Goal: Task Accomplishment & Management: Complete application form

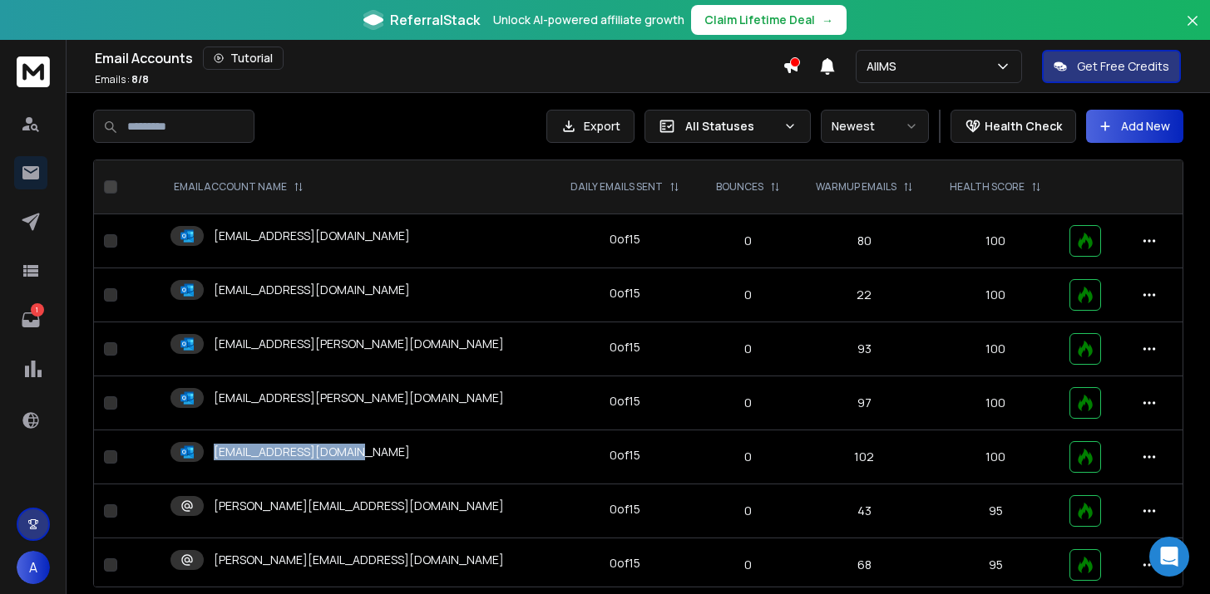
drag, startPoint x: 358, startPoint y: 458, endPoint x: 204, endPoint y: 452, distance: 153.9
click at [204, 452] on div "[EMAIL_ADDRESS][DOMAIN_NAME]" at bounding box center [355, 452] width 371 height 20
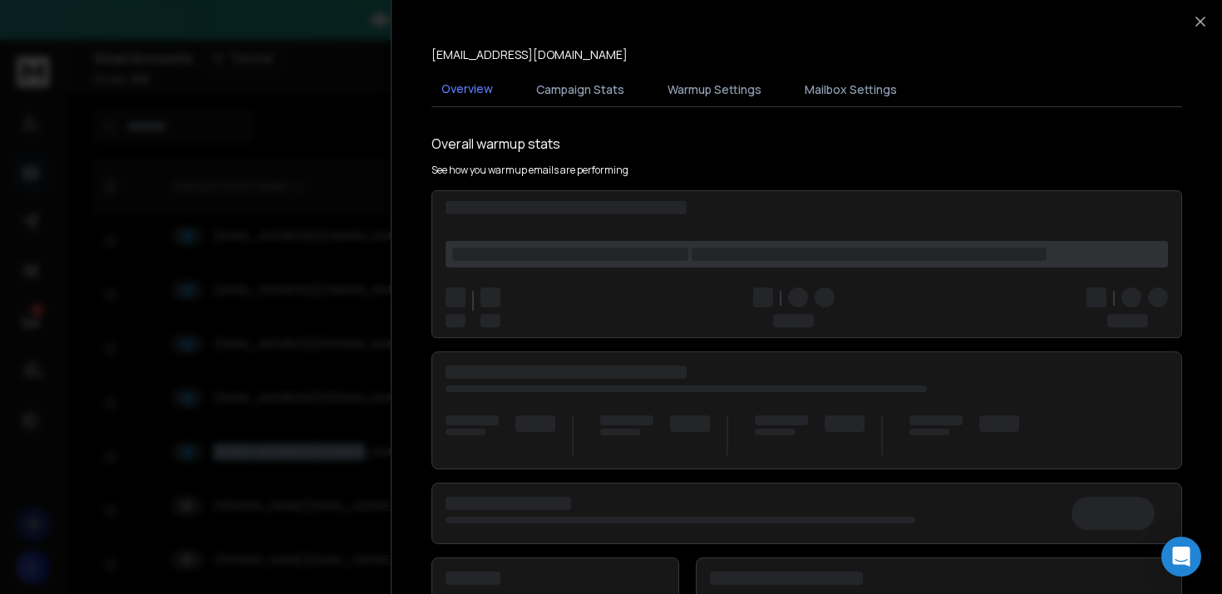
copy p "[EMAIL_ADDRESS][DOMAIN_NAME]"
click at [277, 155] on div at bounding box center [611, 297] width 1222 height 594
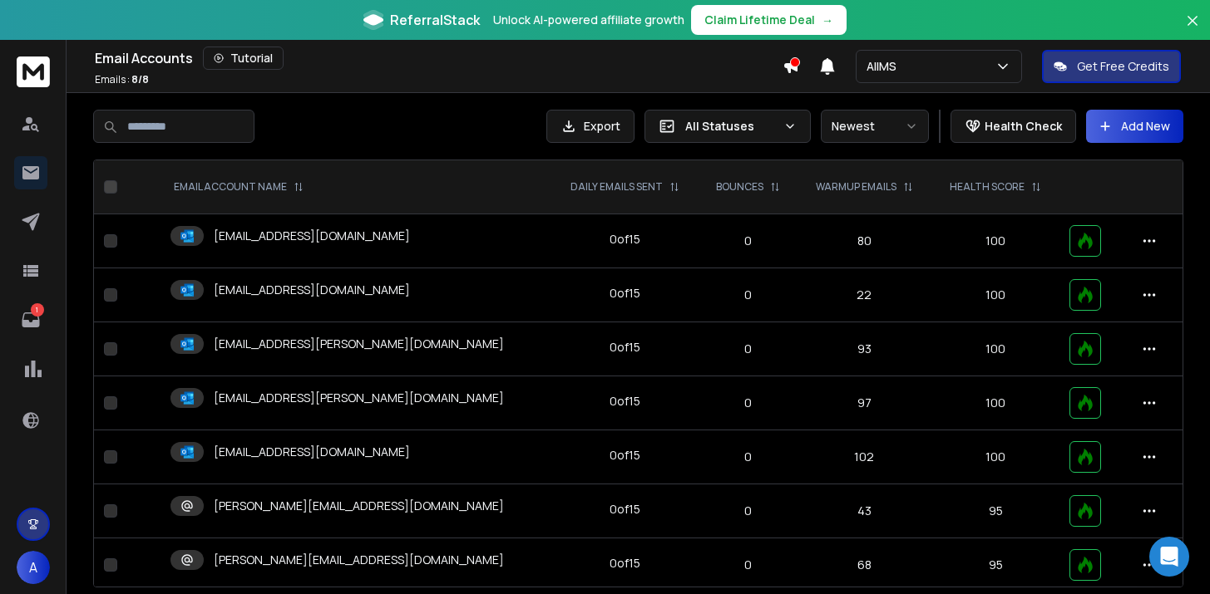
click at [246, 238] on p "hiba.nadeem@aiims.group" at bounding box center [312, 236] width 196 height 17
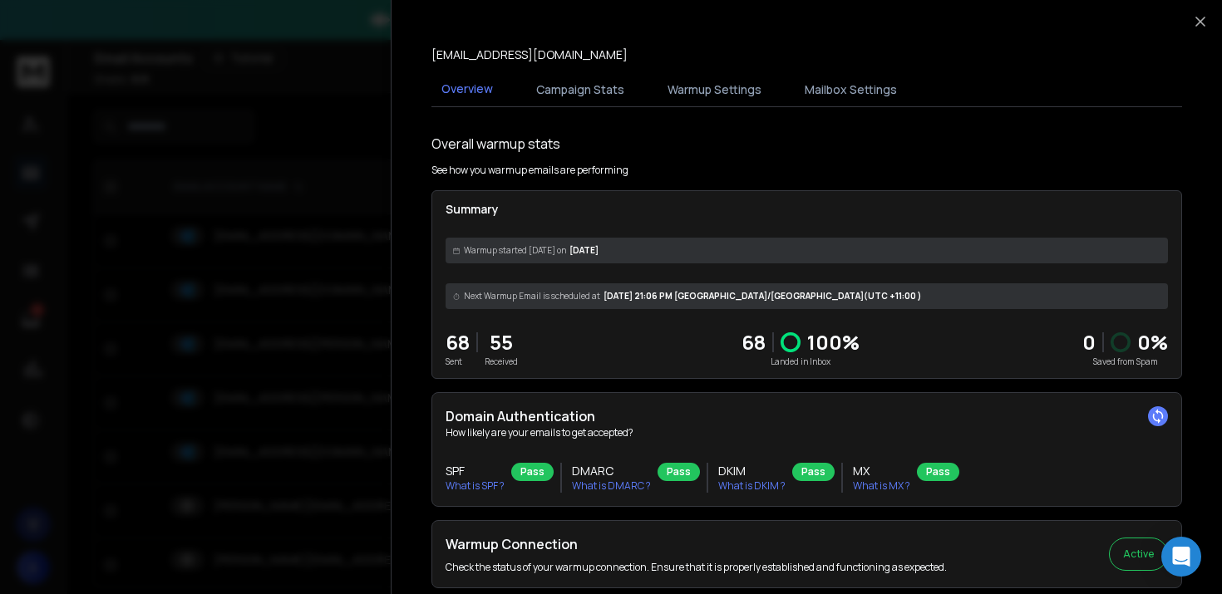
click at [758, 81] on button "Warmup Settings" at bounding box center [715, 89] width 114 height 37
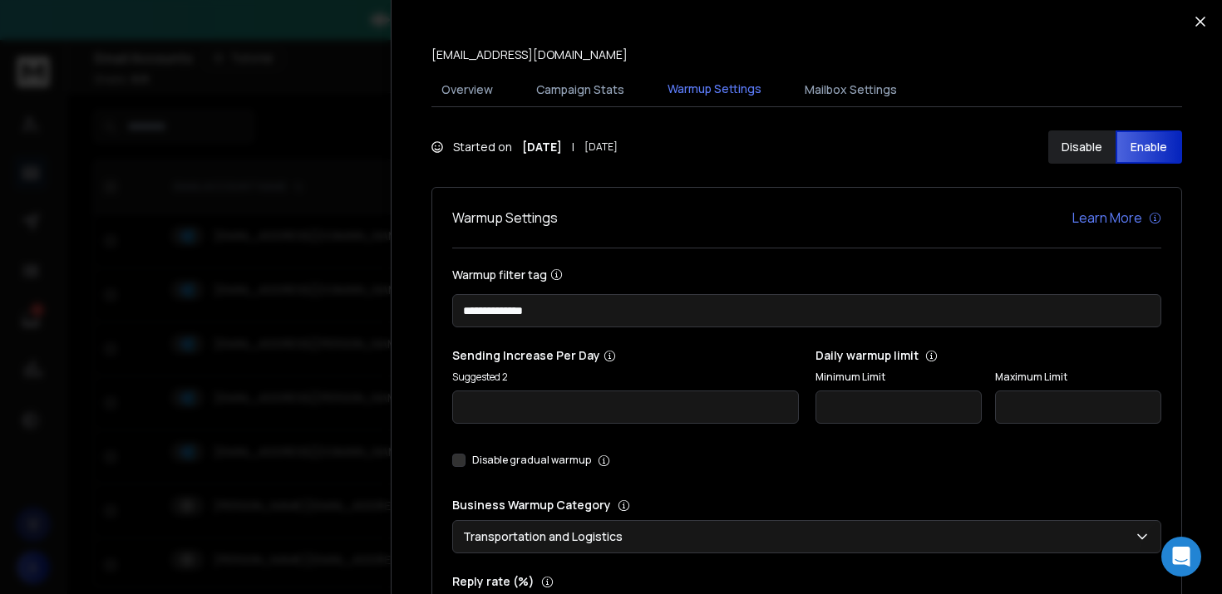
click at [1199, 27] on icon "button" at bounding box center [1200, 21] width 17 height 17
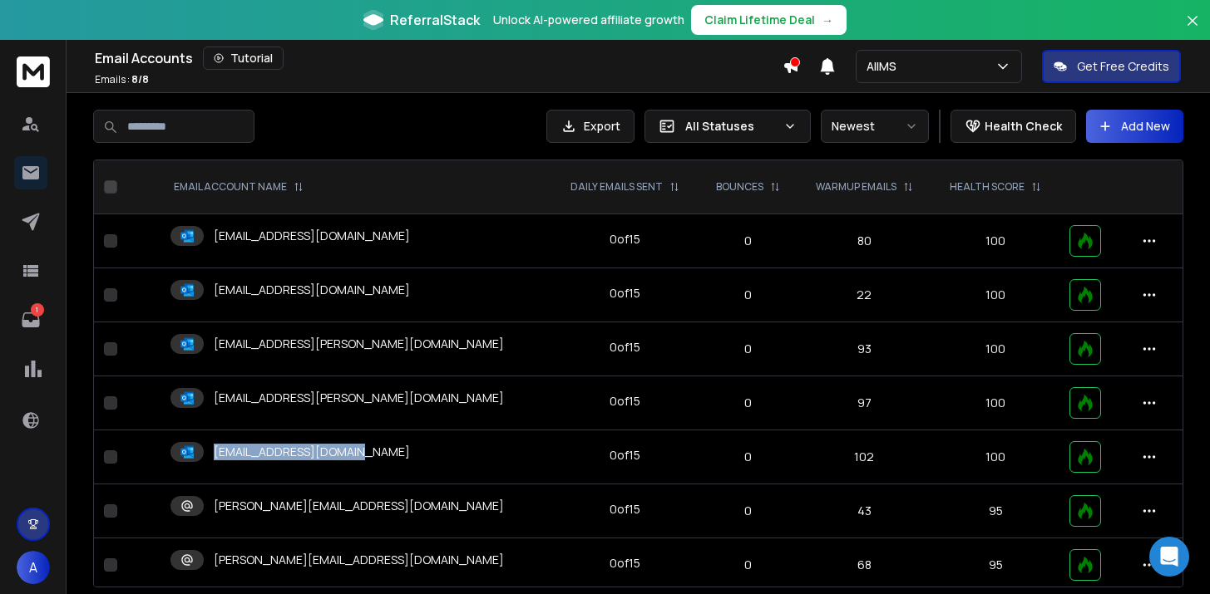
drag, startPoint x: 364, startPoint y: 453, endPoint x: 213, endPoint y: 453, distance: 151.3
click at [213, 453] on div "reem.kudor@aiims.group" at bounding box center [355, 452] width 371 height 20
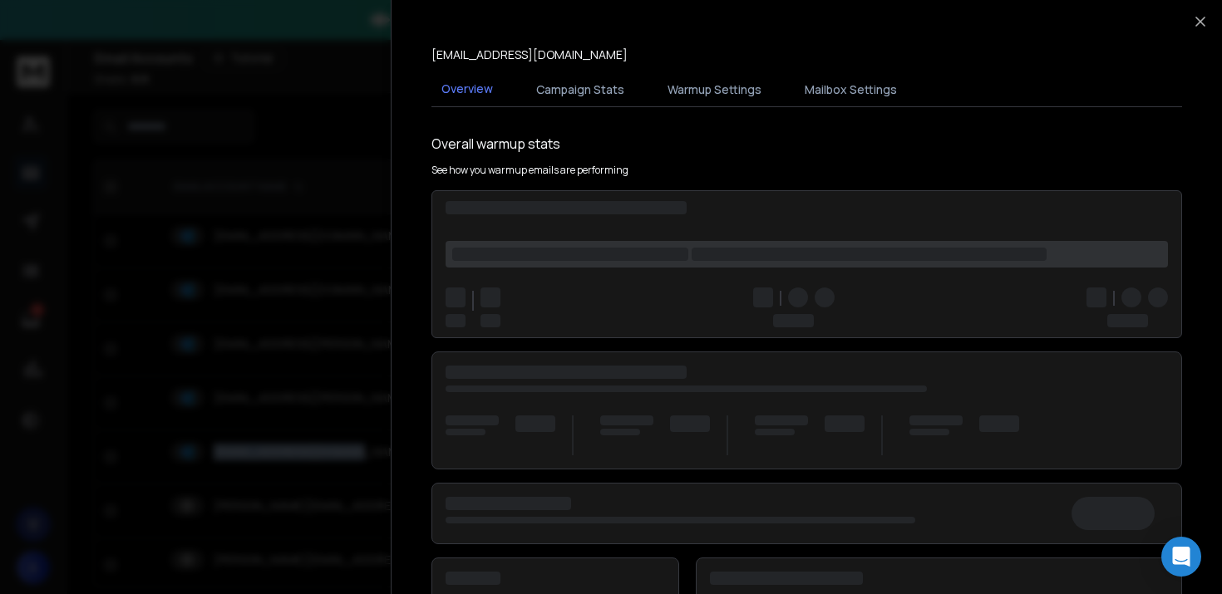
copy p "reem.kudor@aiims.group"
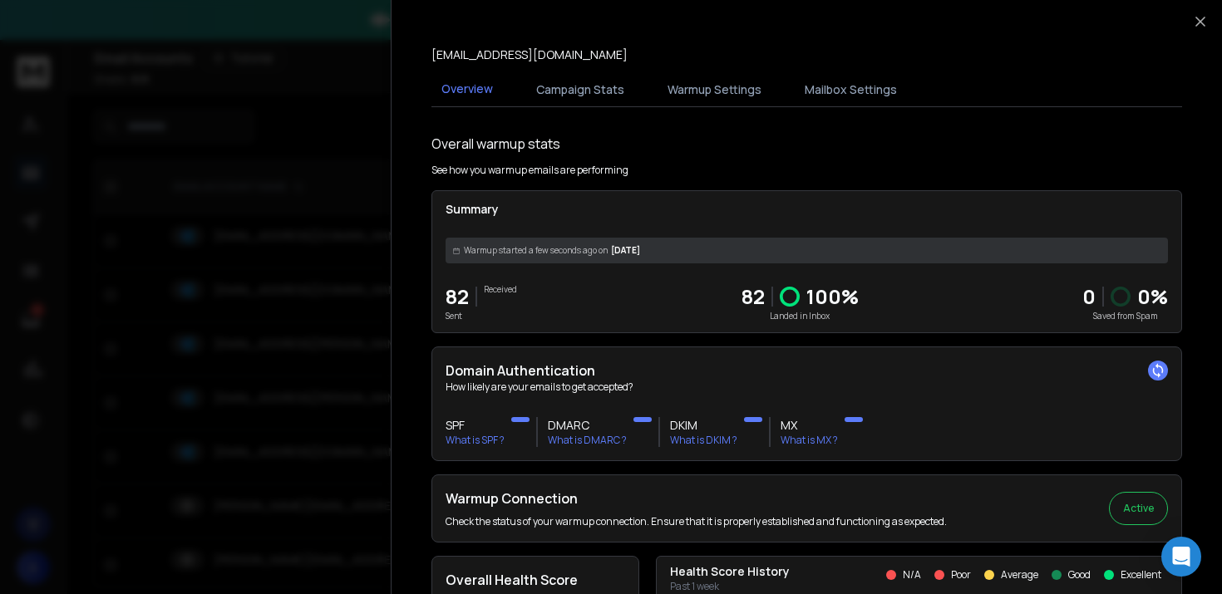
click at [540, 55] on p "reem.kudor@aiims.group" at bounding box center [529, 55] width 196 height 17
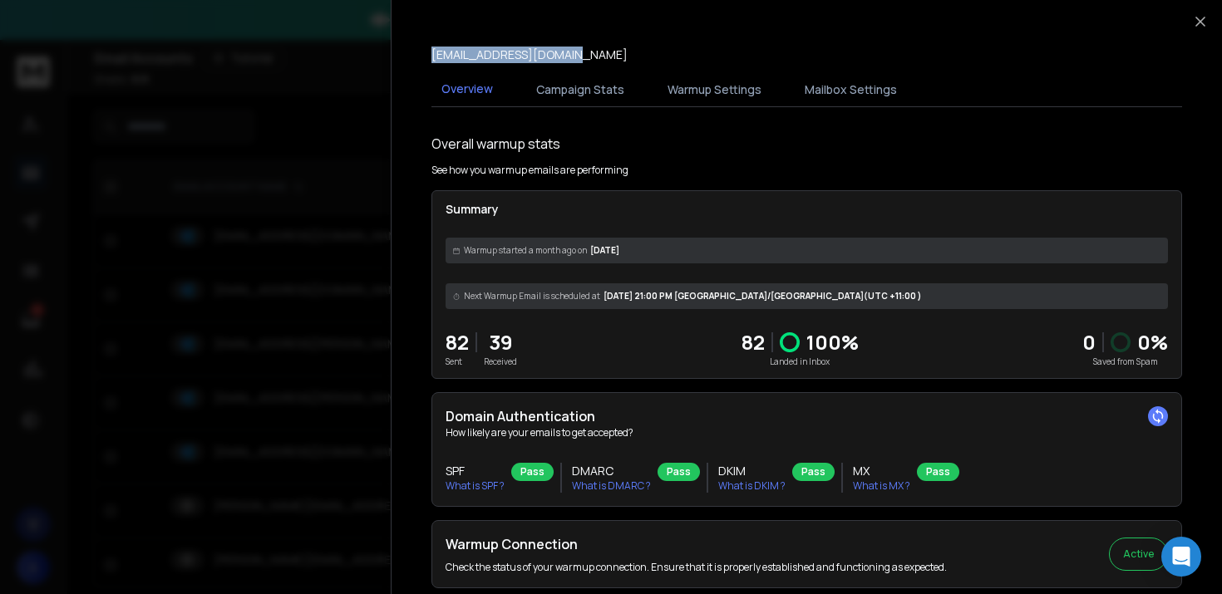
drag, startPoint x: 598, startPoint y: 54, endPoint x: 427, endPoint y: 57, distance: 170.4
copy p "reem.kudor@aiims.group"
click at [331, 153] on div at bounding box center [611, 297] width 1222 height 594
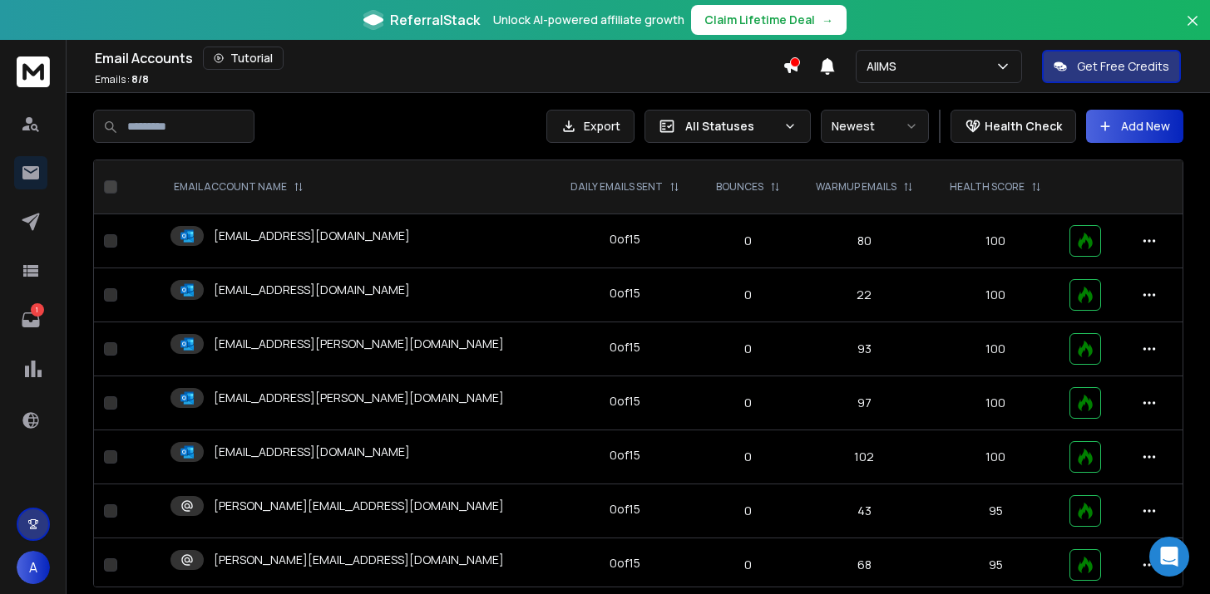
click at [304, 347] on p "rayana.tekle@aiims.group" at bounding box center [359, 344] width 290 height 17
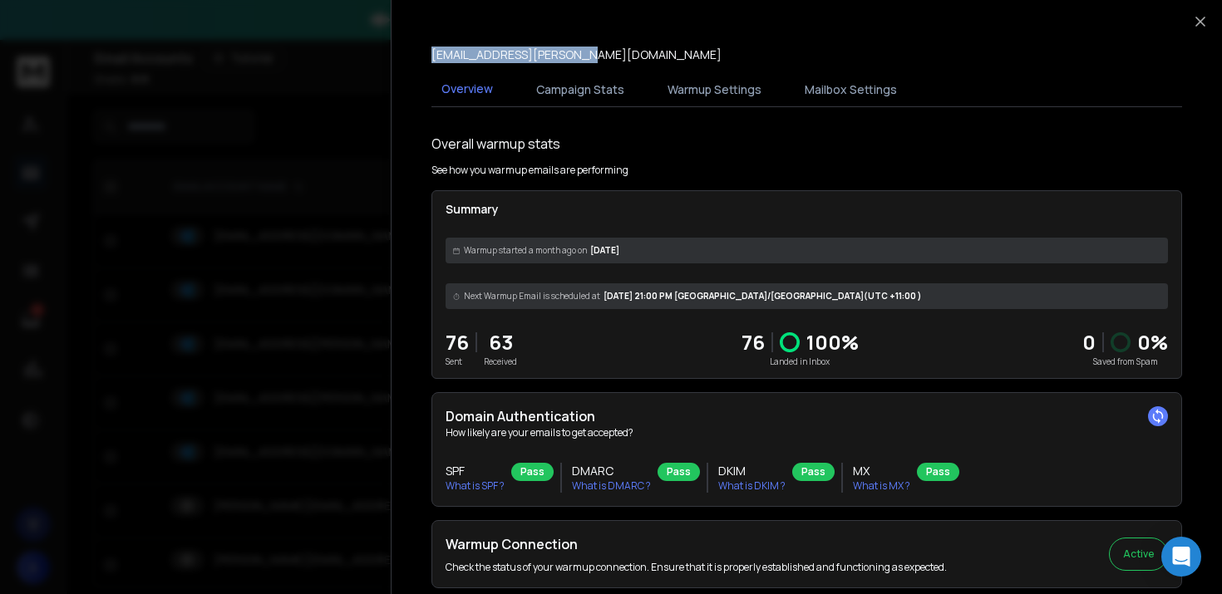
drag, startPoint x: 594, startPoint y: 55, endPoint x: 421, endPoint y: 57, distance: 172.9
copy p "rayana.tekle@aiims.group"
click at [632, 49] on div "rayana.tekle@aiims.group" at bounding box center [806, 55] width 751 height 17
click at [286, 154] on div at bounding box center [611, 297] width 1222 height 594
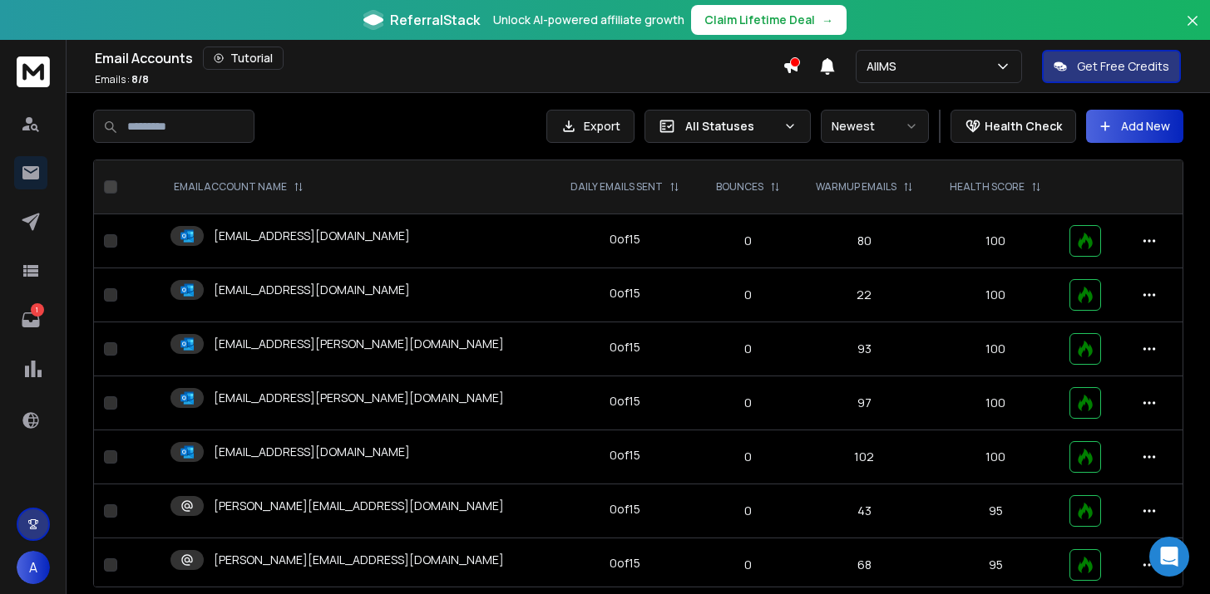
click at [361, 401] on div "zaid.awad@aiims.group" at bounding box center [355, 398] width 371 height 20
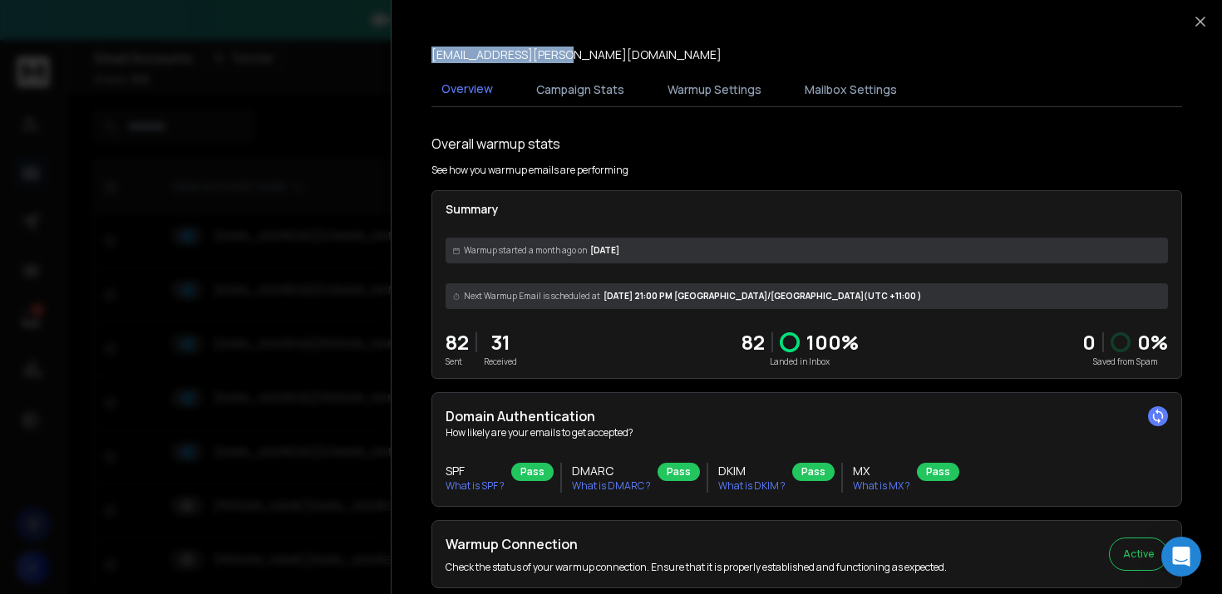
drag, startPoint x: 575, startPoint y: 53, endPoint x: 426, endPoint y: 58, distance: 149.7
copy p "zaid.awad@aiims.group"
click at [303, 146] on div at bounding box center [611, 297] width 1222 height 594
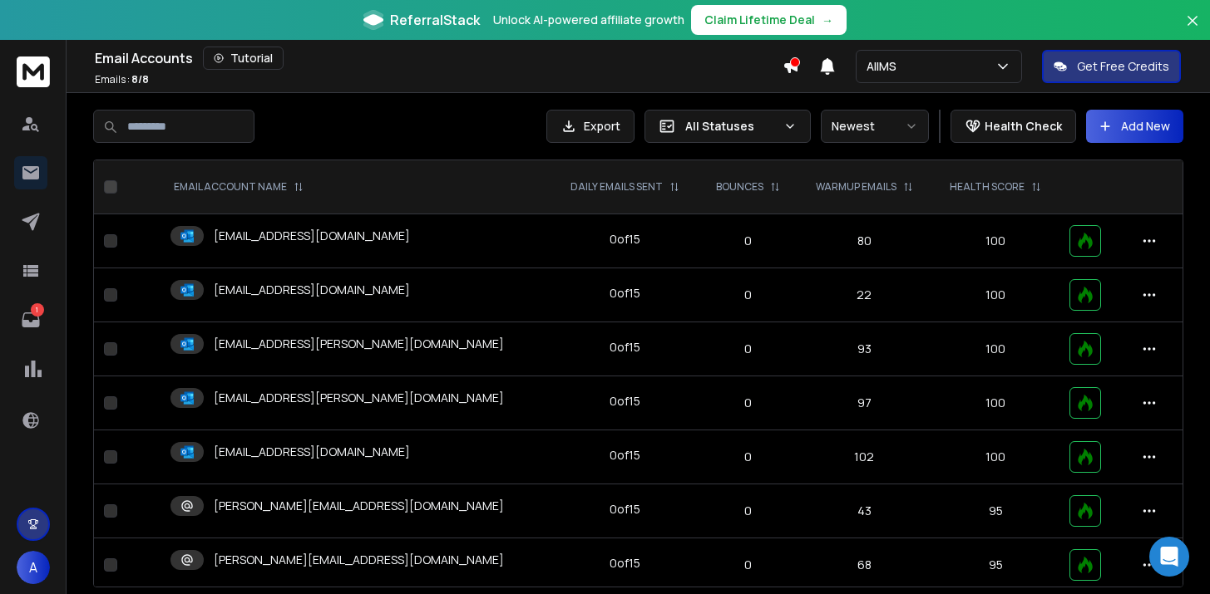
click at [288, 244] on p "hiba.nadeem@aiims.group" at bounding box center [312, 236] width 196 height 17
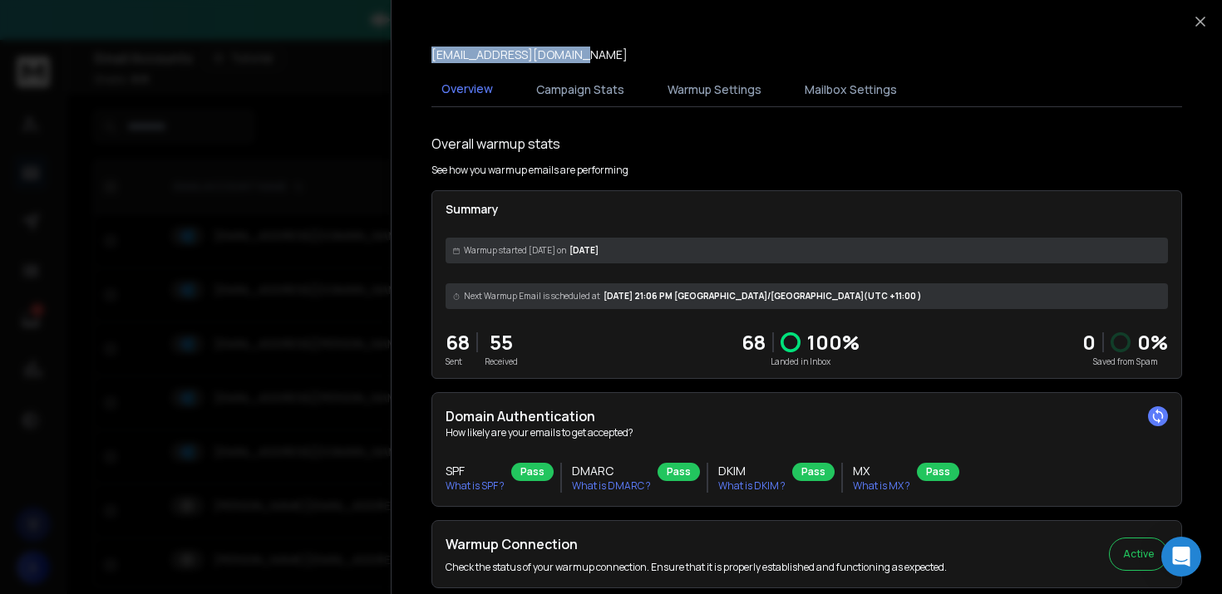
drag, startPoint x: 581, startPoint y: 57, endPoint x: 430, endPoint y: 58, distance: 151.3
copy p "hiba.nadeem@aiims.group"
click at [357, 149] on div at bounding box center [611, 297] width 1222 height 594
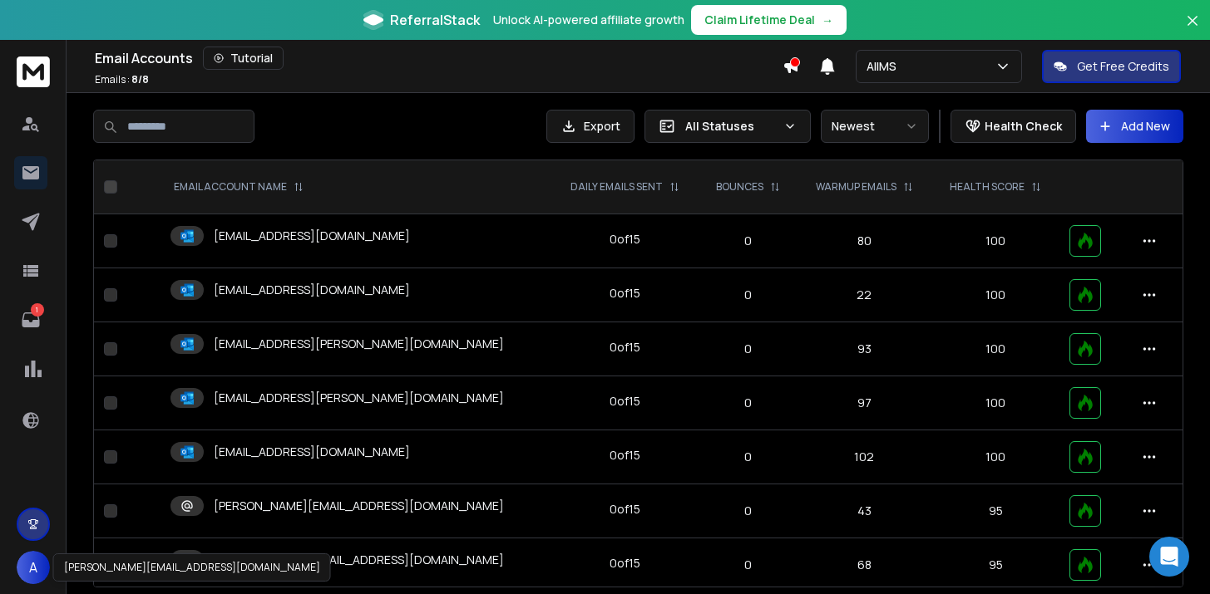
click at [38, 567] on span "A" at bounding box center [33, 567] width 33 height 33
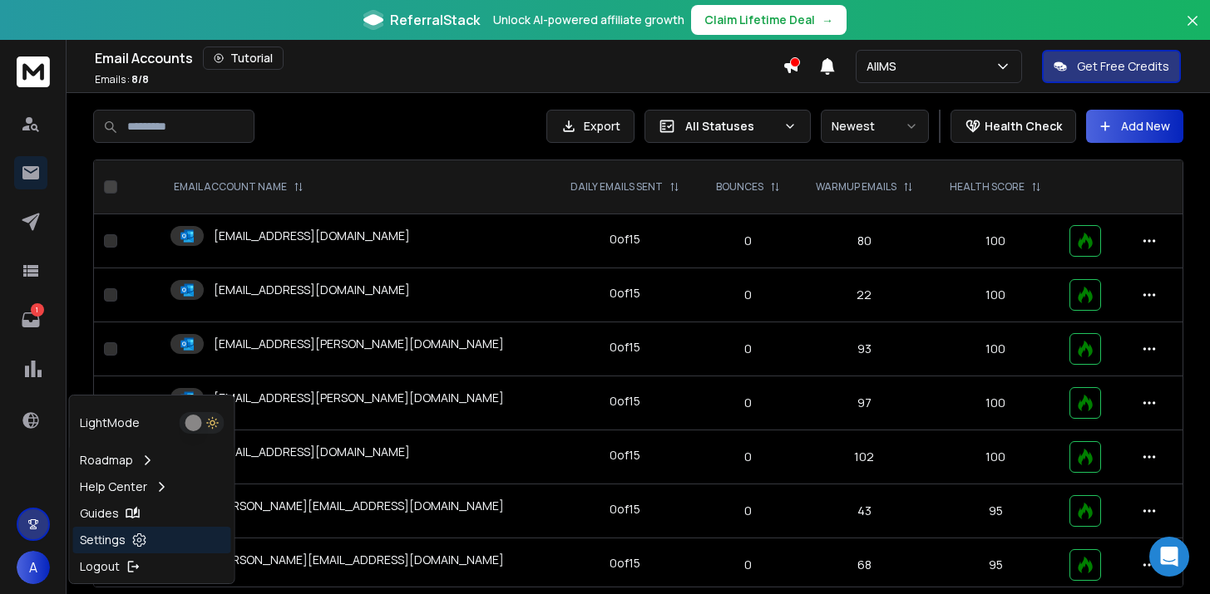
click at [120, 536] on p "Settings" at bounding box center [103, 540] width 46 height 17
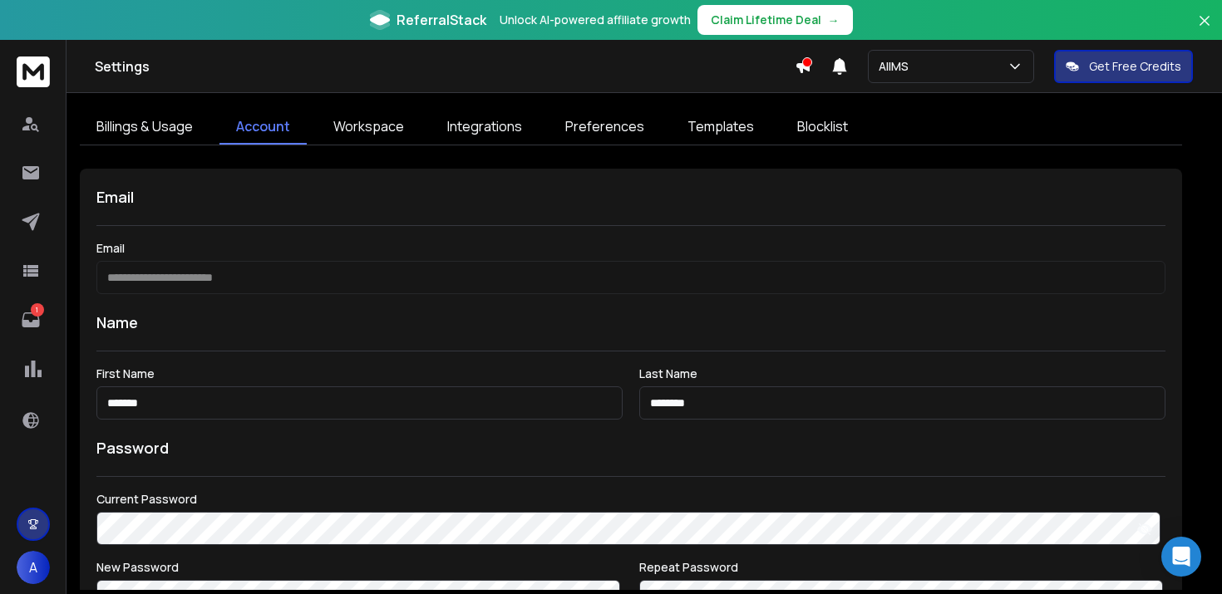
click at [475, 135] on link "Integrations" at bounding box center [485, 127] width 108 height 35
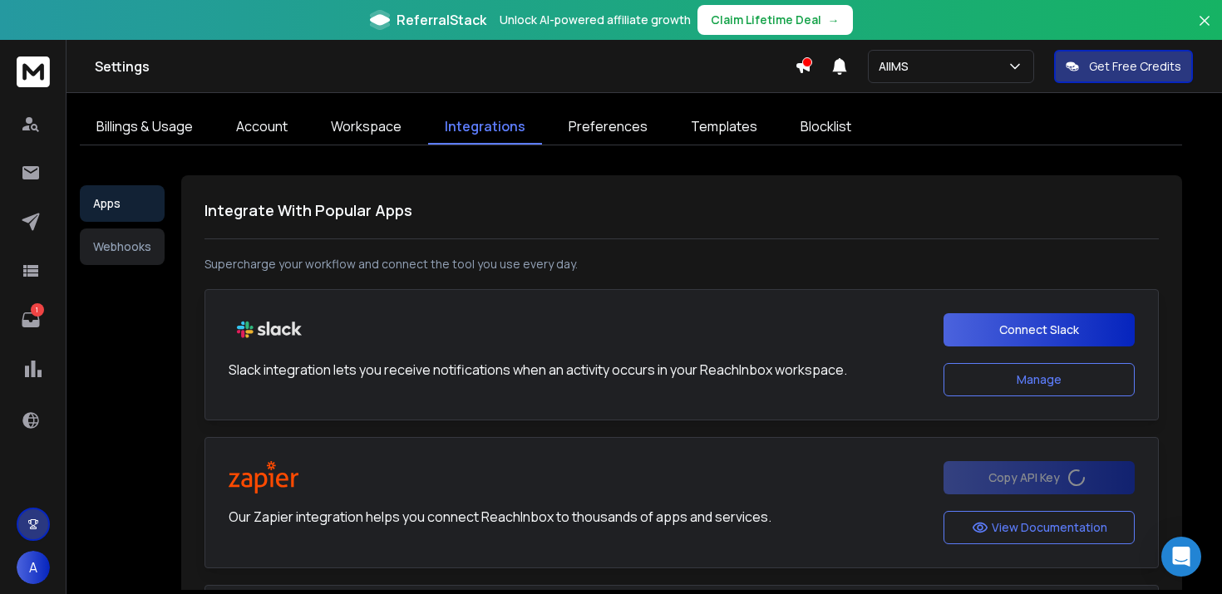
click at [107, 247] on button "Webhooks" at bounding box center [122, 247] width 85 height 37
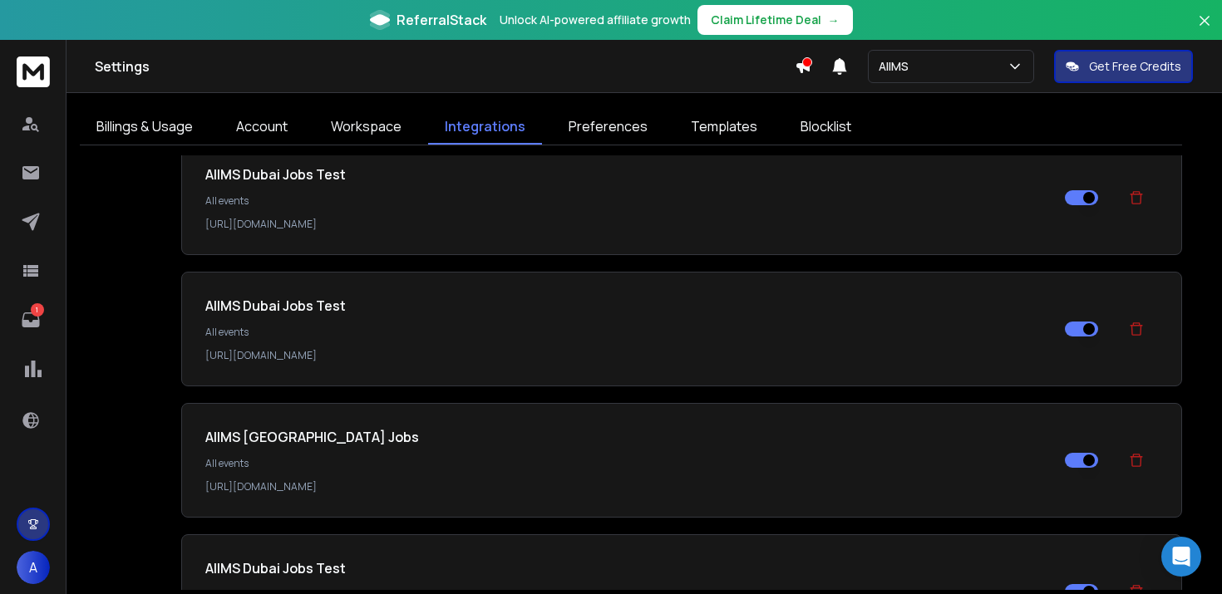
scroll to position [285, 0]
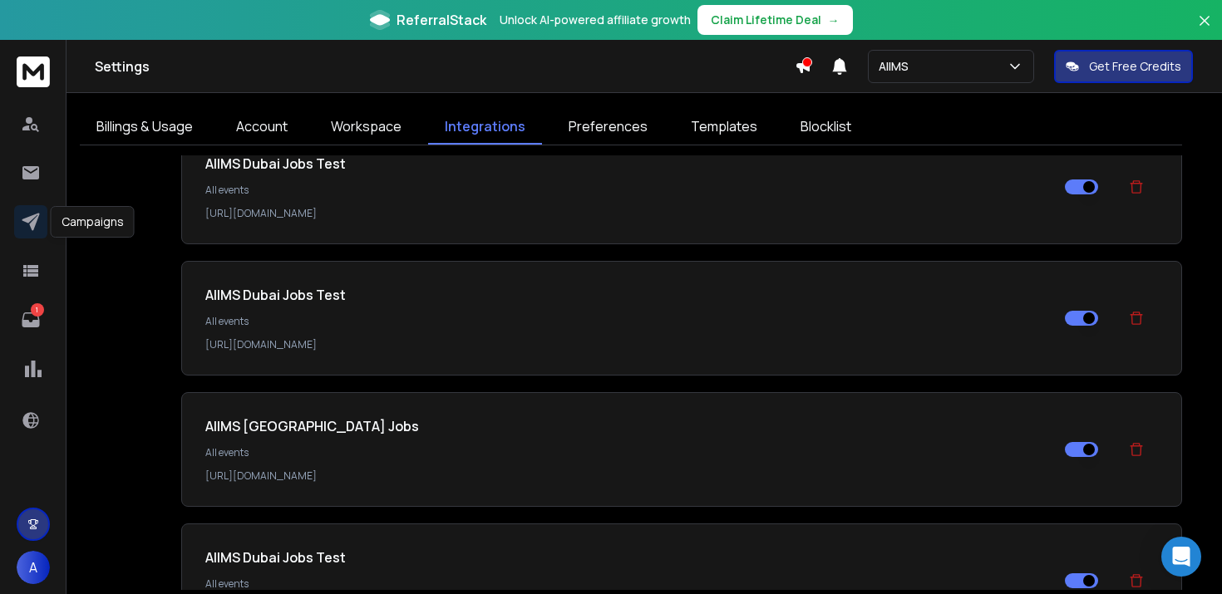
click at [37, 228] on icon at bounding box center [31, 222] width 20 height 20
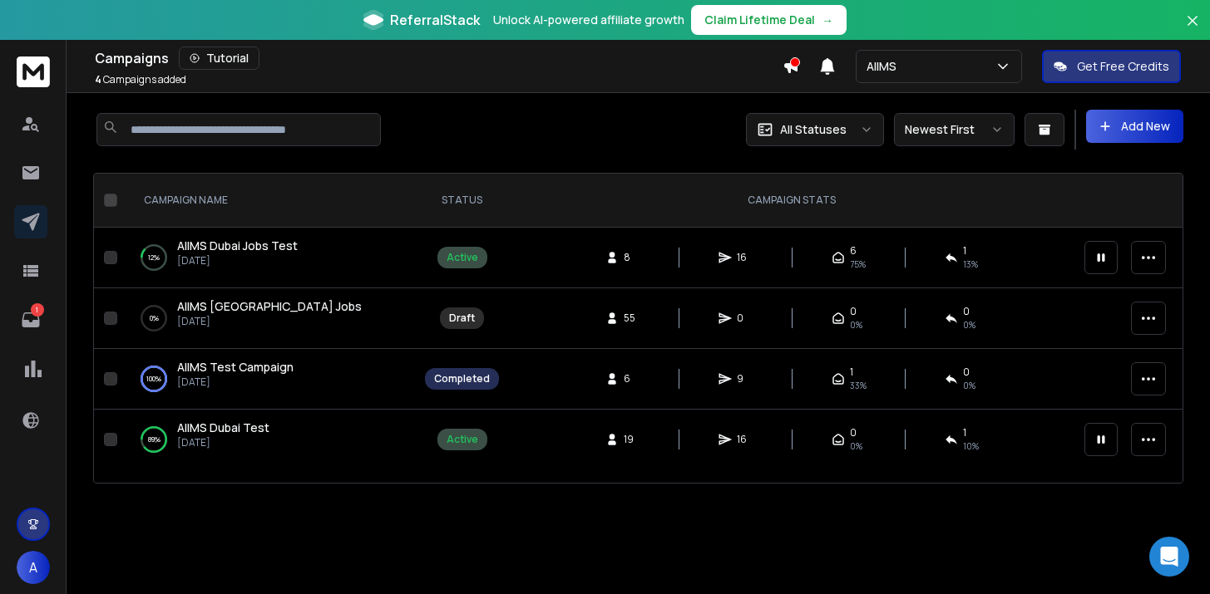
click at [231, 238] on span "AIIMS Dubai Jobs Test" at bounding box center [237, 246] width 121 height 16
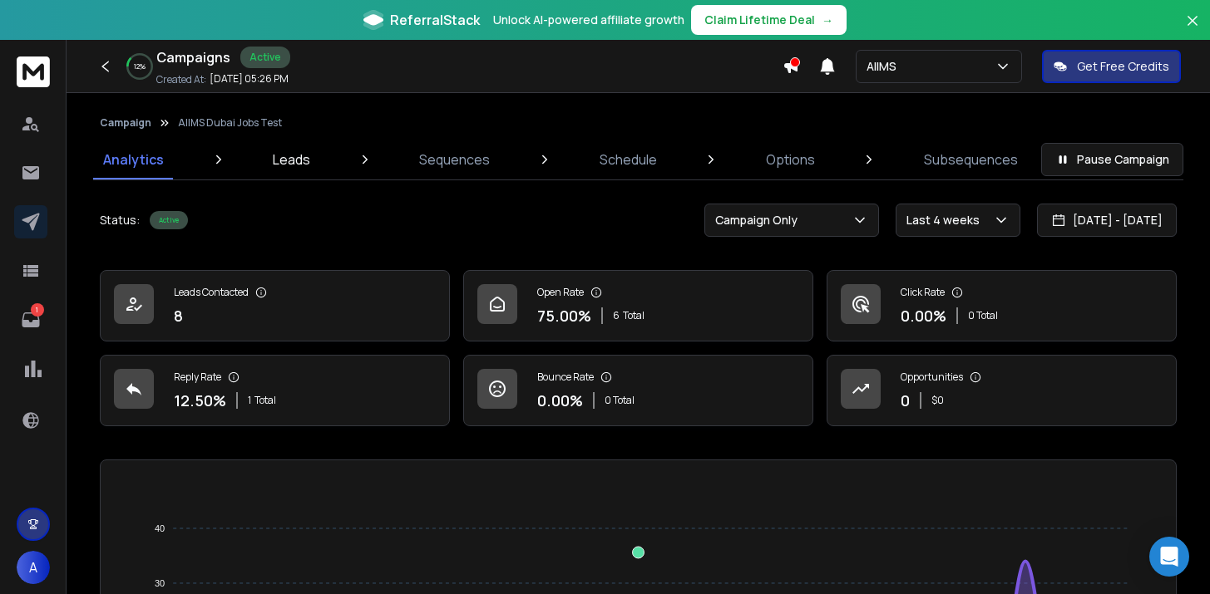
click at [281, 153] on p "Leads" at bounding box center [291, 160] width 37 height 20
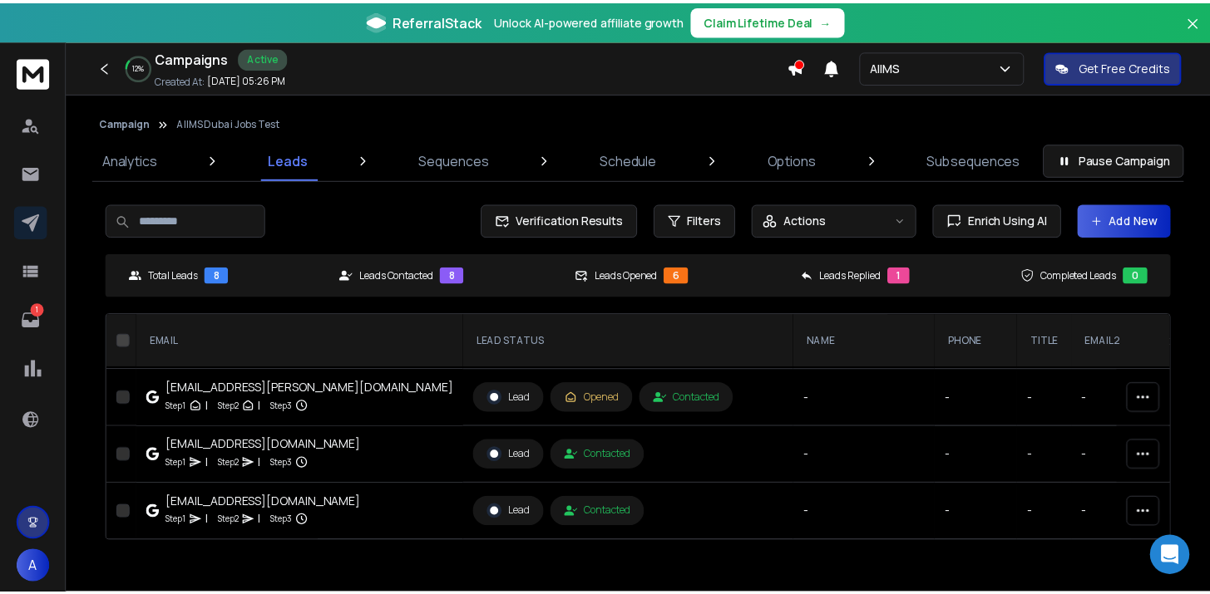
scroll to position [311, 0]
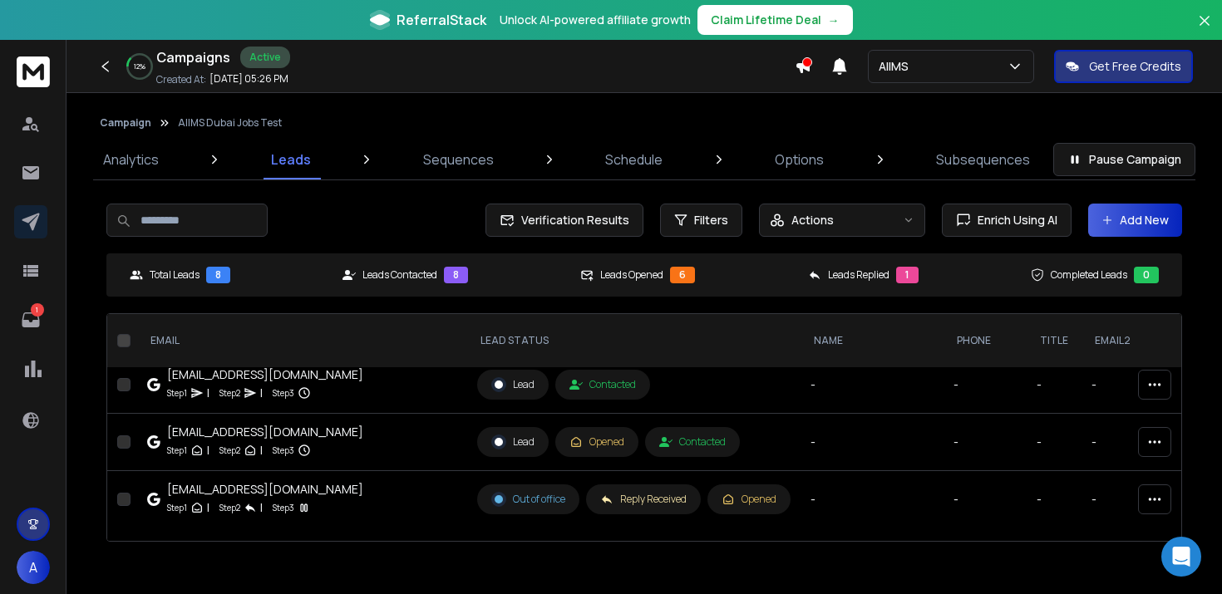
click at [1101, 215] on button "Add New" at bounding box center [1135, 220] width 94 height 33
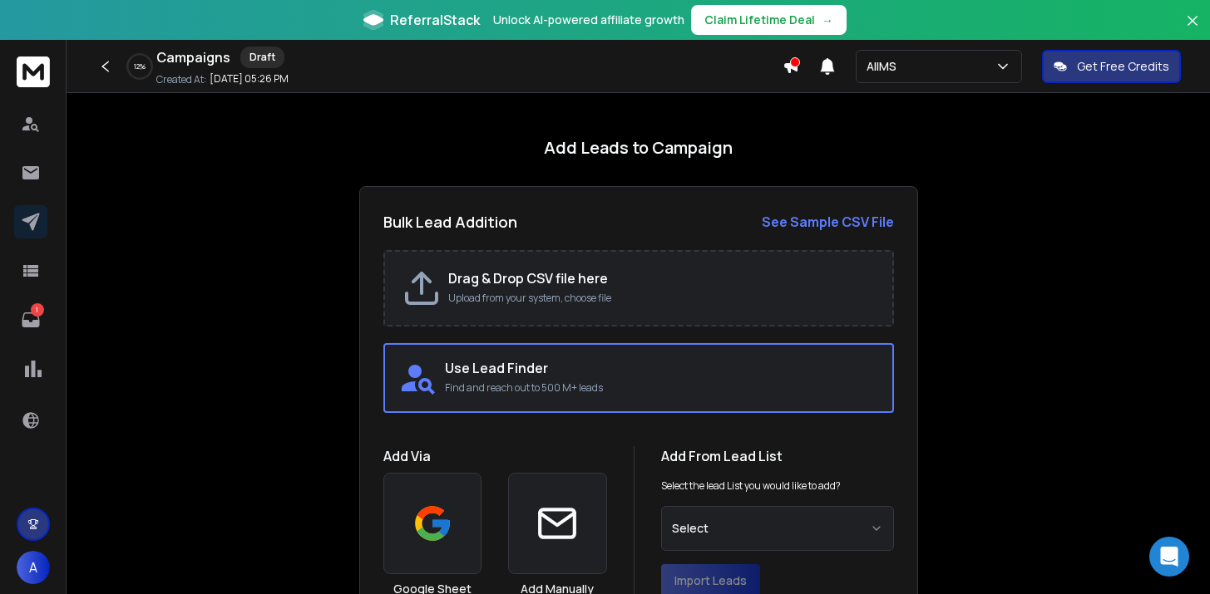
scroll to position [31, 0]
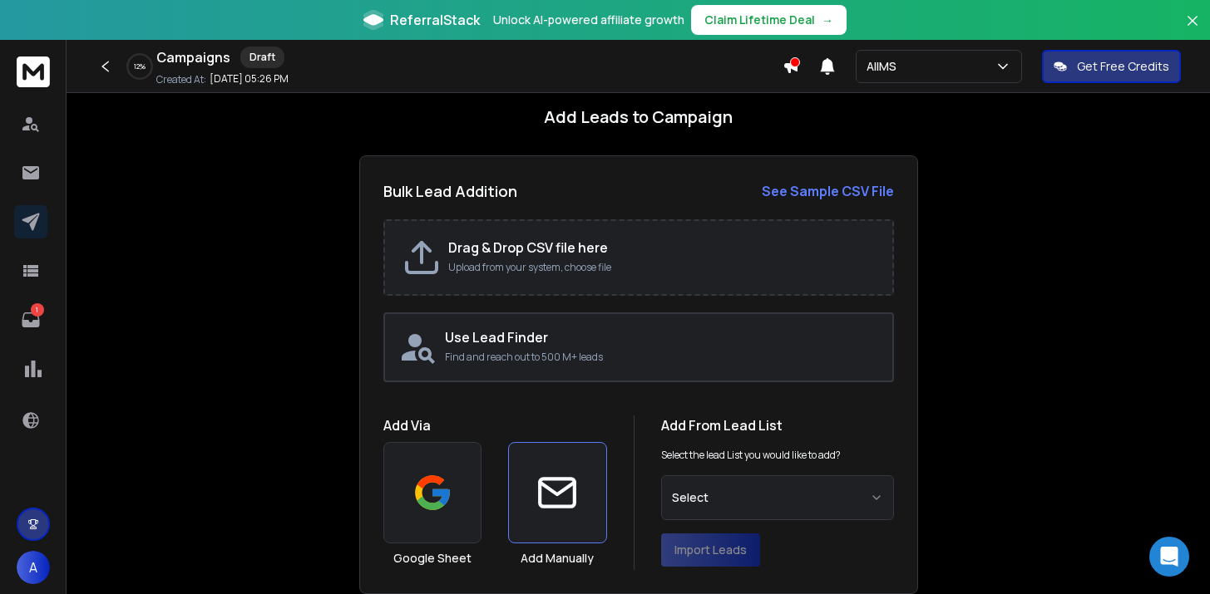
click at [559, 501] on icon at bounding box center [557, 493] width 42 height 50
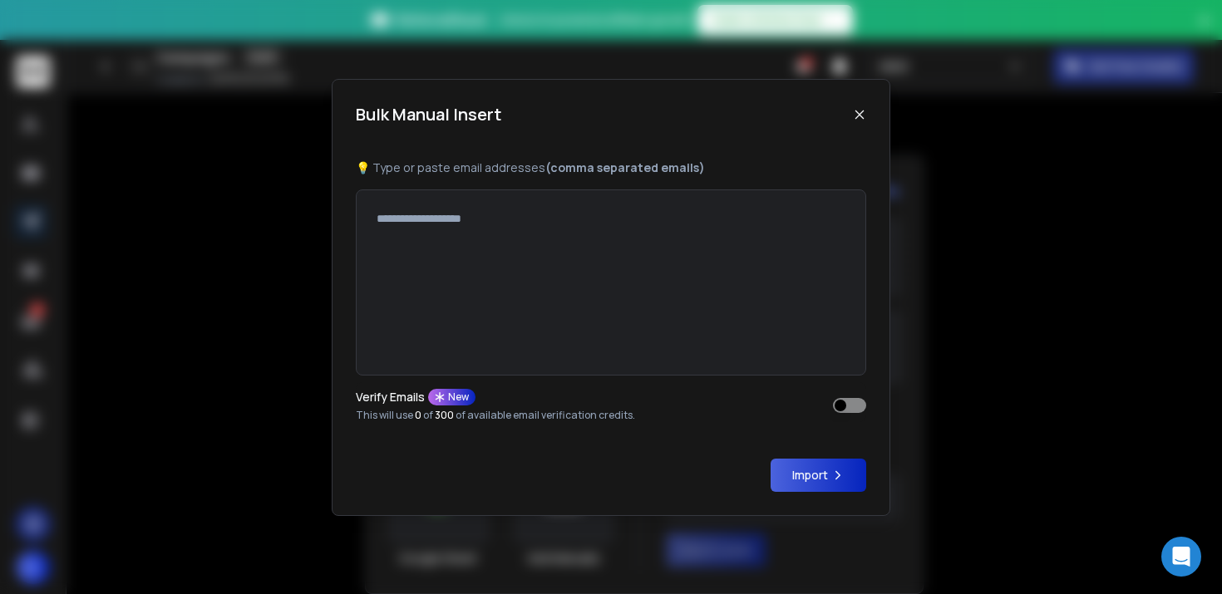
click at [580, 290] on textarea at bounding box center [611, 283] width 510 height 186
click at [857, 112] on icon at bounding box center [859, 114] width 9 height 9
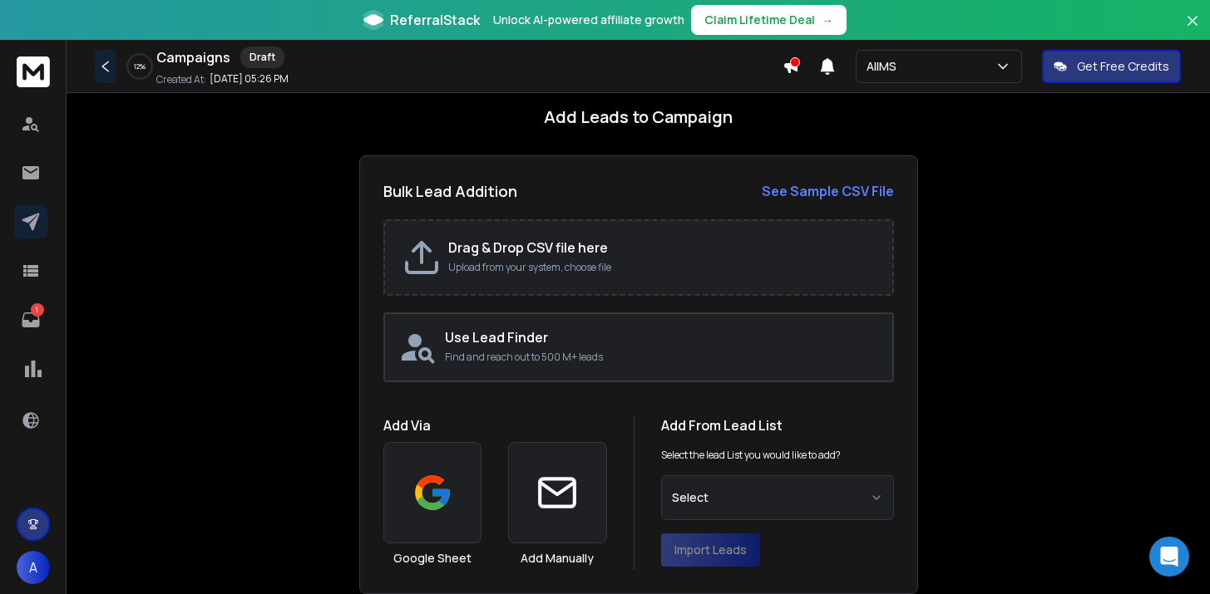
click at [107, 71] on icon at bounding box center [105, 66] width 15 height 15
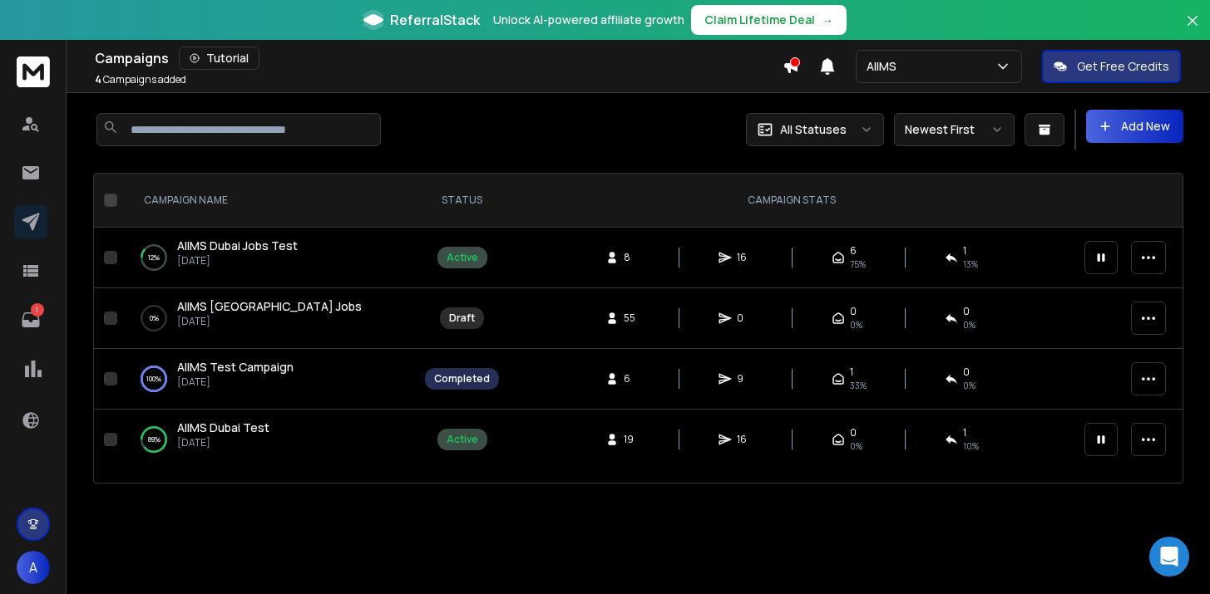
click at [220, 243] on span "AIIMS Dubai Jobs Test" at bounding box center [237, 246] width 121 height 16
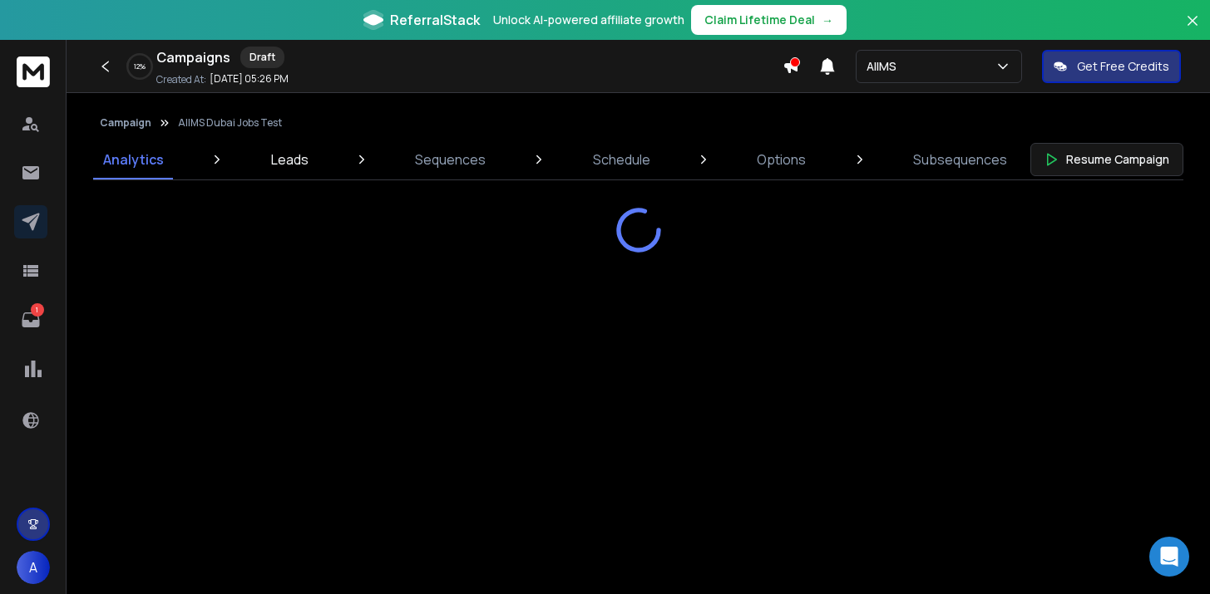
click at [298, 160] on p "Leads" at bounding box center [289, 160] width 37 height 20
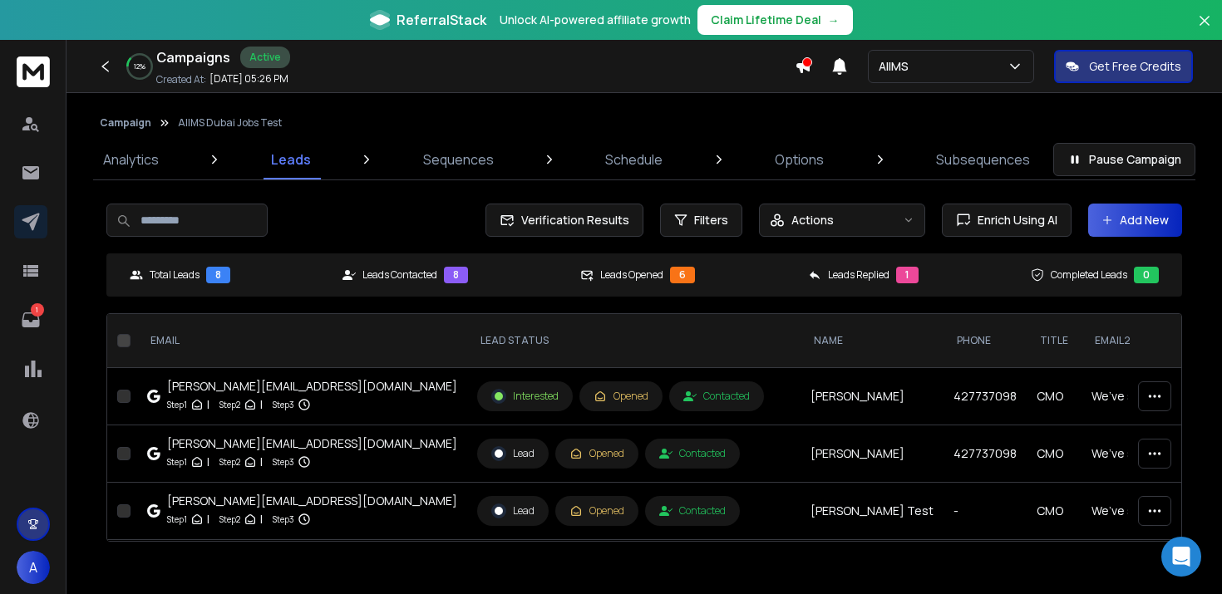
click at [1131, 229] on button "Add New" at bounding box center [1135, 220] width 94 height 33
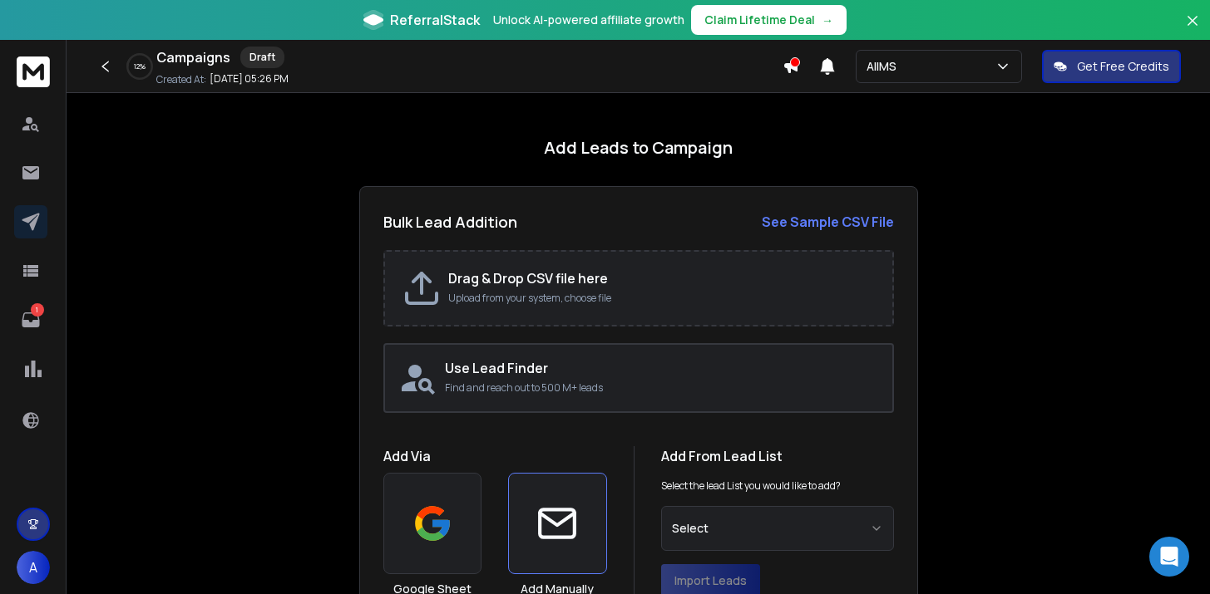
click at [552, 524] on icon at bounding box center [557, 524] width 42 height 50
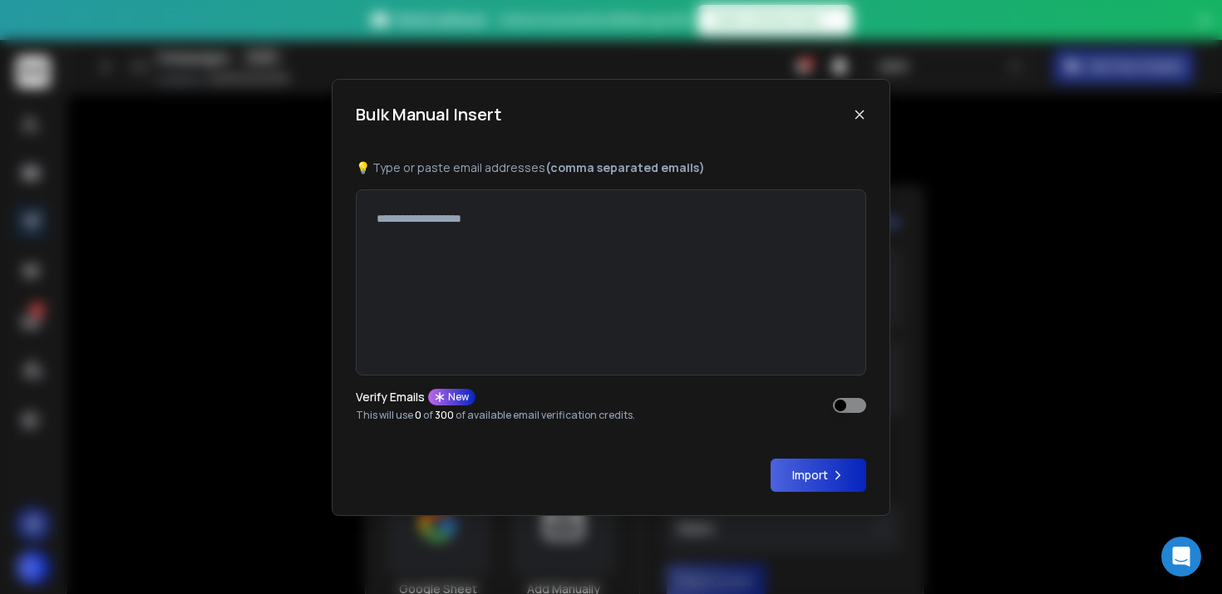
click at [625, 308] on textarea at bounding box center [611, 283] width 510 height 186
type textarea "**********"
click at [854, 108] on icon at bounding box center [859, 114] width 13 height 13
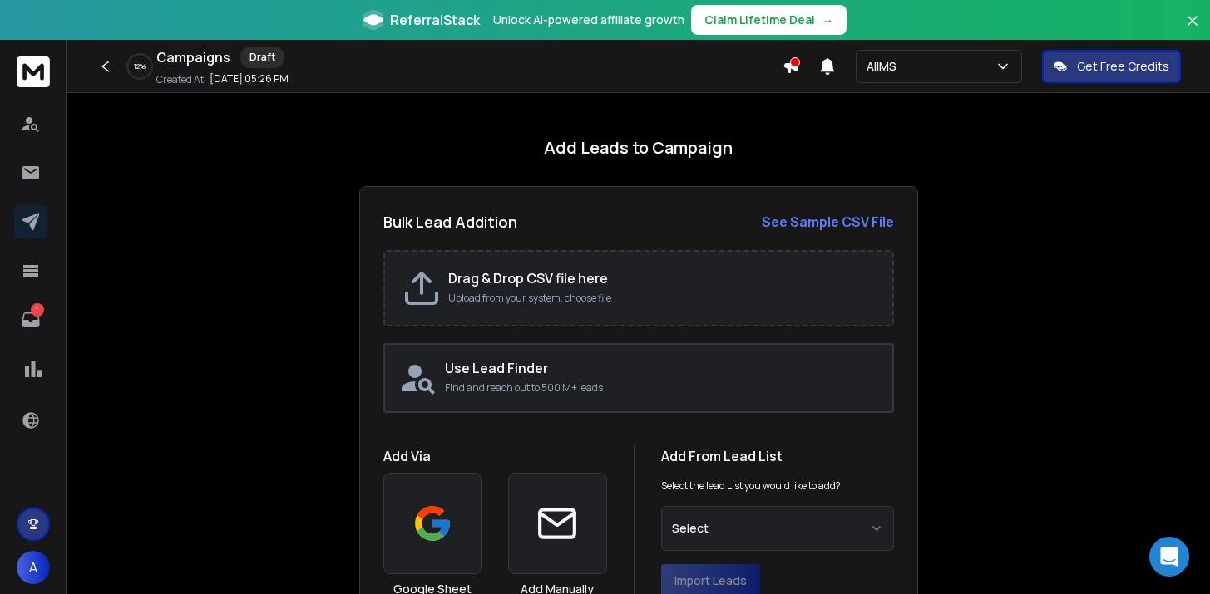
click at [821, 219] on strong "See Sample CSV File" at bounding box center [827, 222] width 132 height 18
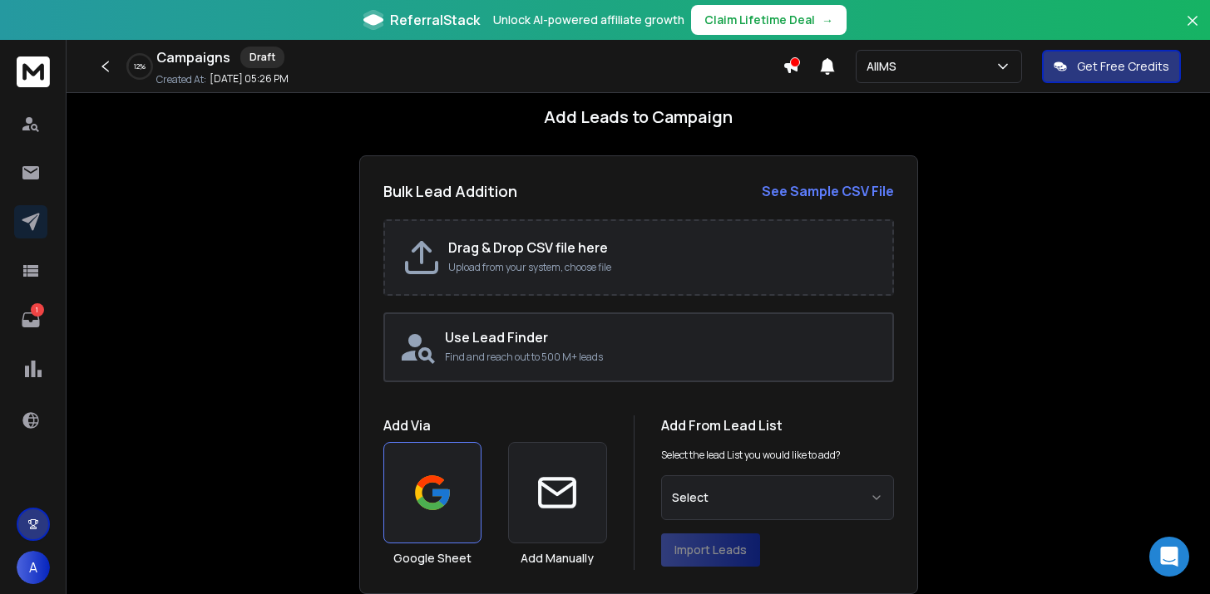
click at [411, 451] on div at bounding box center [432, 492] width 99 height 101
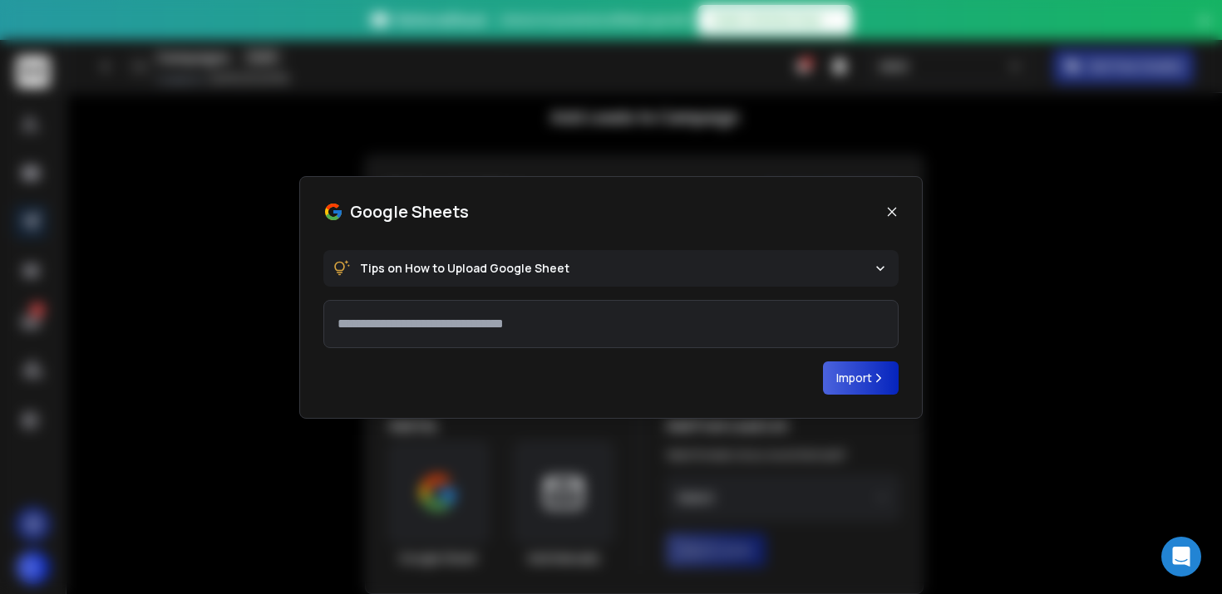
click at [615, 337] on input at bounding box center [610, 324] width 575 height 48
click at [781, 290] on div "Tips on How to Upload Google Sheet Import" at bounding box center [610, 322] width 575 height 145
click at [765, 282] on div "Tips on How to Upload Google Sheet" at bounding box center [610, 268] width 575 height 37
click at [761, 273] on div "Tips on How to Upload Google Sheet" at bounding box center [610, 268] width 575 height 37
click at [888, 206] on icon at bounding box center [891, 211] width 13 height 13
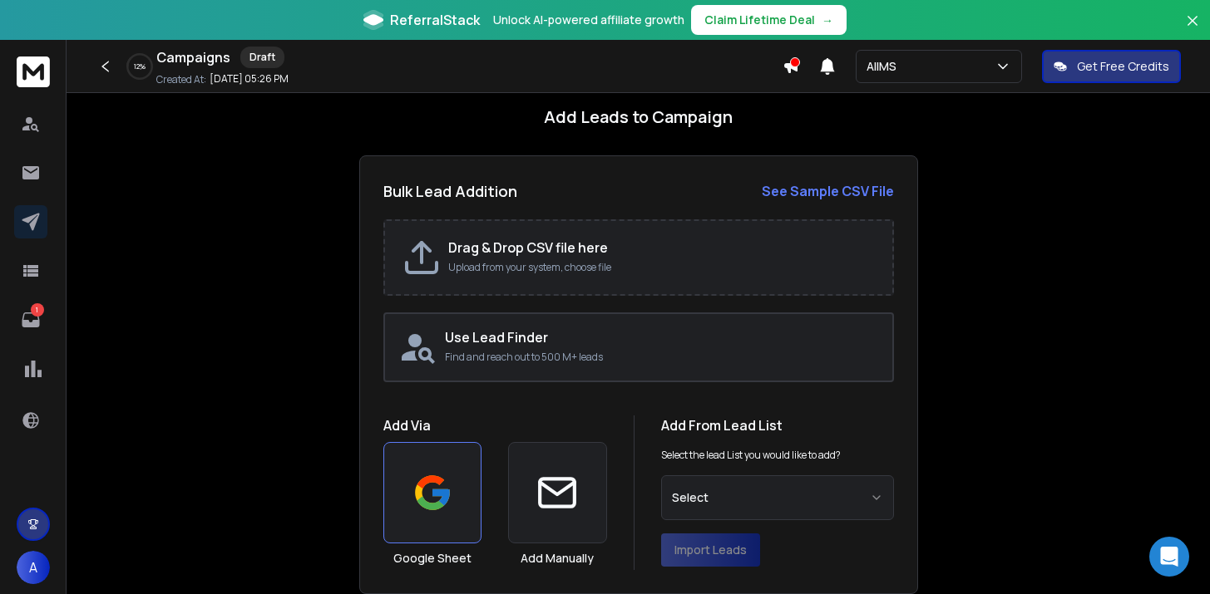
click at [436, 490] on icon at bounding box center [440, 498] width 17 height 17
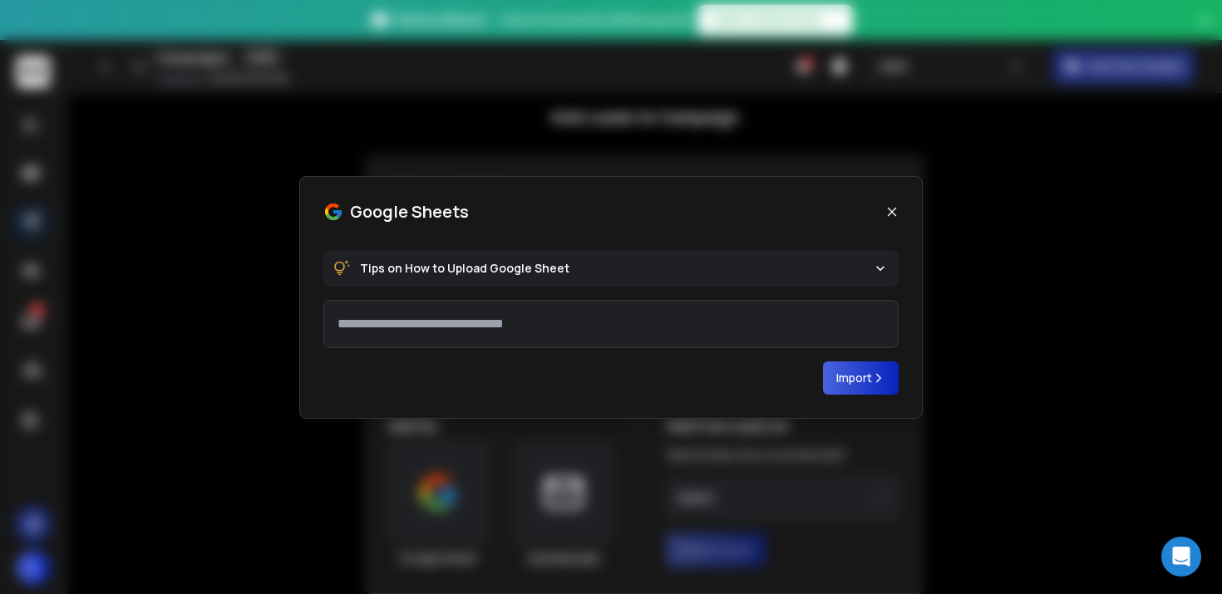
click at [893, 214] on icon at bounding box center [891, 211] width 13 height 13
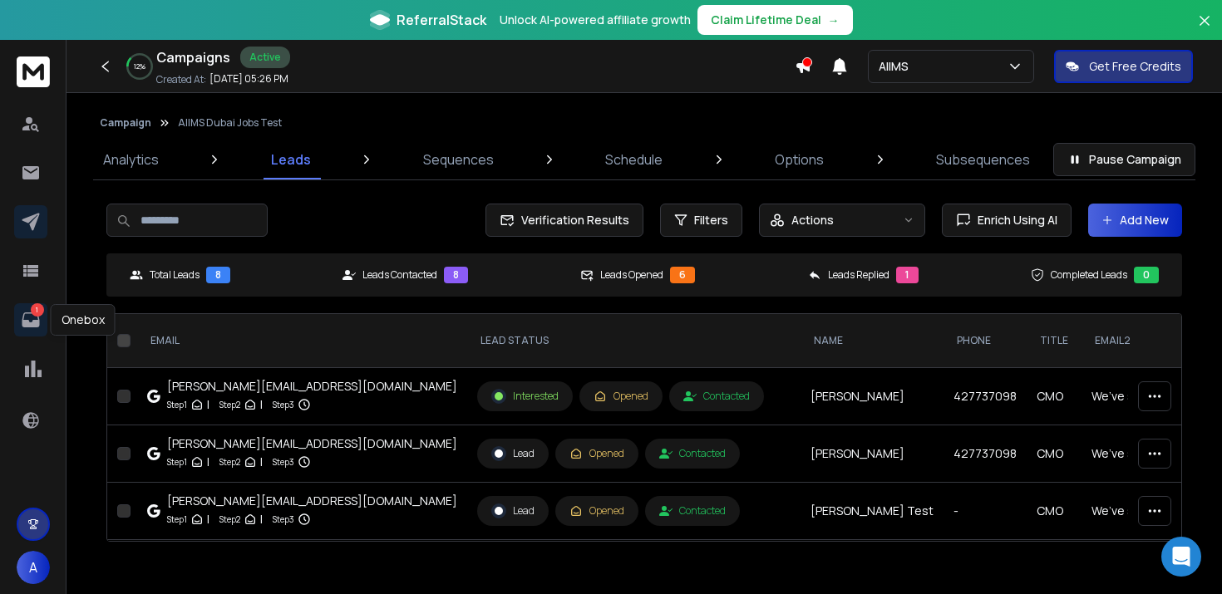
click at [32, 328] on icon at bounding box center [31, 320] width 20 height 20
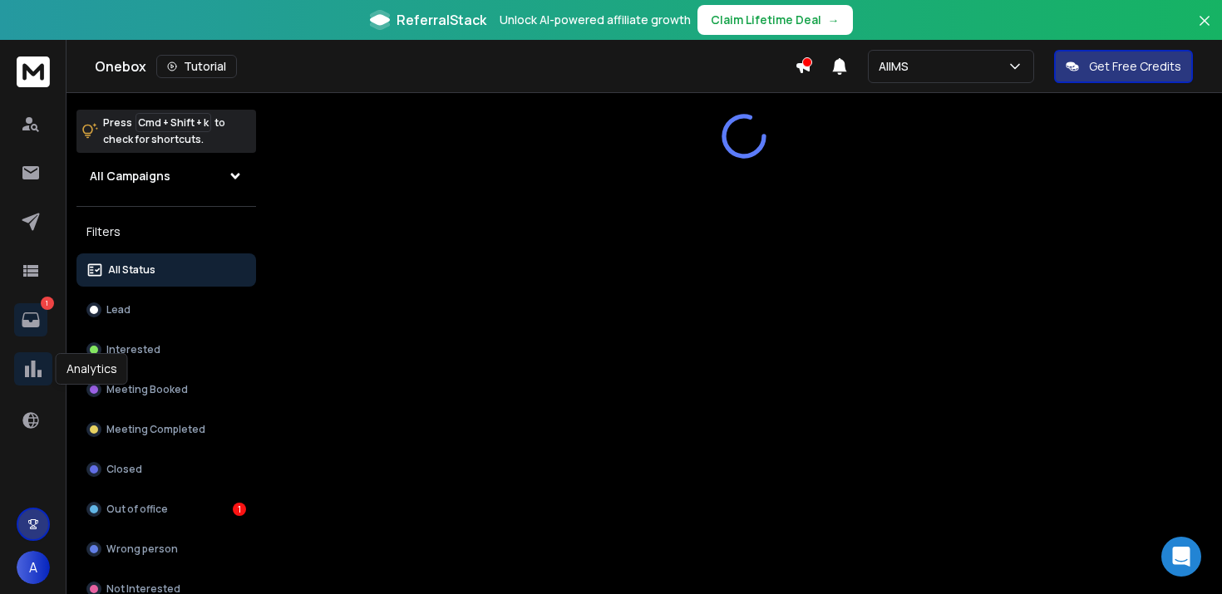
click at [30, 359] on icon at bounding box center [33, 369] width 25 height 25
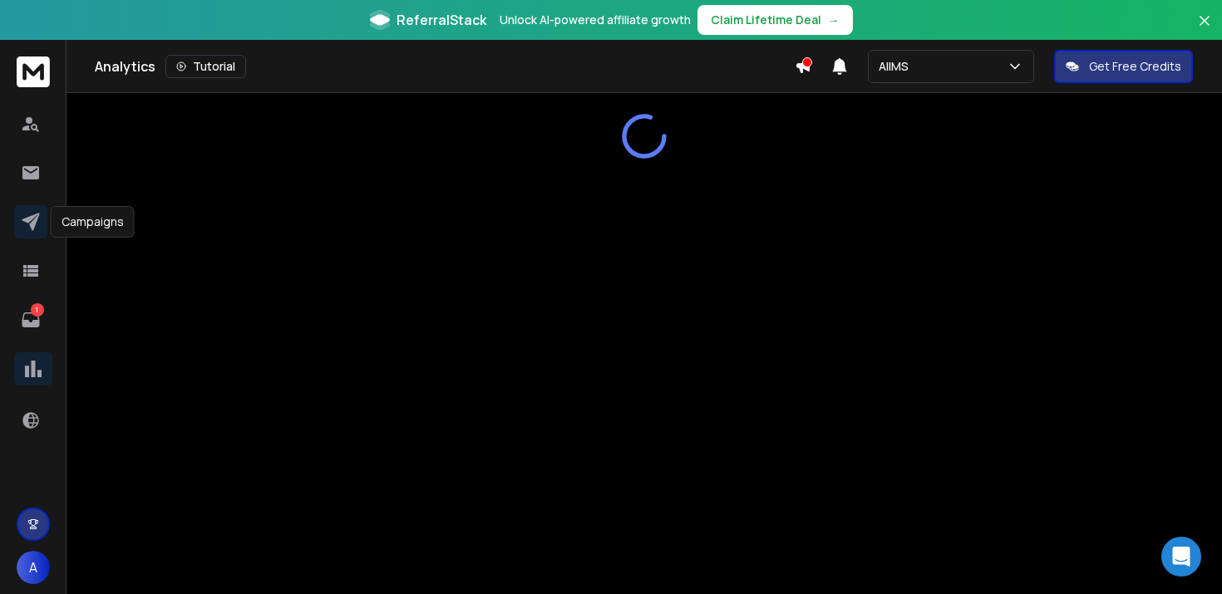
click at [27, 215] on icon at bounding box center [31, 222] width 20 height 20
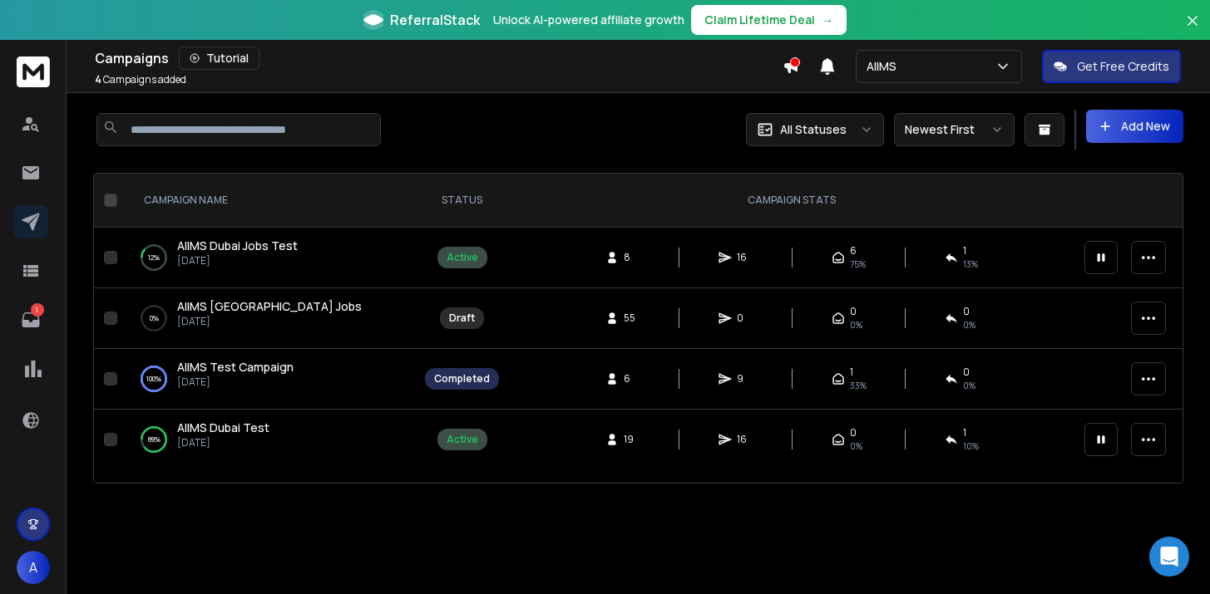
click at [232, 248] on span "AIIMS Dubai Jobs Test" at bounding box center [237, 246] width 121 height 16
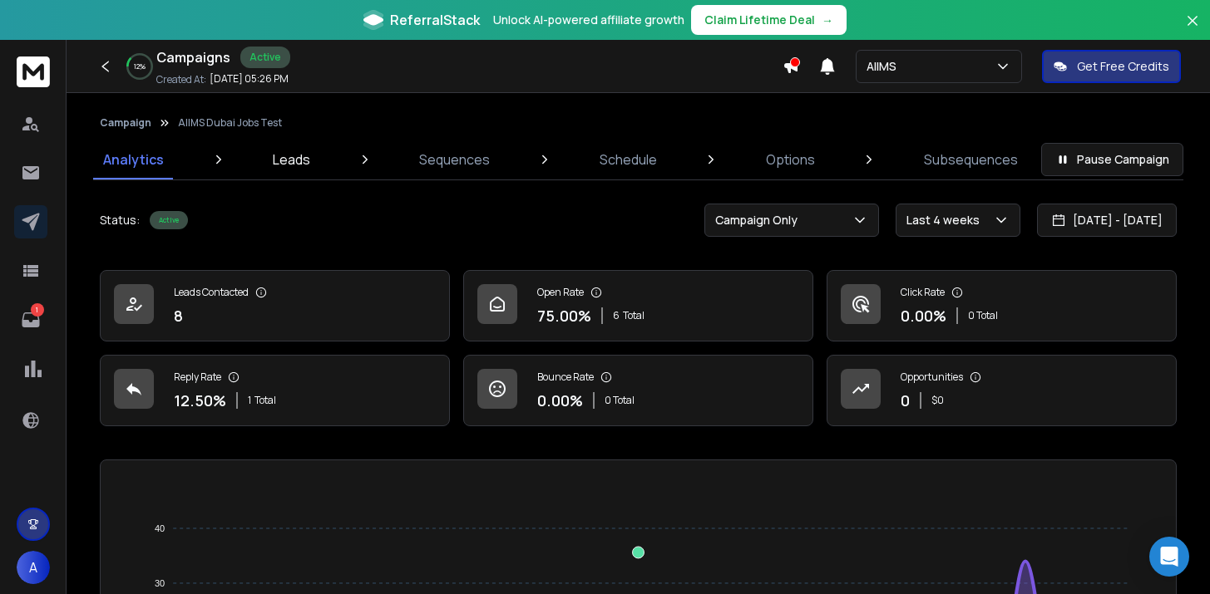
click at [305, 163] on p "Leads" at bounding box center [291, 160] width 37 height 20
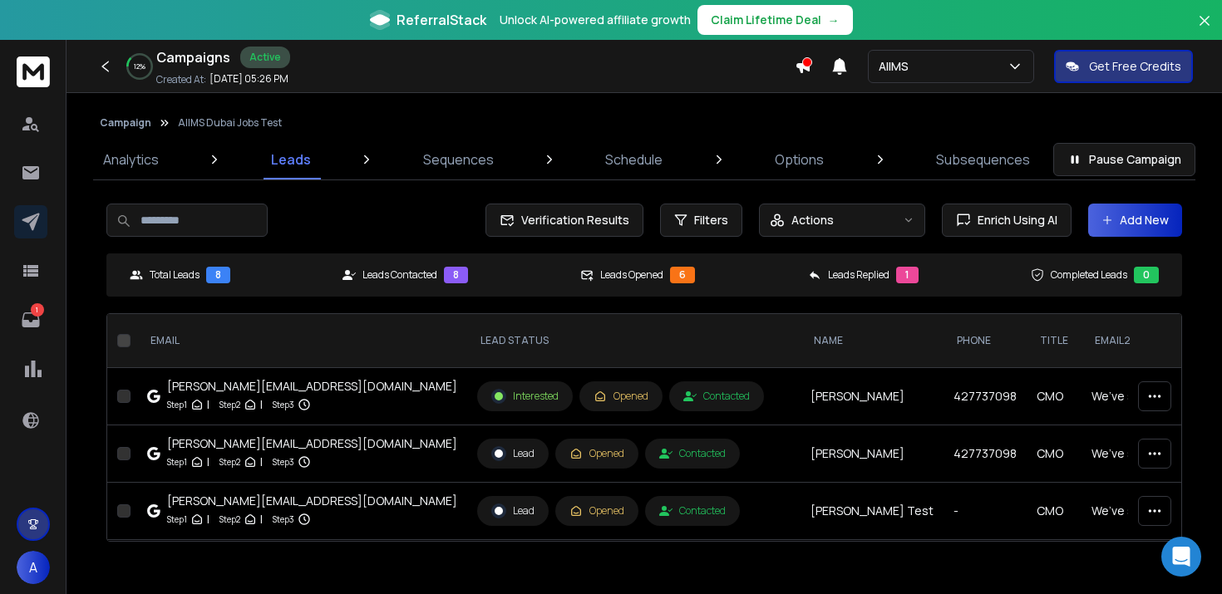
click at [1107, 214] on icon at bounding box center [1107, 220] width 12 height 12
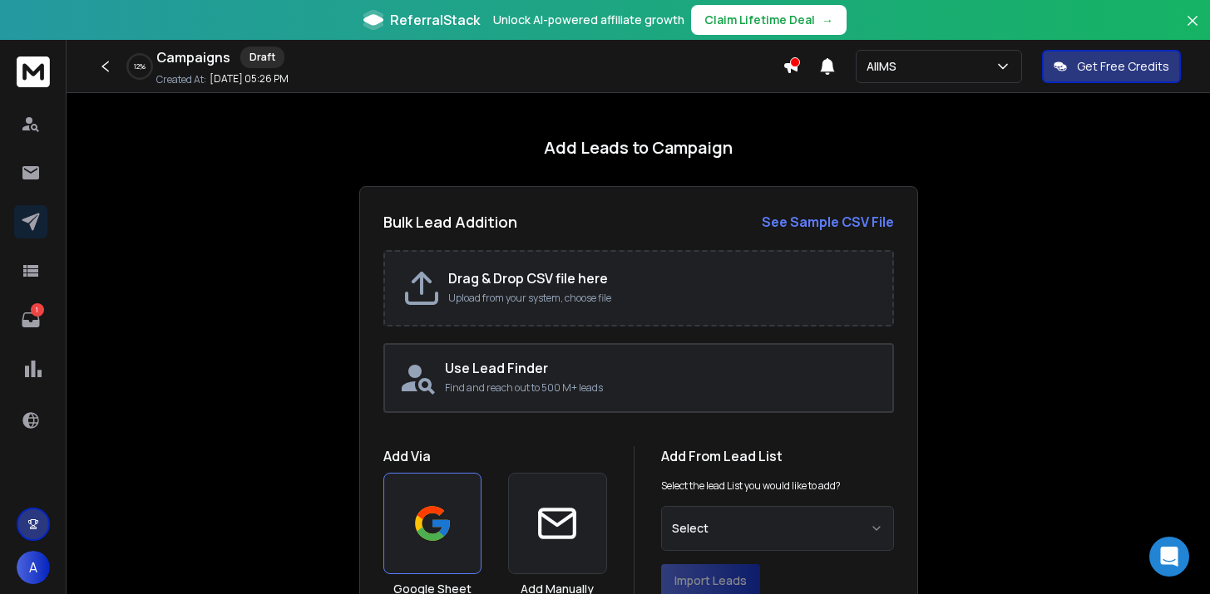
click at [434, 530] on icon at bounding box center [432, 524] width 42 height 50
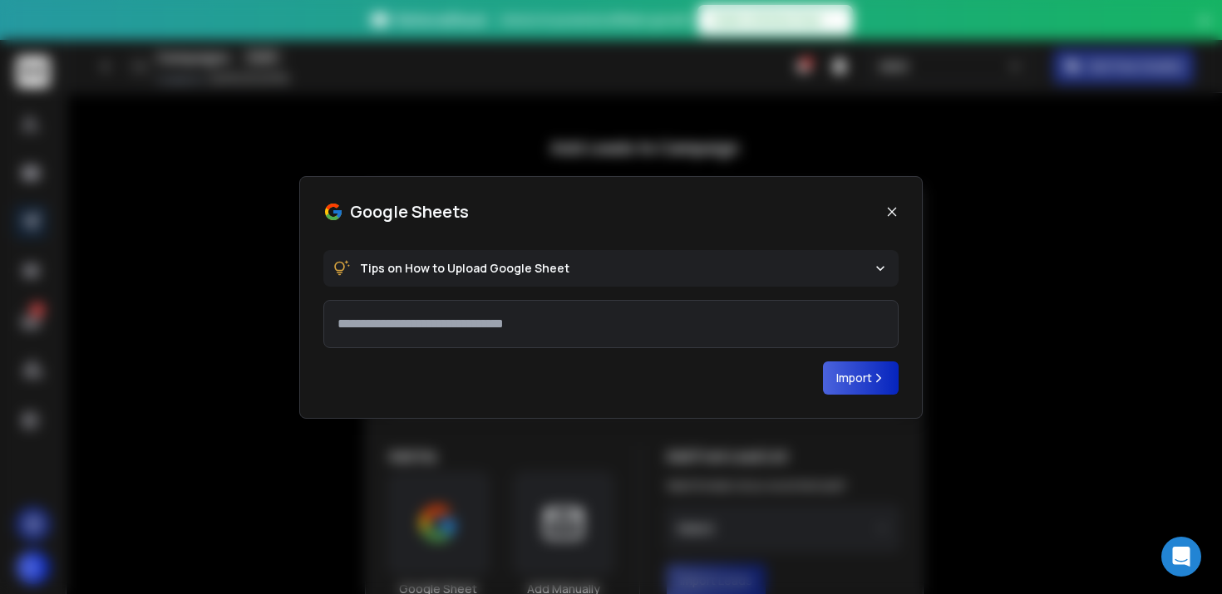
click at [542, 328] on input at bounding box center [610, 324] width 575 height 48
paste input "**********"
type input "**********"
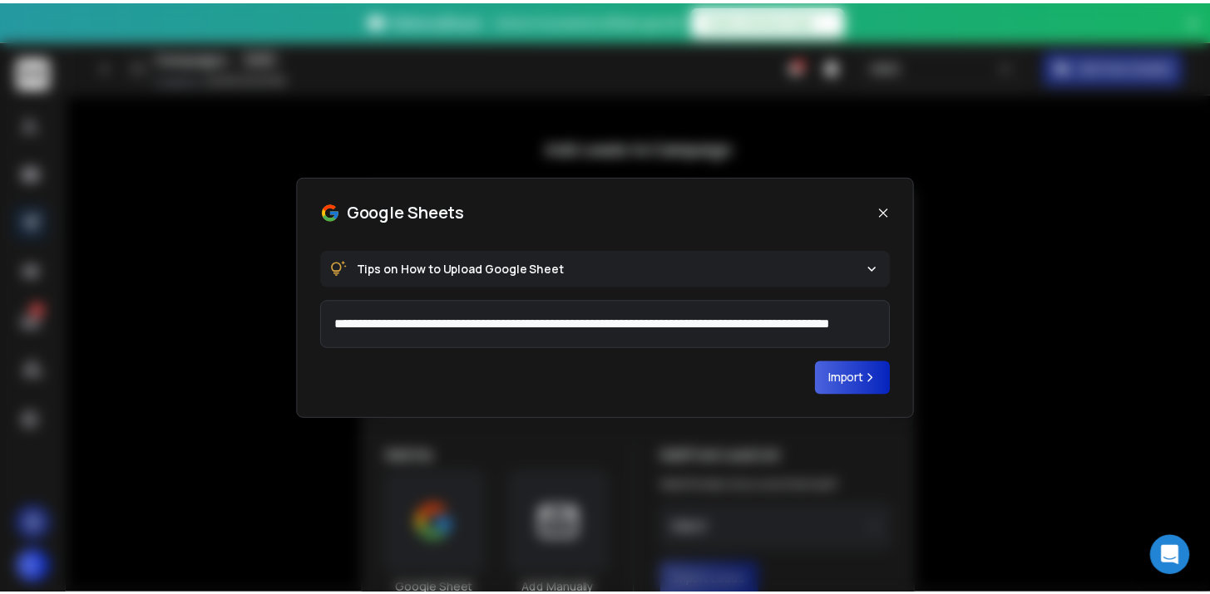
scroll to position [0, 0]
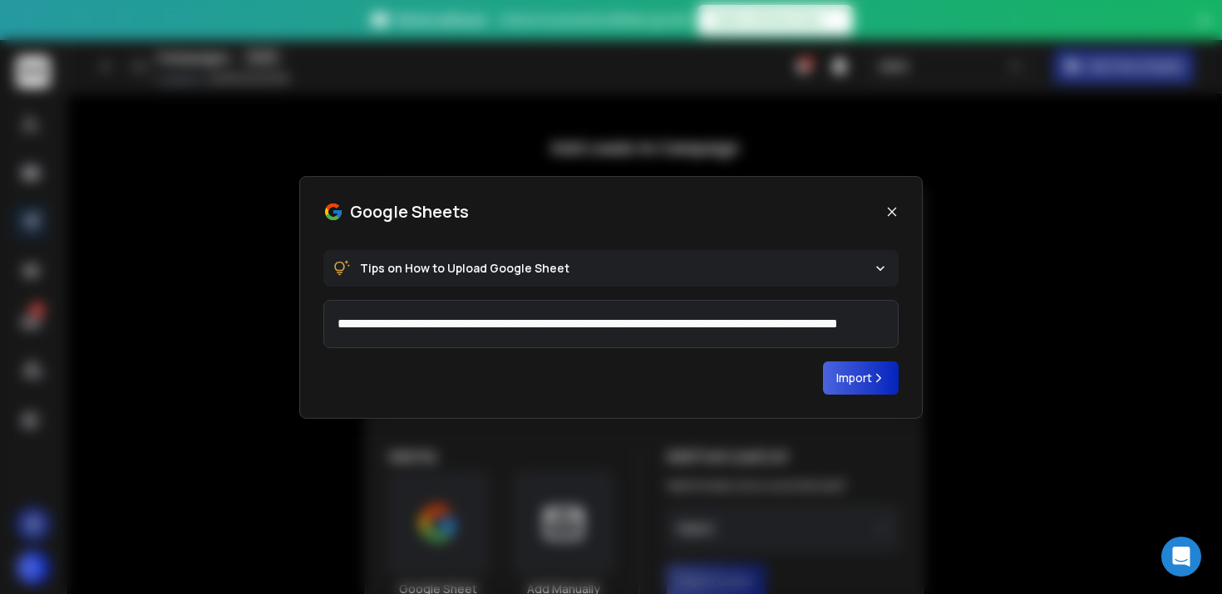
click at [864, 375] on button "Import" at bounding box center [861, 378] width 76 height 33
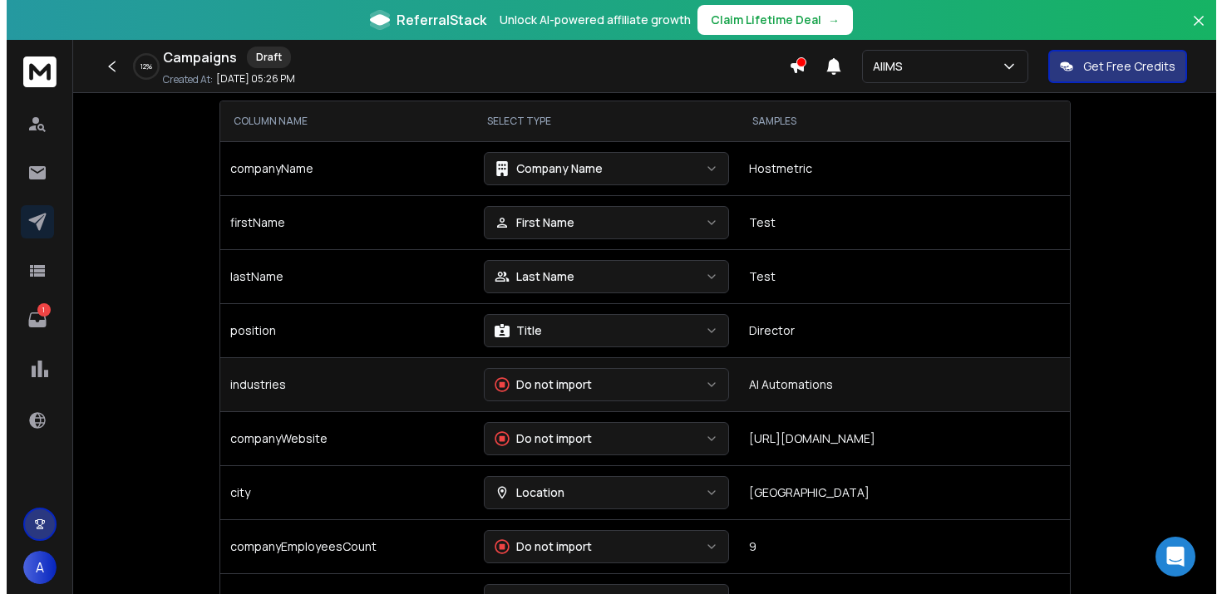
scroll to position [448, 0]
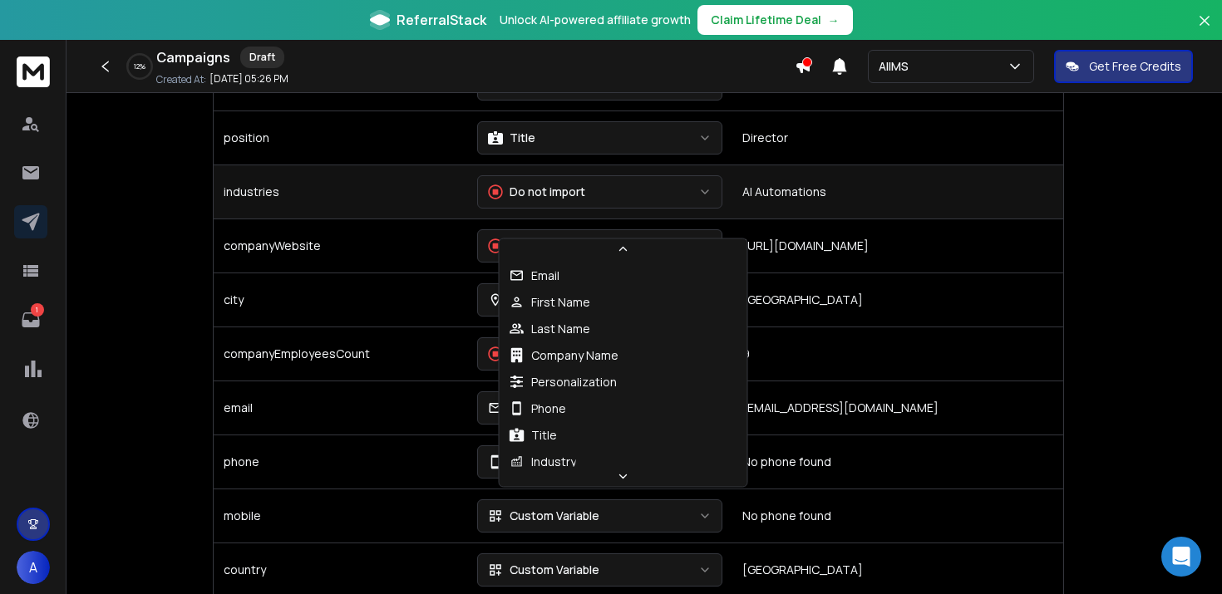
click at [687, 209] on button "Do not import" at bounding box center [599, 191] width 244 height 33
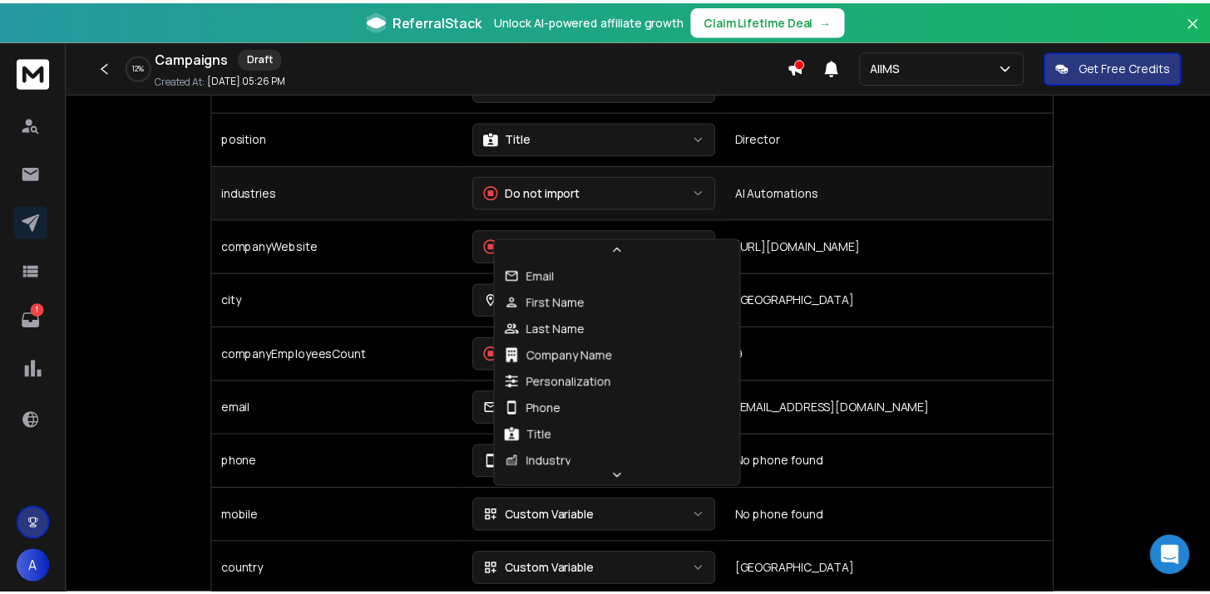
scroll to position [0, 3]
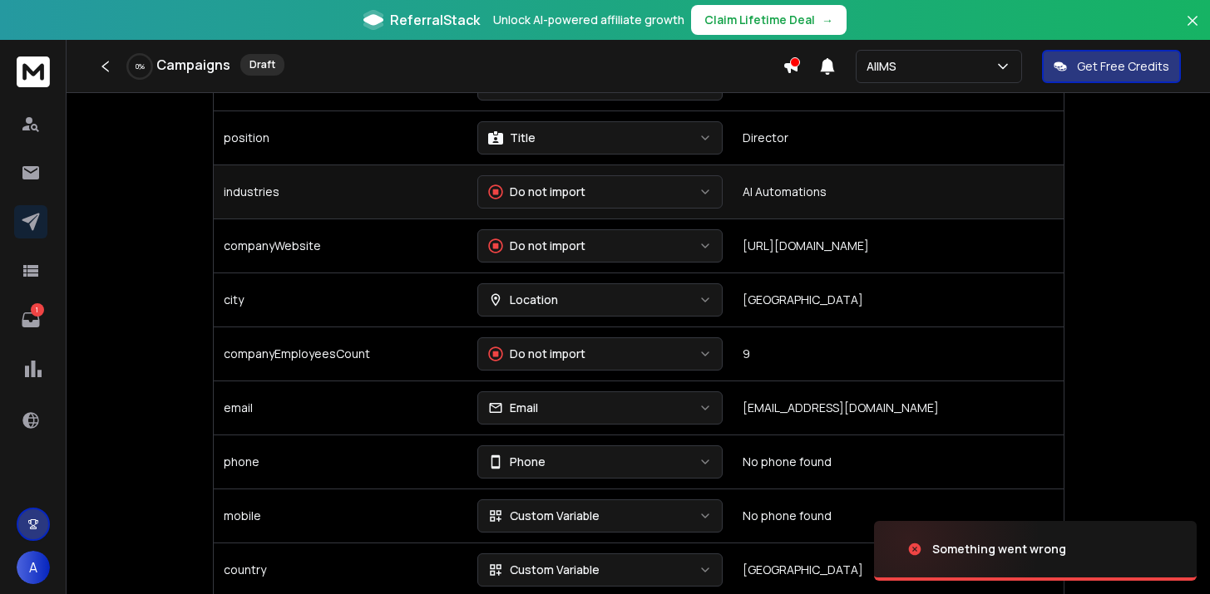
click at [677, 209] on button "Do not import" at bounding box center [599, 191] width 244 height 33
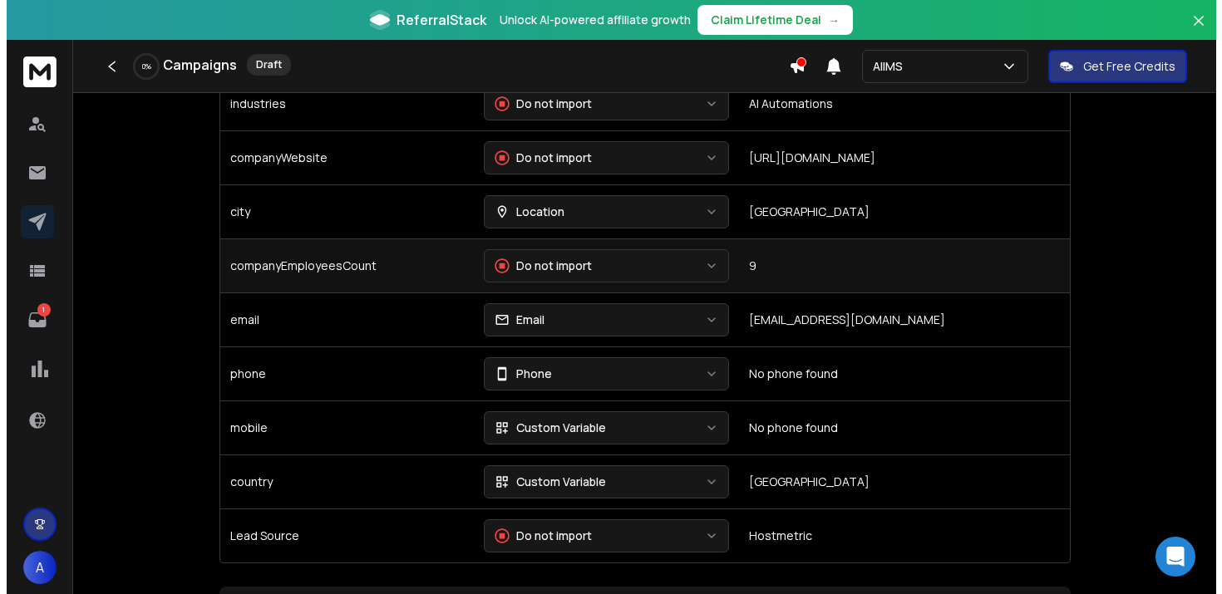
scroll to position [715, 0]
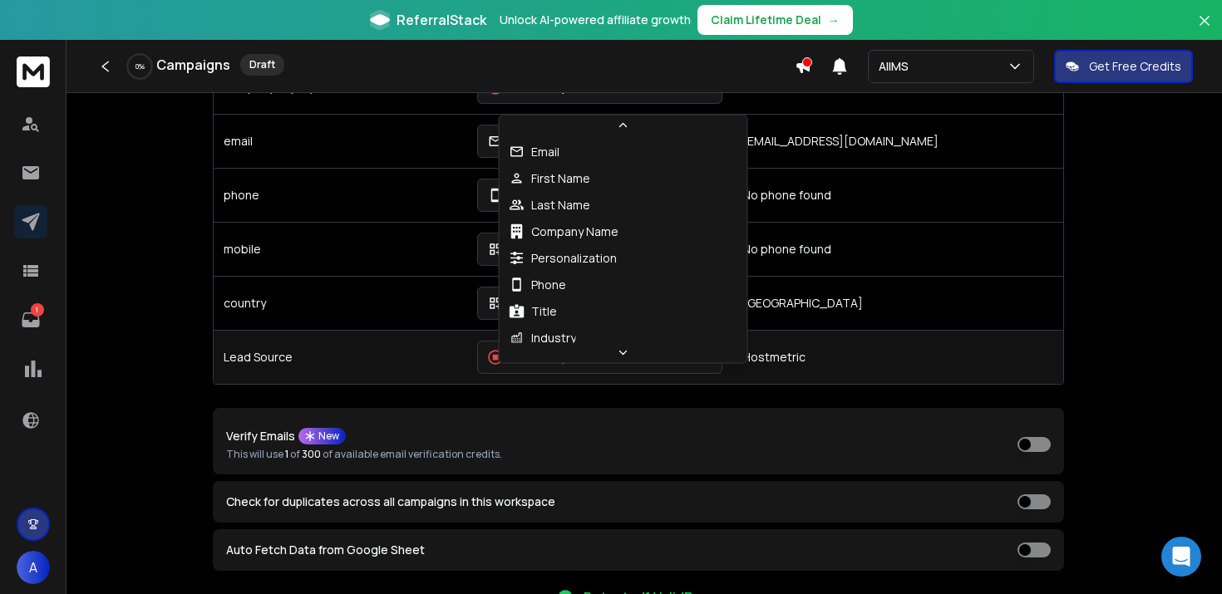
click at [642, 374] on button "Do not import" at bounding box center [599, 357] width 244 height 33
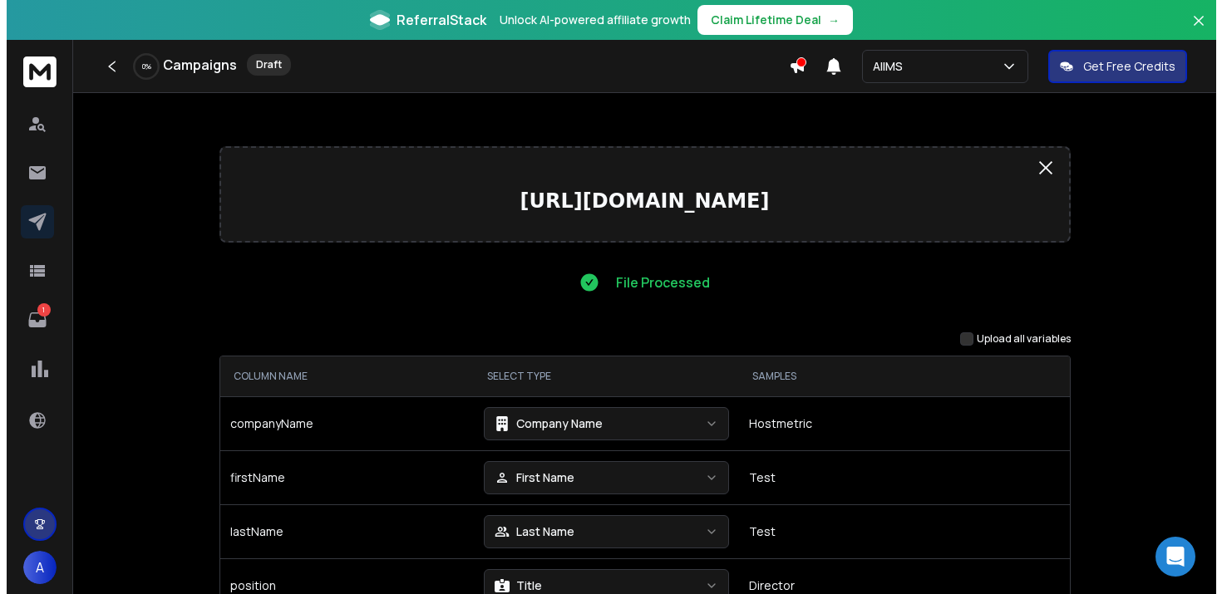
scroll to position [830, 0]
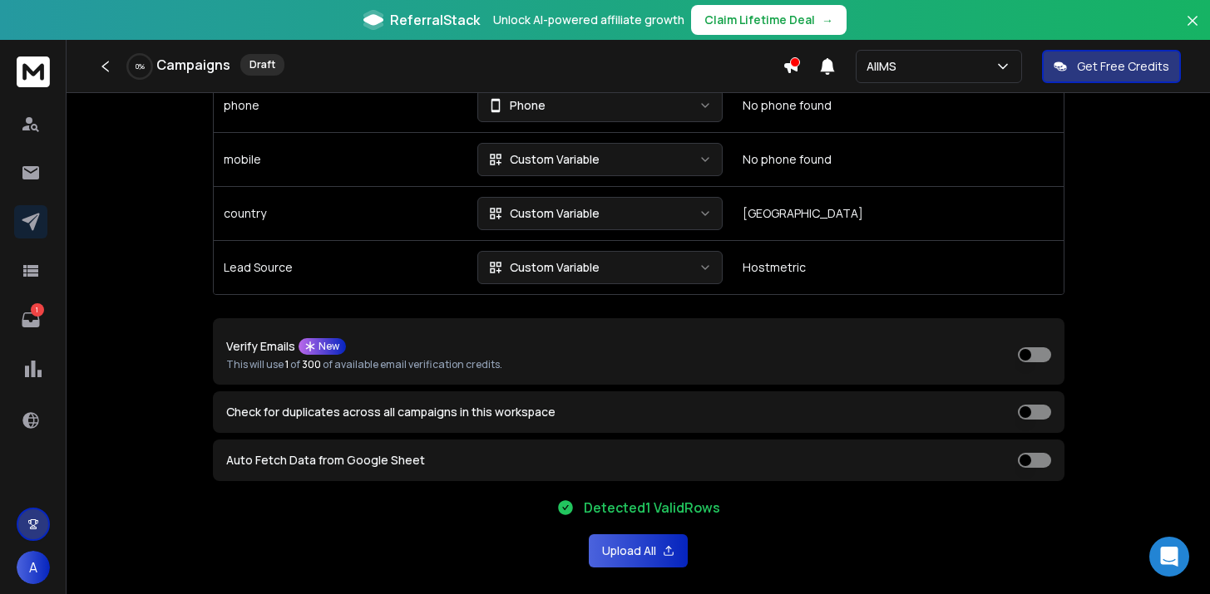
click at [615, 546] on button "Upload All" at bounding box center [638, 551] width 99 height 33
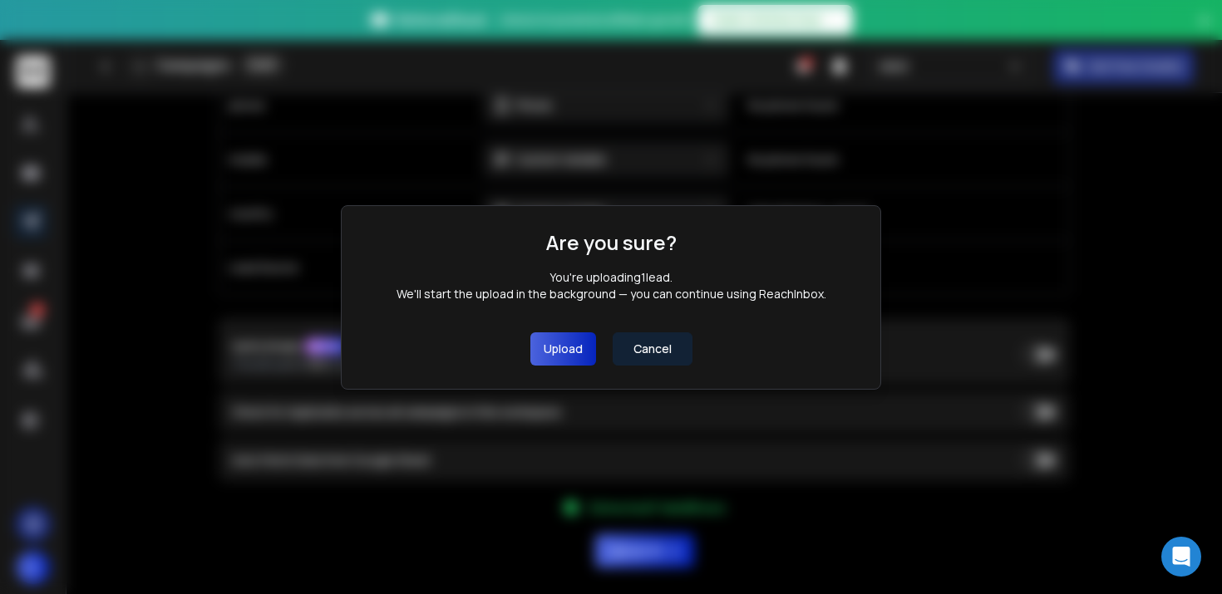
click at [562, 344] on button "Upload" at bounding box center [563, 349] width 66 height 33
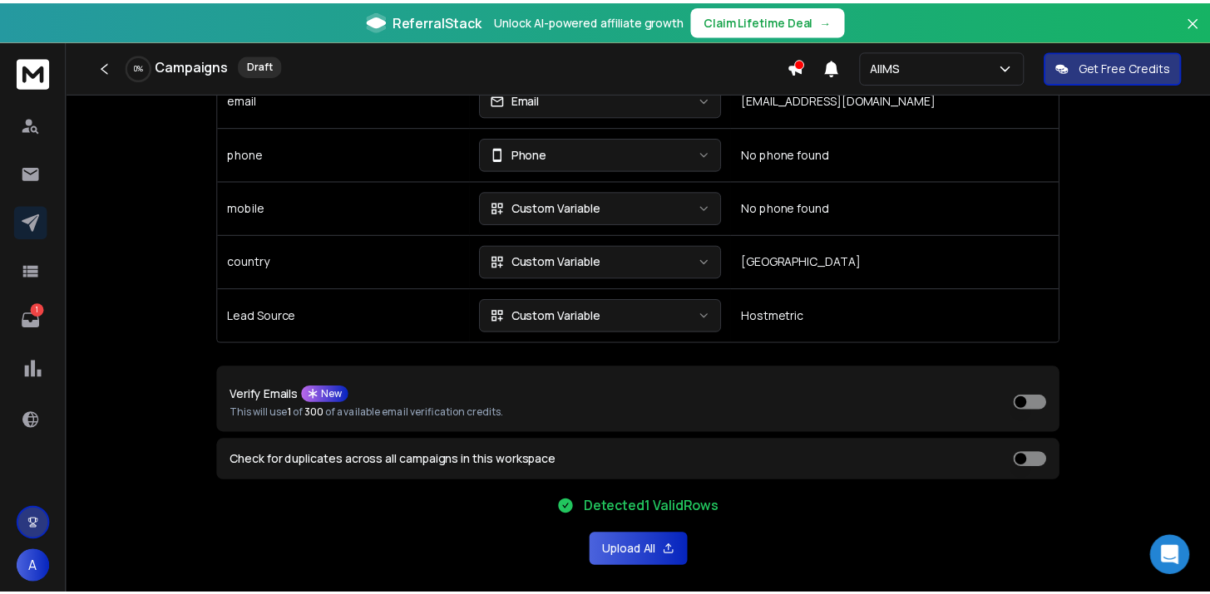
scroll to position [700, 0]
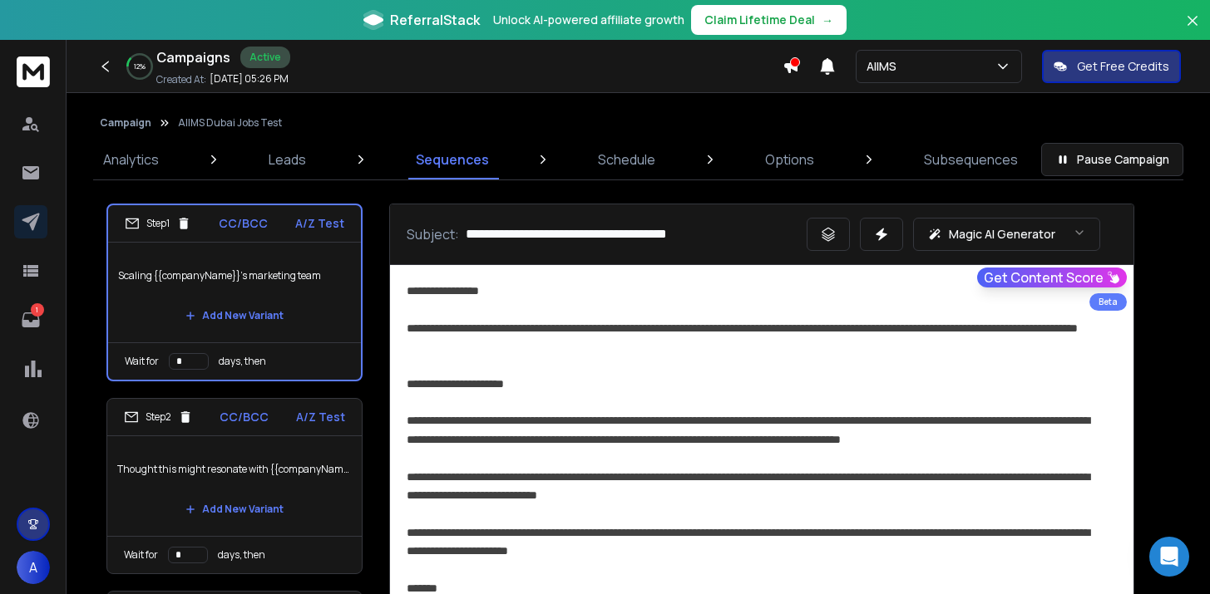
scroll to position [99, 0]
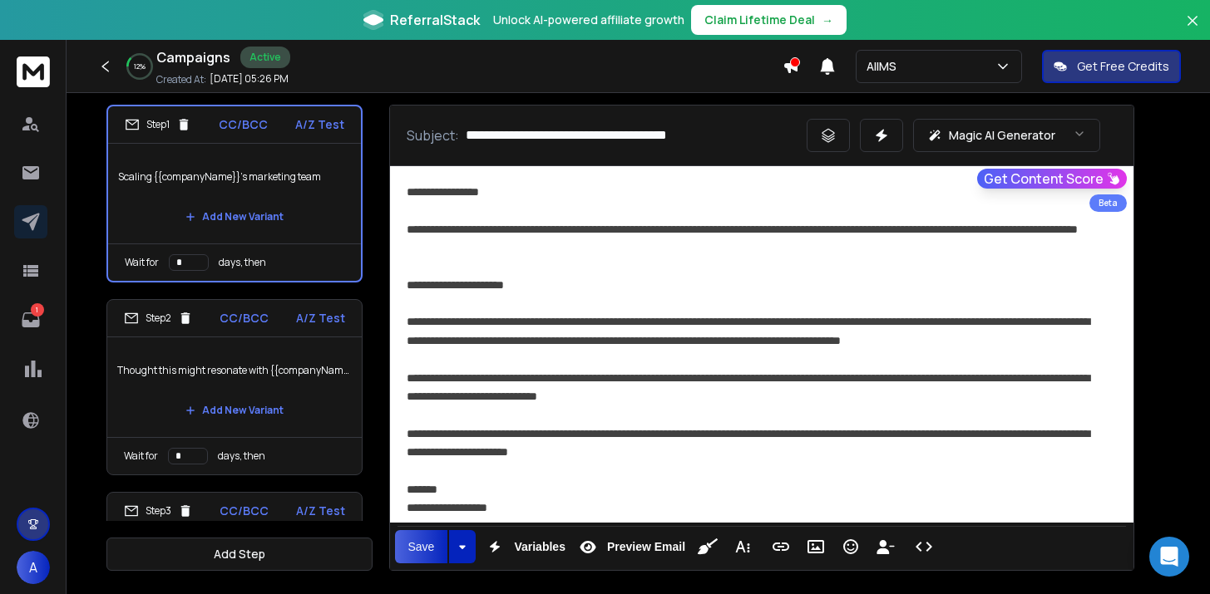
click at [1192, 16] on icon "Close banner" at bounding box center [1192, 20] width 15 height 15
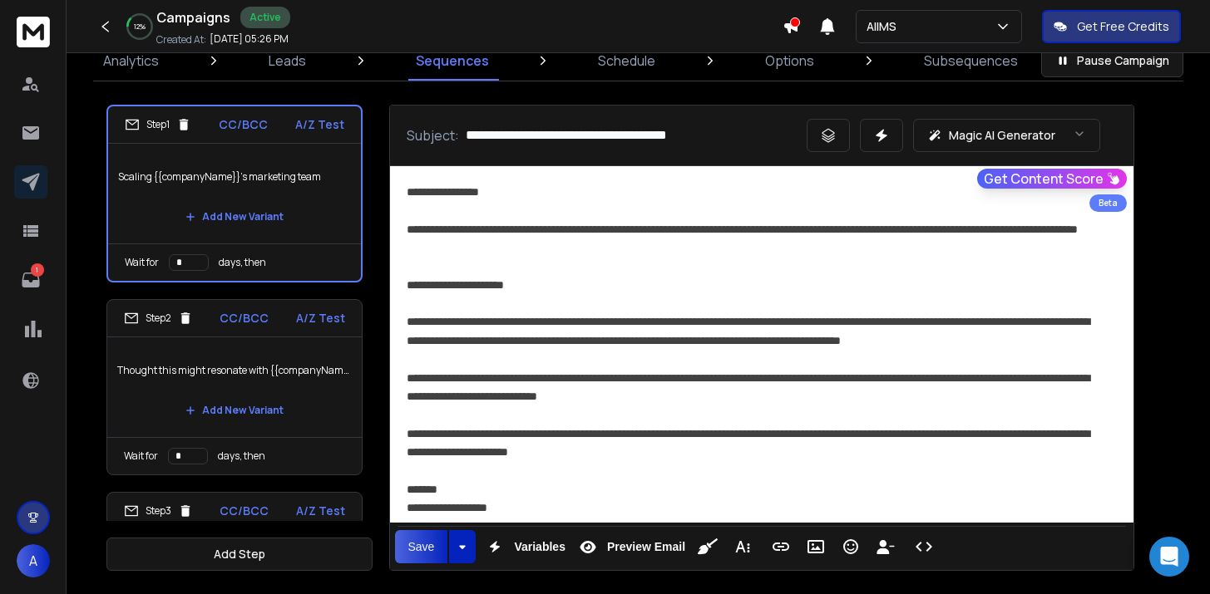
scroll to position [0, 0]
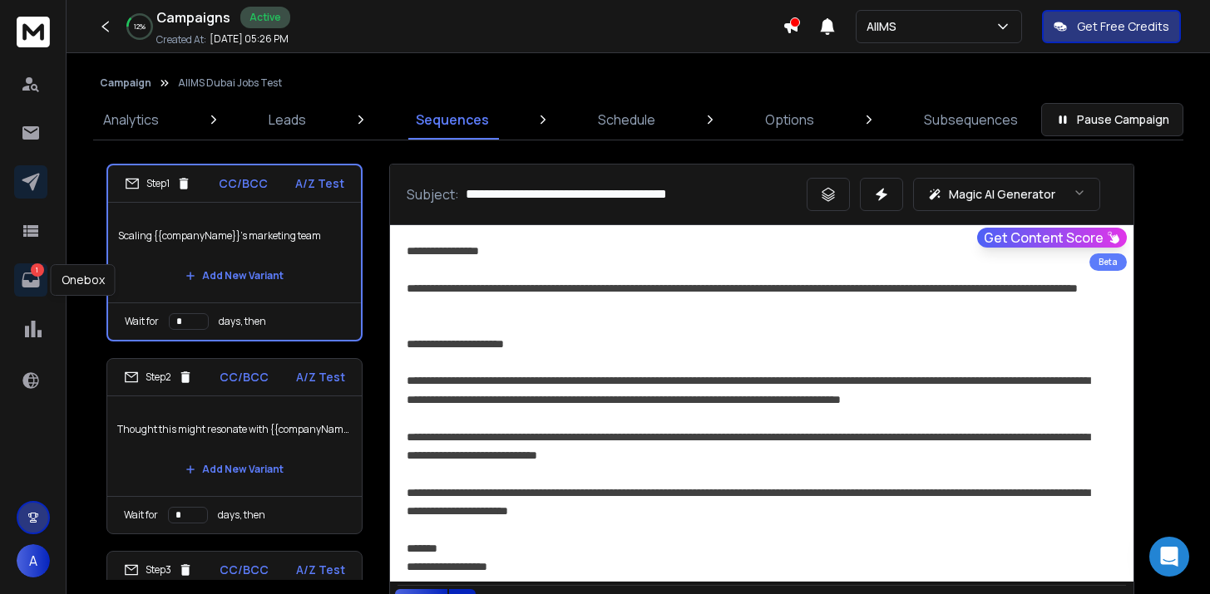
click at [26, 278] on icon at bounding box center [31, 280] width 20 height 20
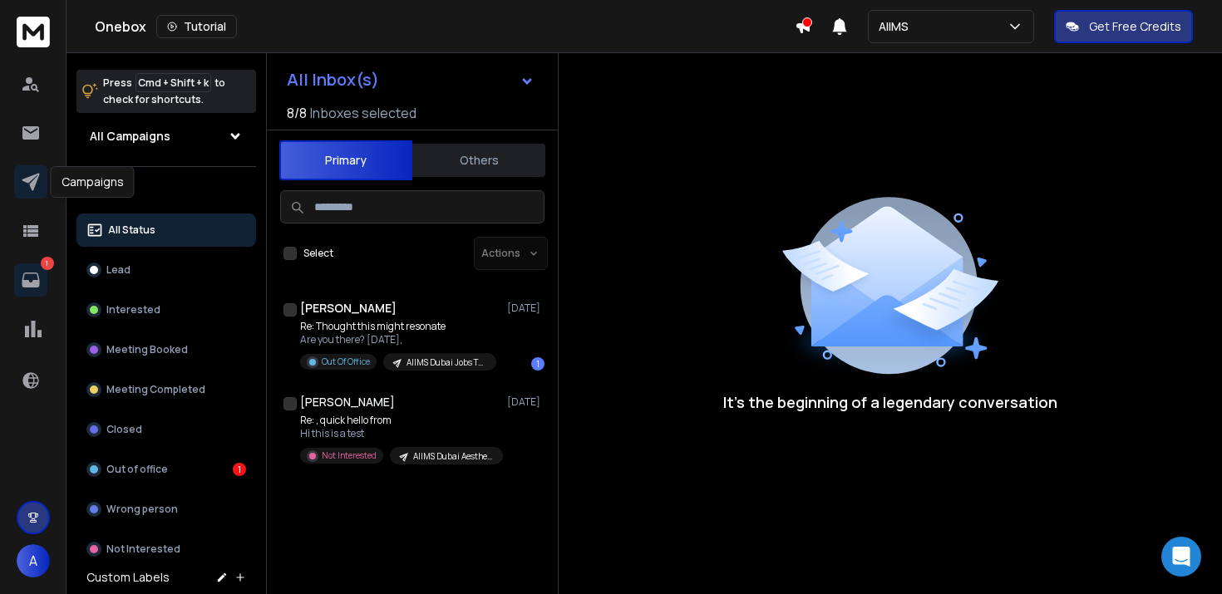
click at [34, 176] on icon at bounding box center [30, 182] width 17 height 17
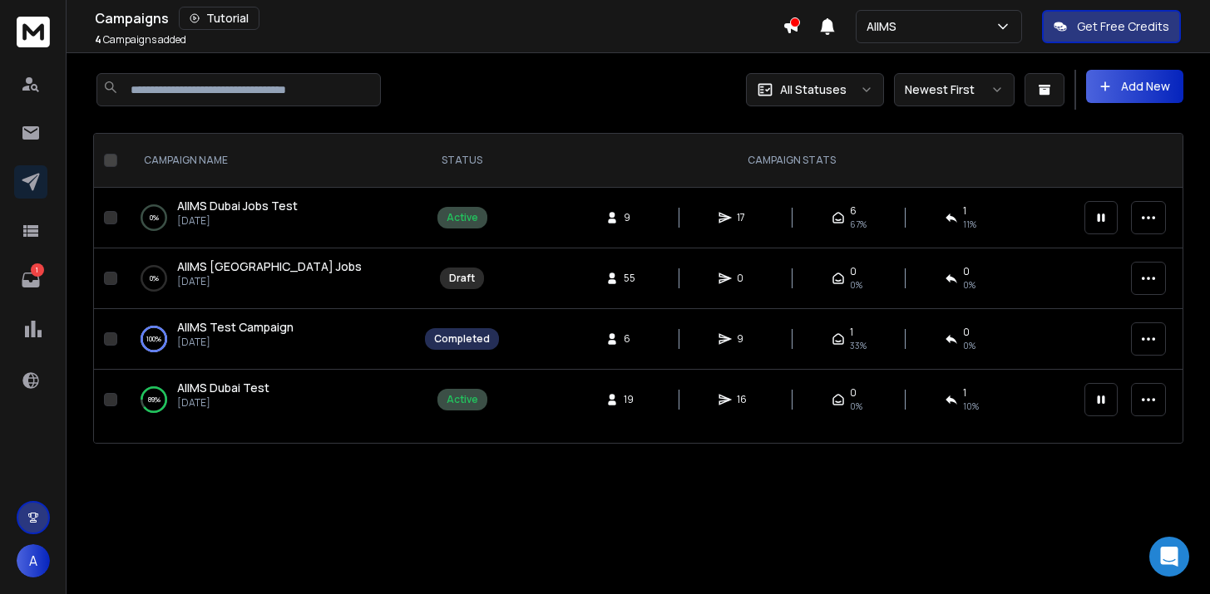
click at [269, 201] on span "AIIMS Dubai Jobs Test" at bounding box center [237, 206] width 121 height 16
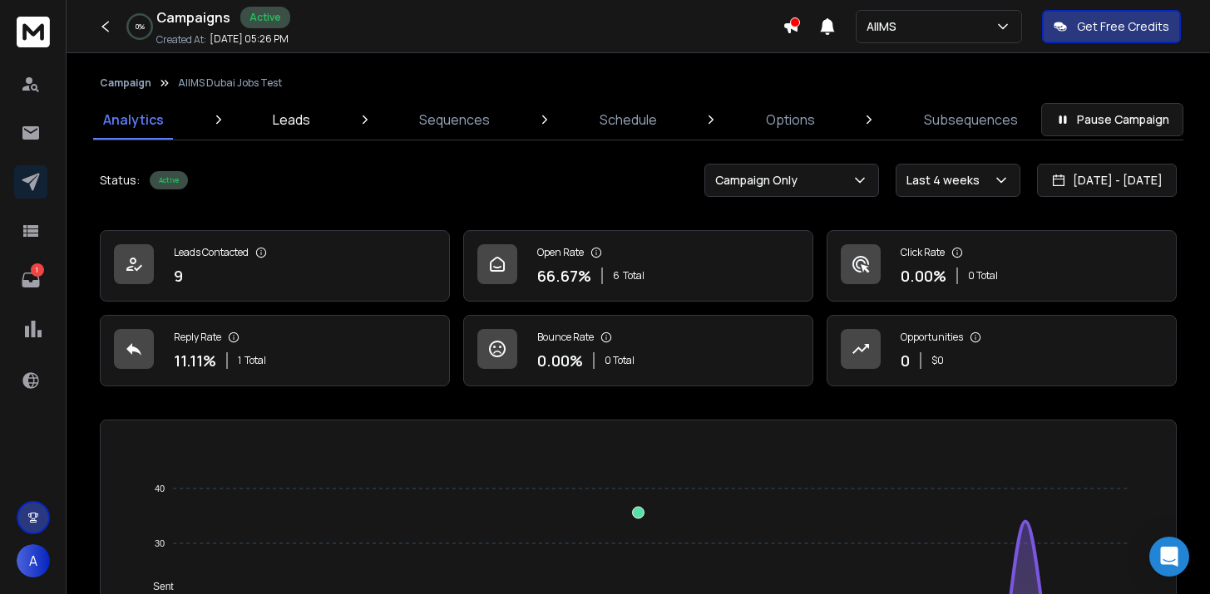
click at [310, 121] on link "Leads" at bounding box center [291, 120] width 57 height 40
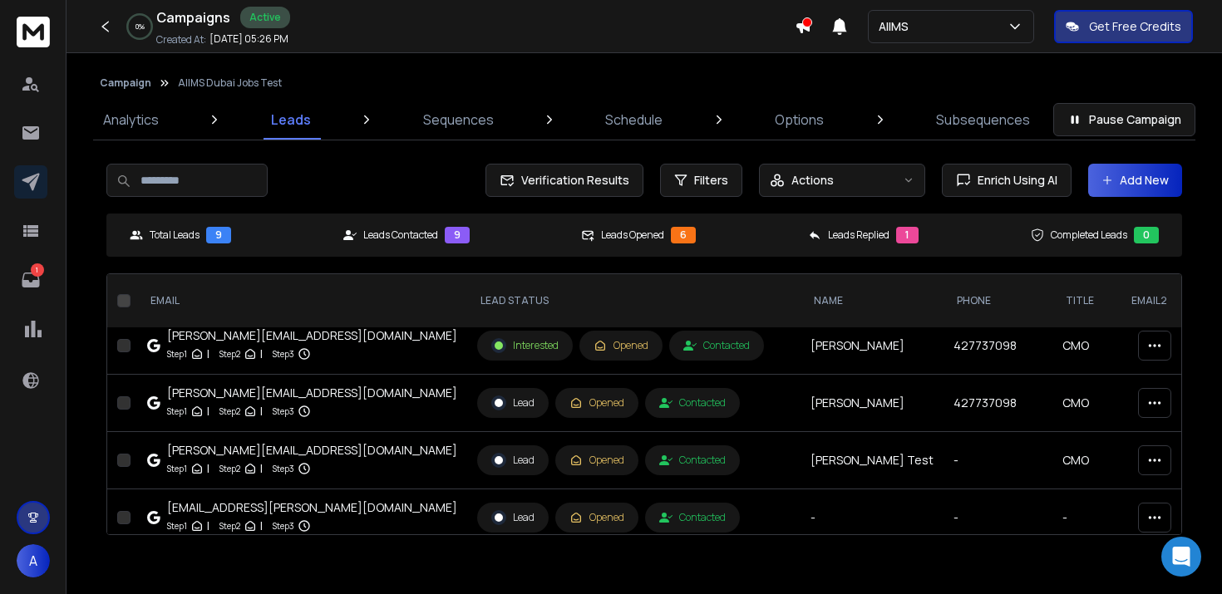
scroll to position [335, 0]
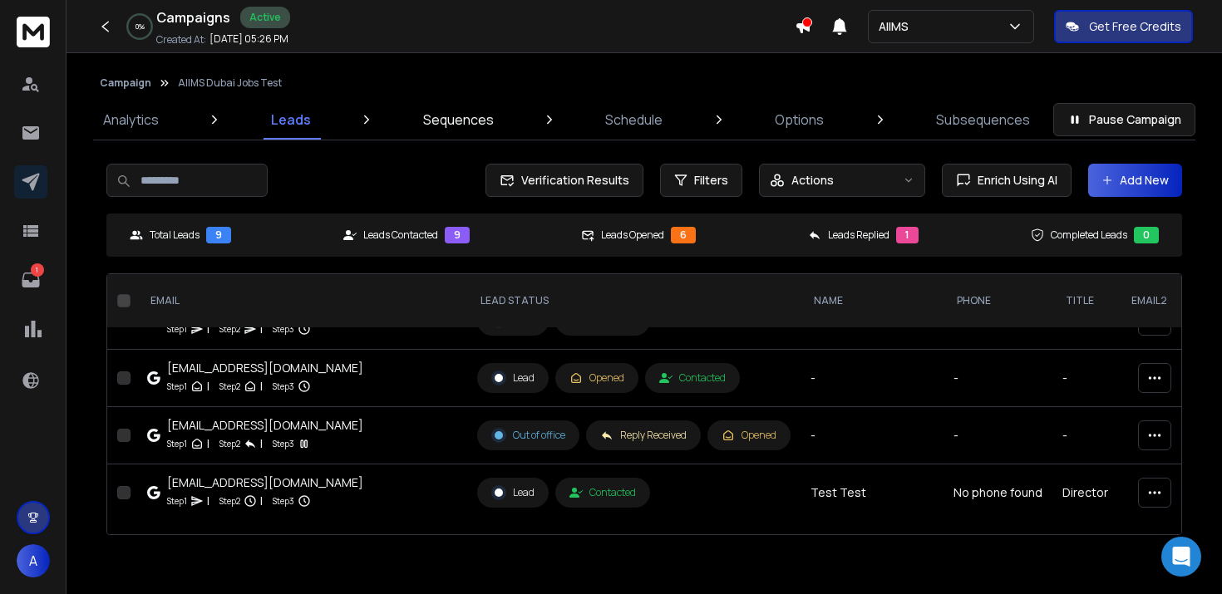
click at [435, 113] on p "Sequences" at bounding box center [458, 120] width 71 height 20
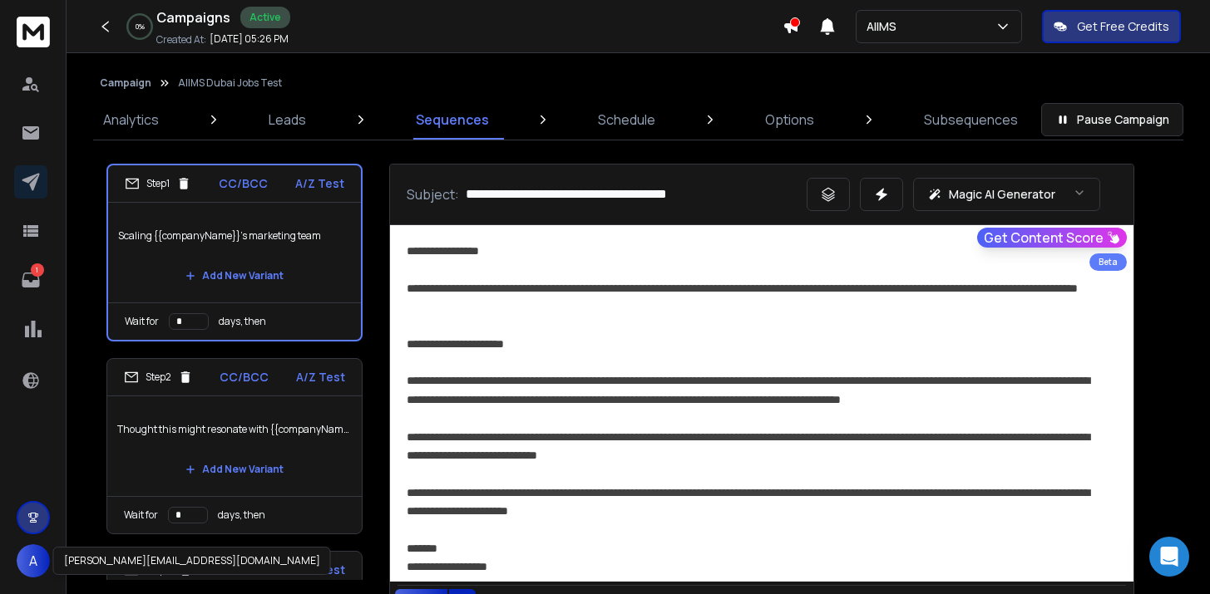
click at [24, 565] on span "A" at bounding box center [33, 560] width 33 height 33
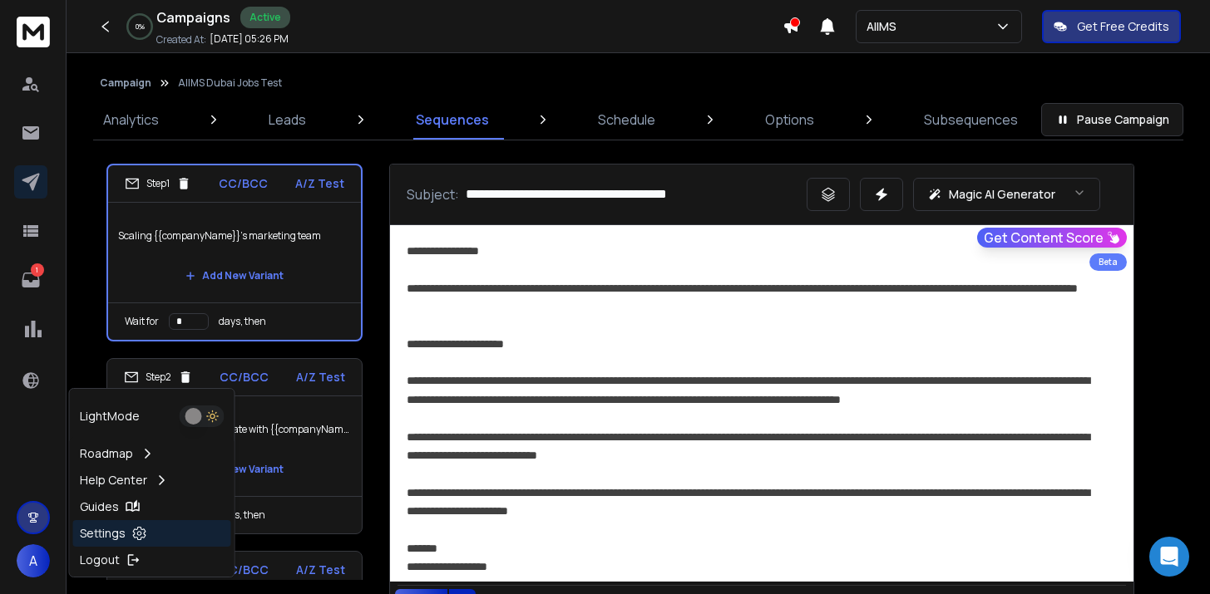
click at [126, 526] on div "Settings" at bounding box center [152, 533] width 158 height 27
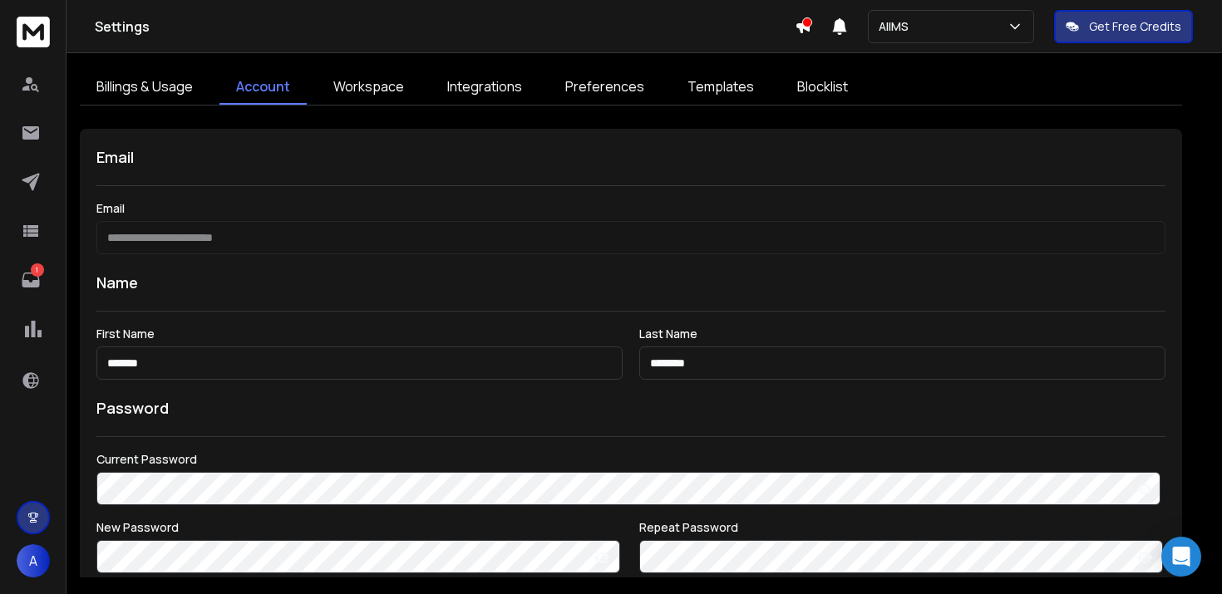
click at [469, 95] on link "Integrations" at bounding box center [485, 87] width 108 height 35
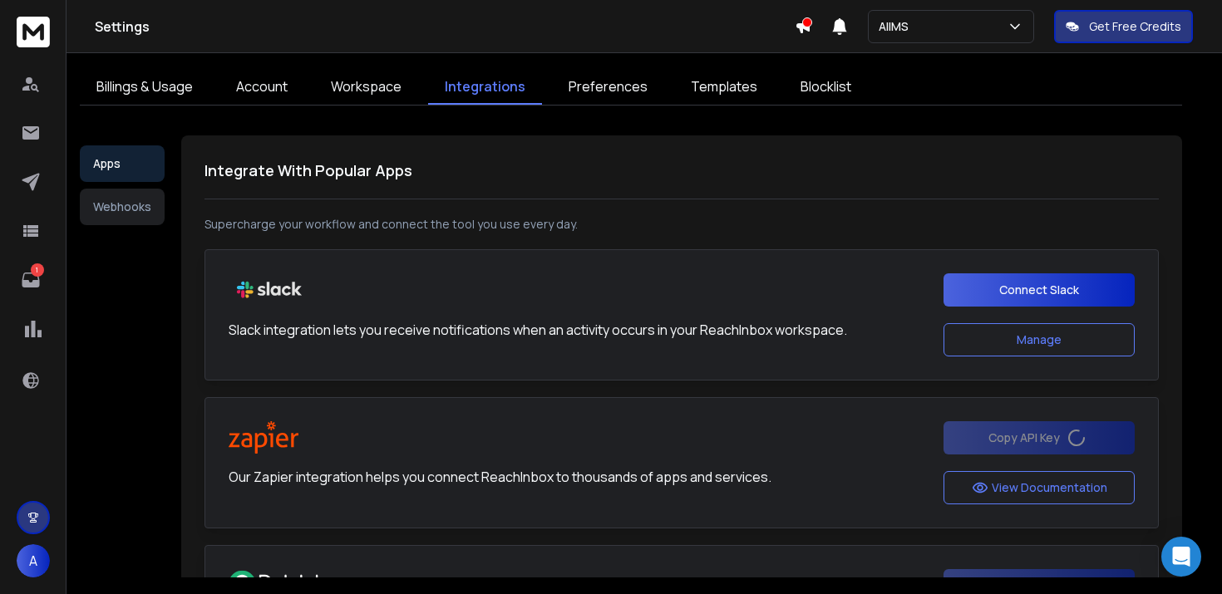
click at [127, 219] on button "Webhooks" at bounding box center [122, 207] width 85 height 37
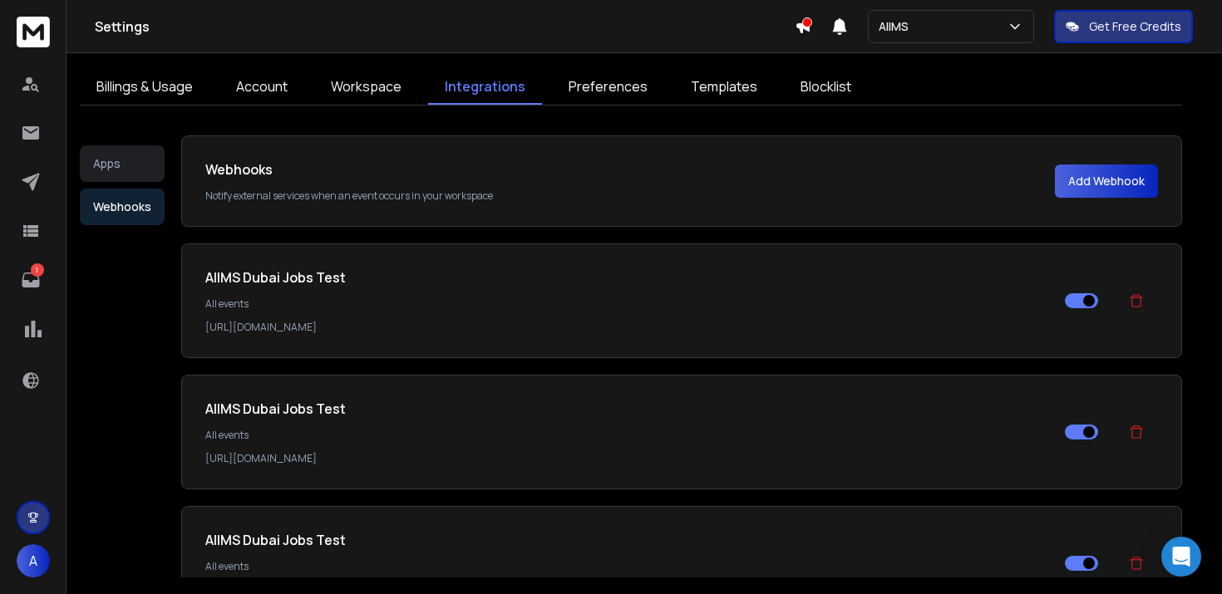
scroll to position [88, 0]
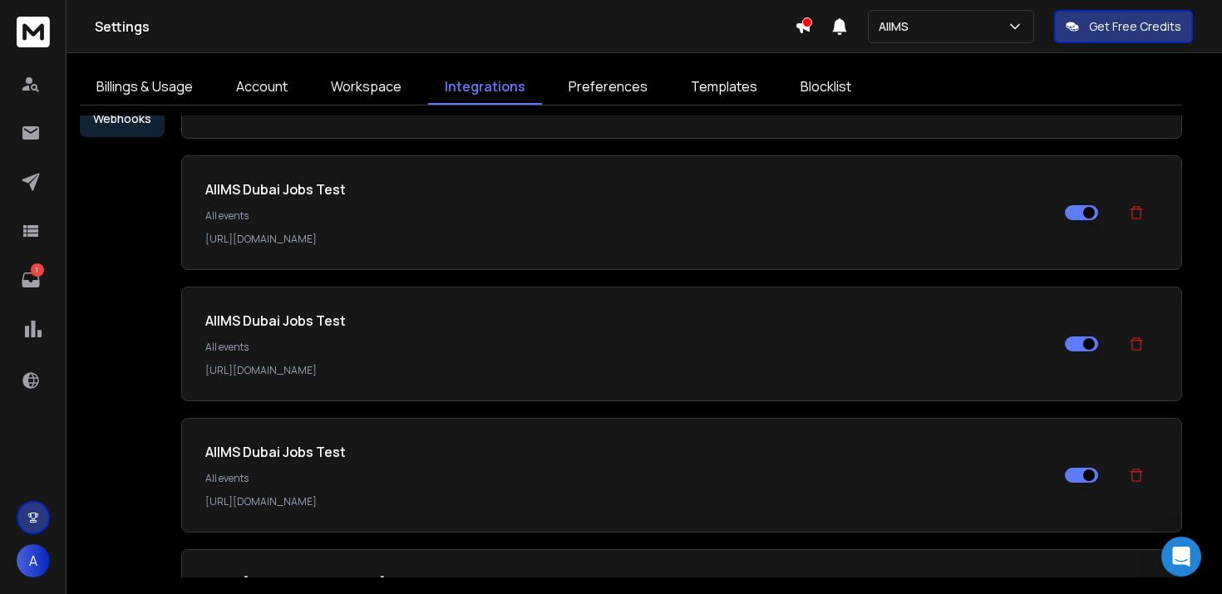
click at [454, 323] on h1 "AIIMS Dubai Jobs Test" at bounding box center [628, 321] width 846 height 20
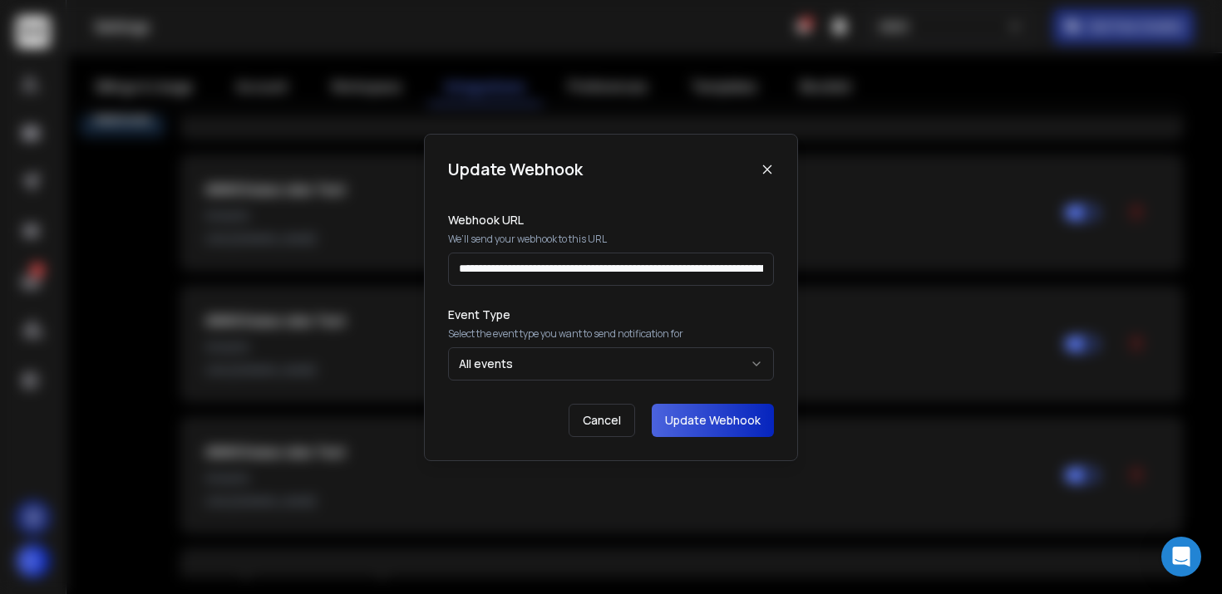
click at [771, 171] on icon at bounding box center [767, 169] width 13 height 13
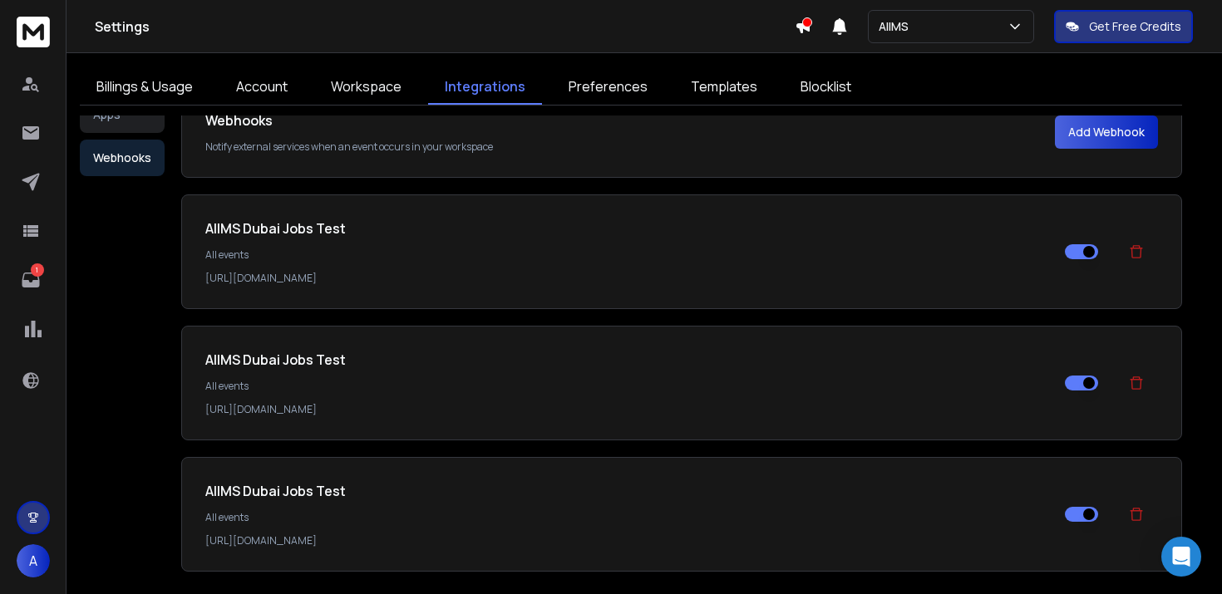
scroll to position [115, 0]
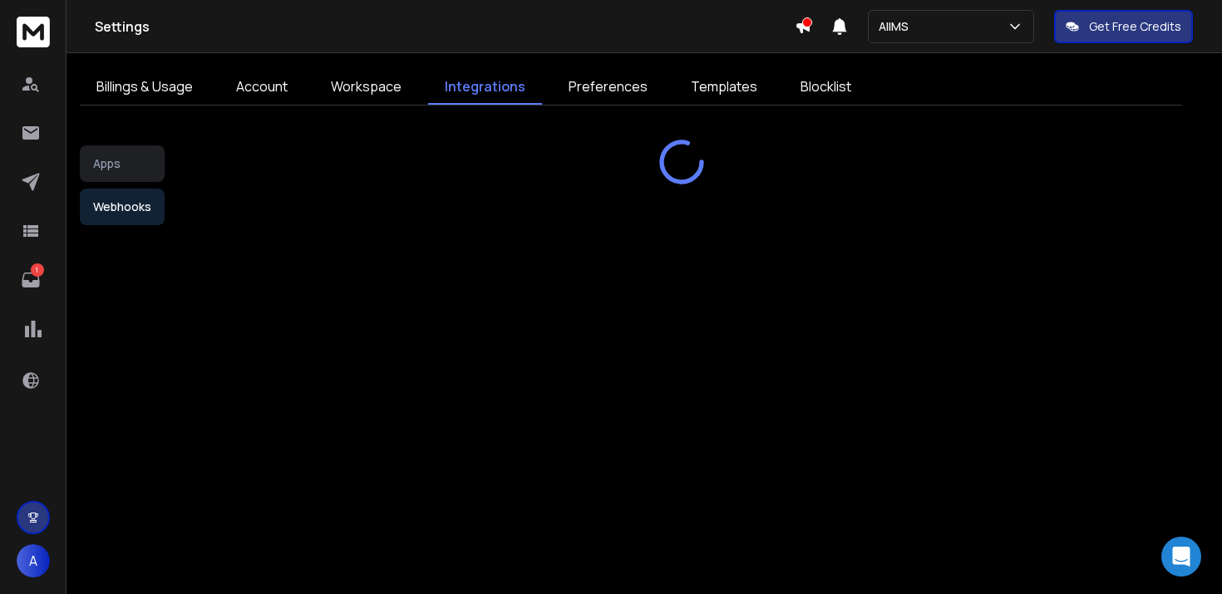
click at [137, 214] on button "Webhooks" at bounding box center [122, 207] width 85 height 37
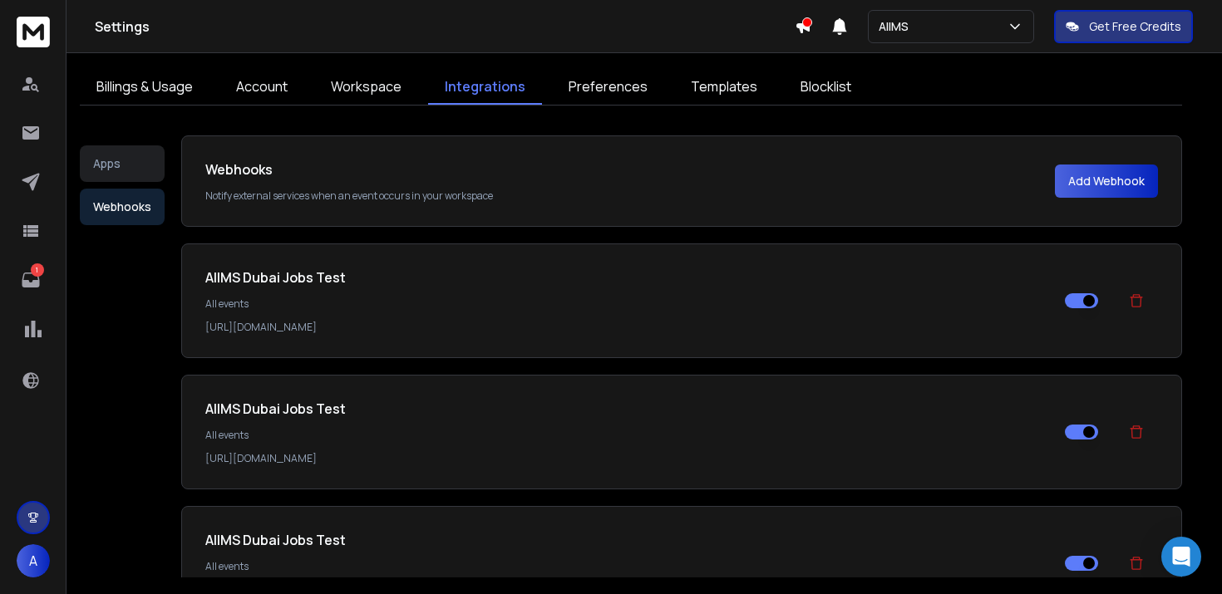
click at [464, 278] on h1 "AIIMS Dubai Jobs Test" at bounding box center [628, 278] width 846 height 20
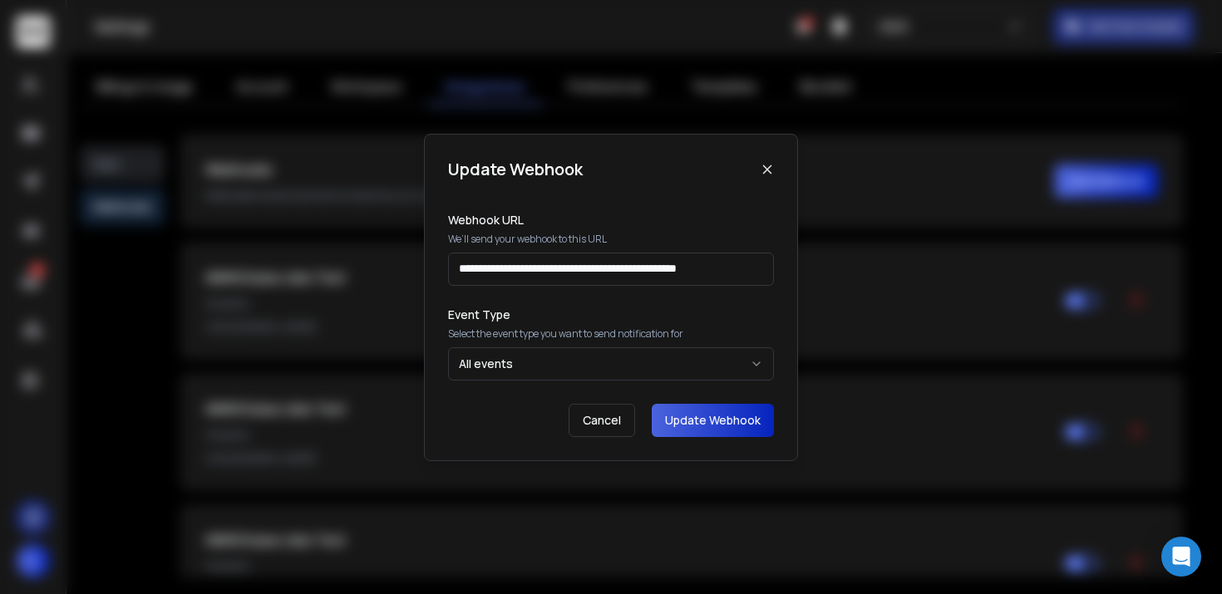
click at [712, 418] on button "Update Webhook" at bounding box center [713, 420] width 122 height 33
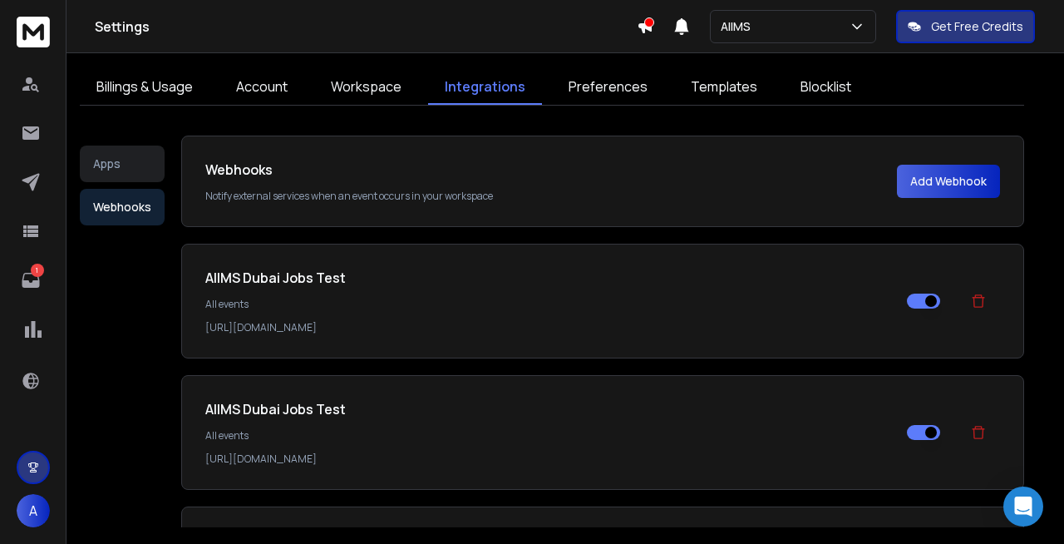
click at [284, 90] on link "Account" at bounding box center [261, 87] width 85 height 35
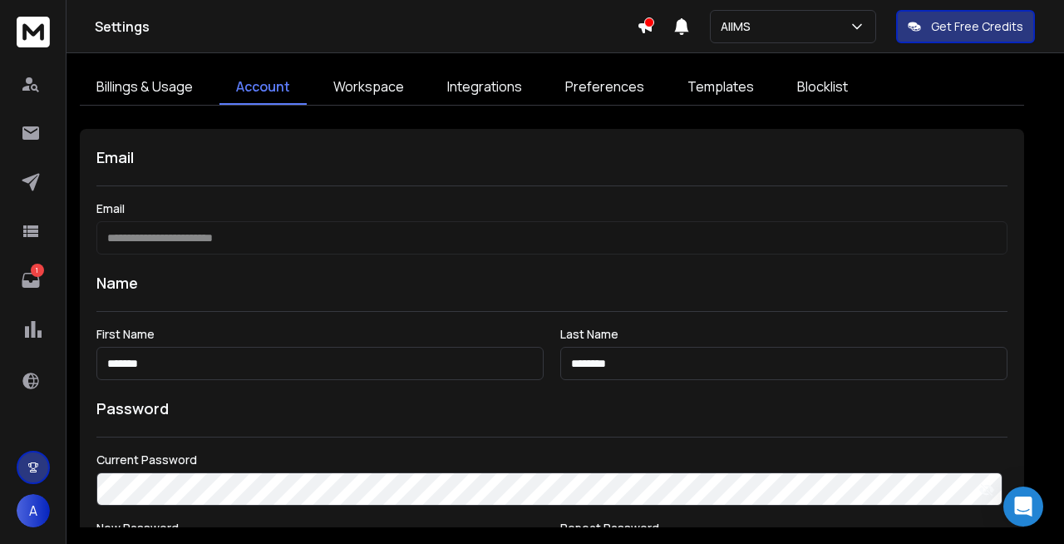
click at [160, 84] on link "Billings & Usage" at bounding box center [145, 87] width 130 height 35
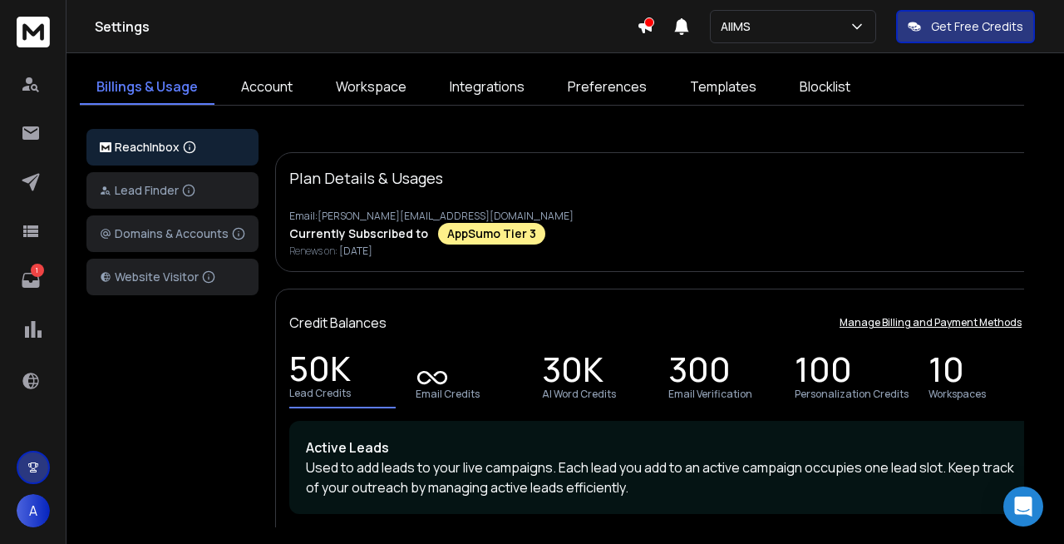
click at [275, 94] on link "Account" at bounding box center [266, 87] width 85 height 35
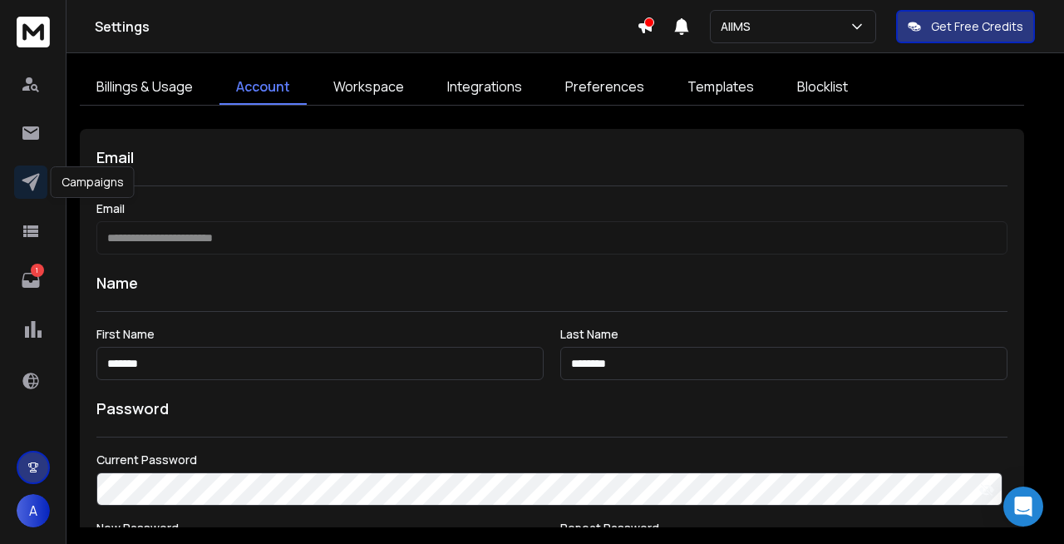
click at [40, 176] on icon at bounding box center [31, 182] width 20 height 20
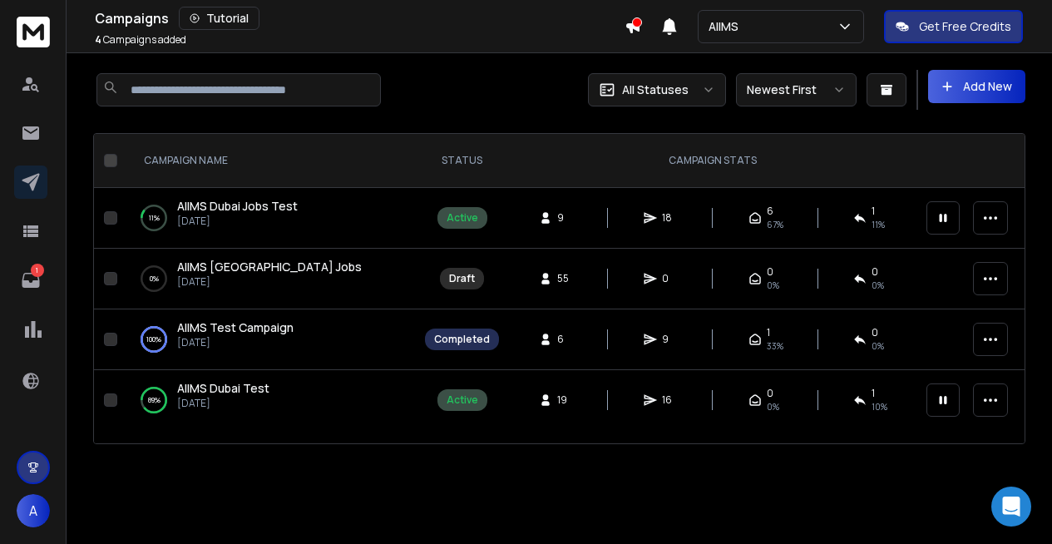
click at [257, 206] on span "AIIMS Dubai Jobs Test" at bounding box center [237, 206] width 121 height 16
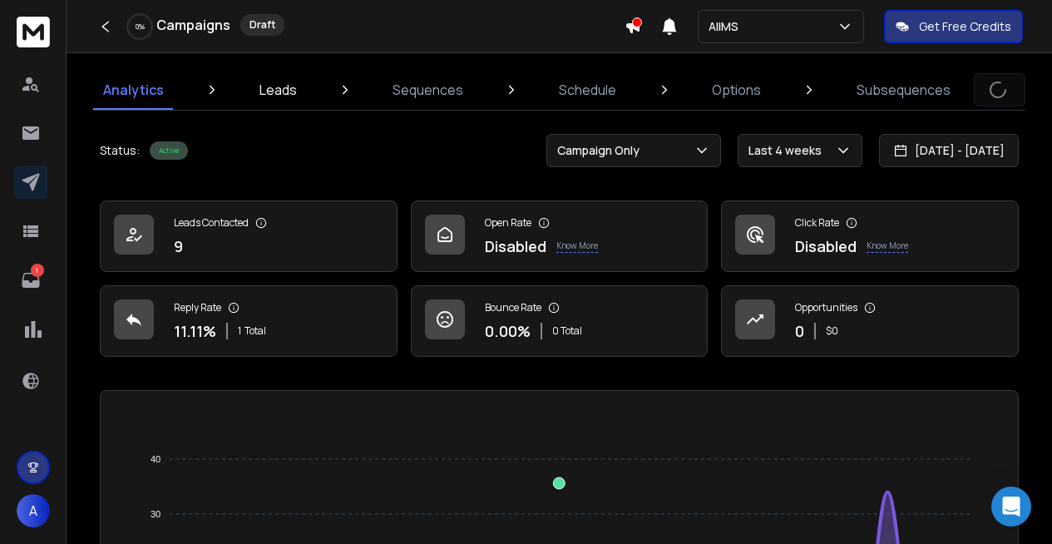
click at [290, 90] on p "Leads" at bounding box center [277, 90] width 37 height 20
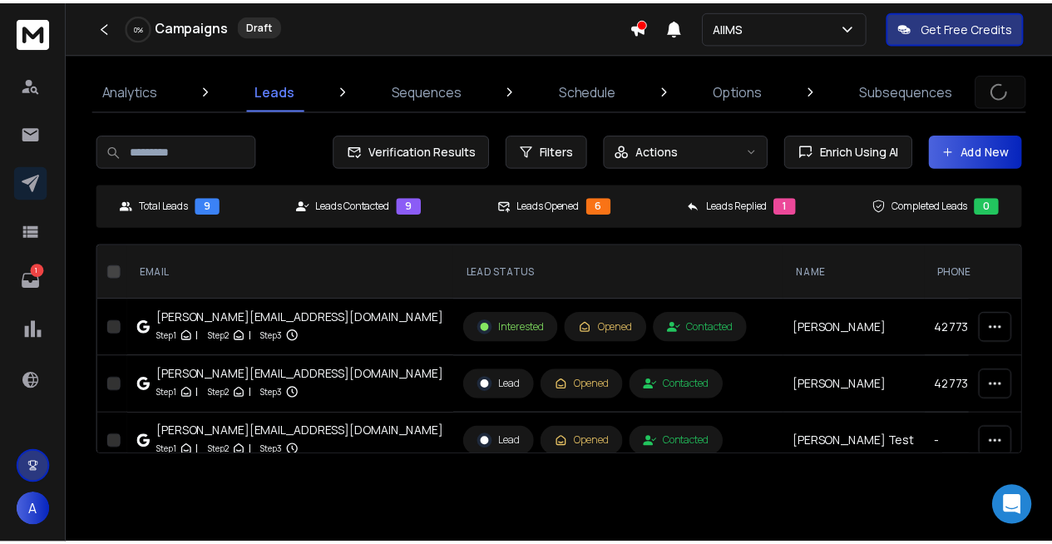
scroll to position [386, 0]
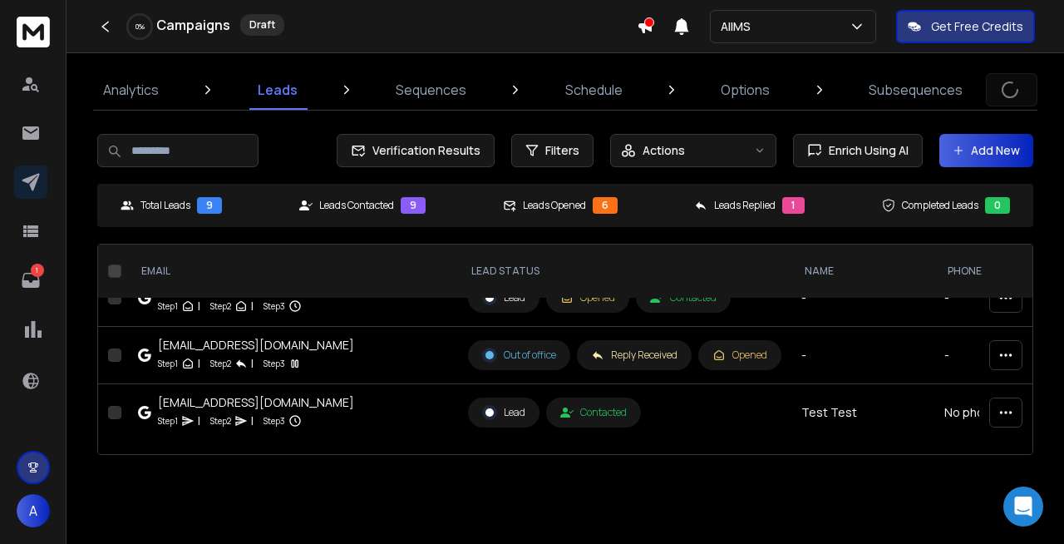
click at [962, 150] on icon at bounding box center [958, 150] width 8 height 1
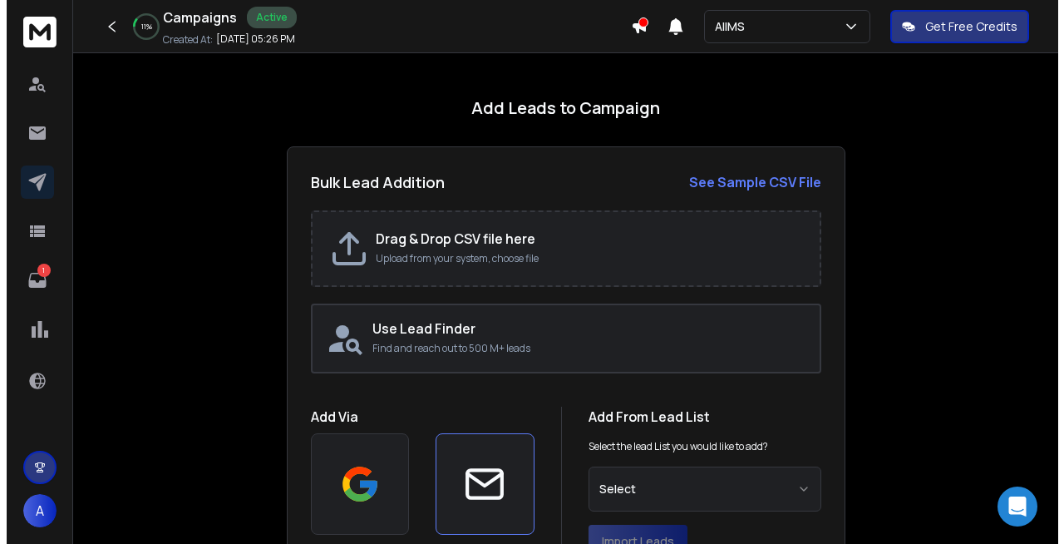
scroll to position [42, 0]
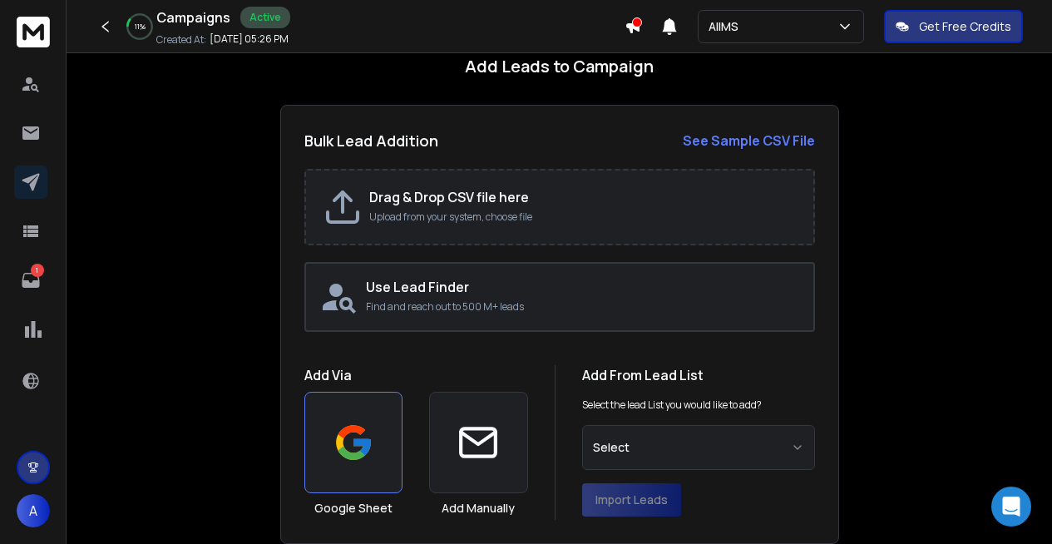
click at [381, 426] on div at bounding box center [353, 442] width 99 height 101
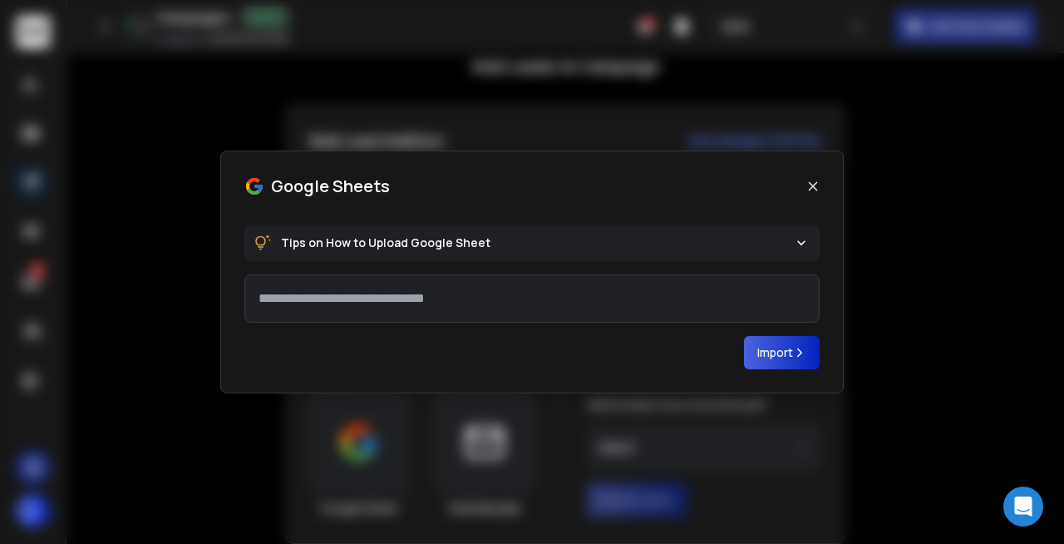
click at [586, 307] on input at bounding box center [531, 298] width 575 height 48
paste input "**********"
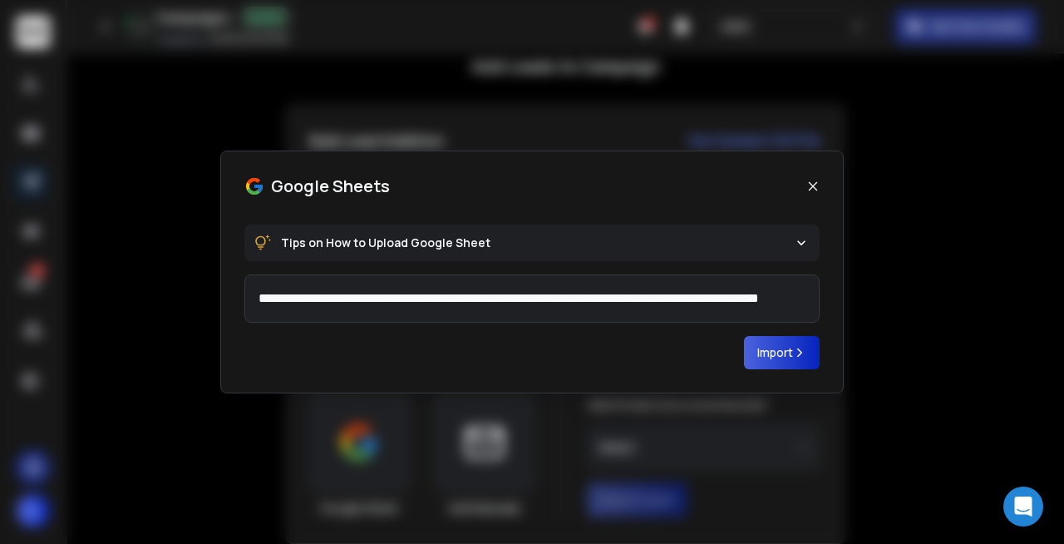
scroll to position [0, 170]
type input "**********"
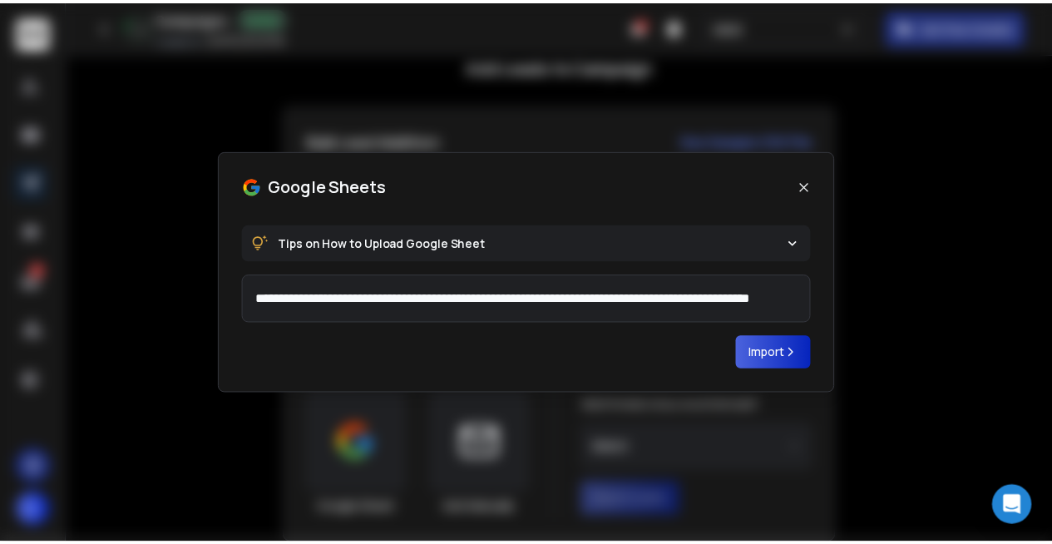
scroll to position [0, 0]
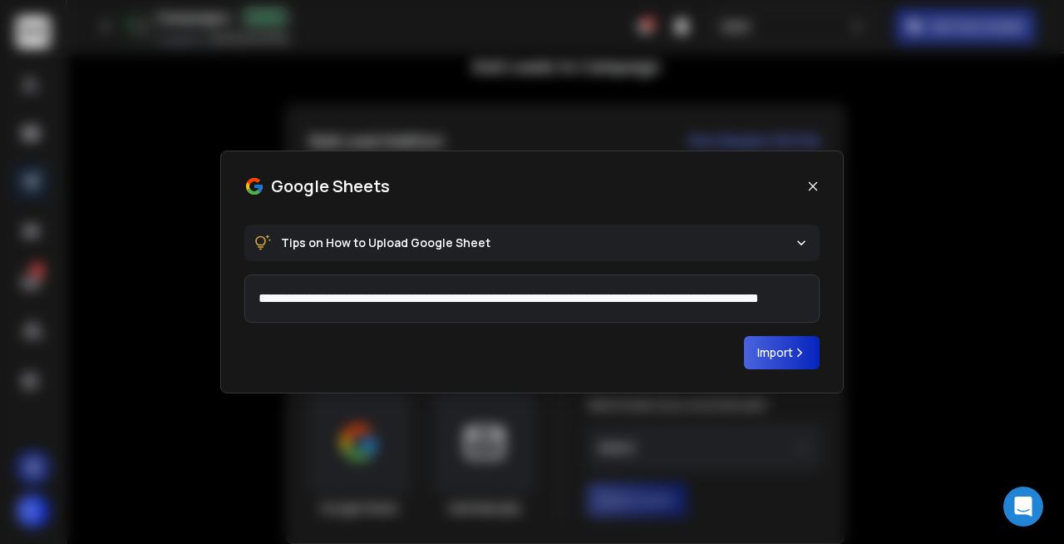
click at [775, 350] on button "Import" at bounding box center [782, 352] width 76 height 33
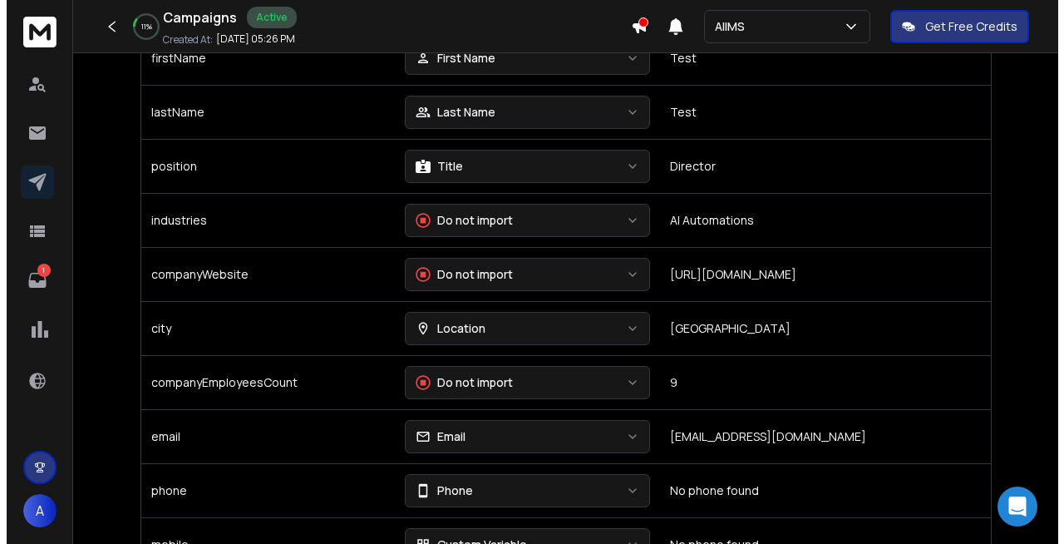
scroll to position [732, 0]
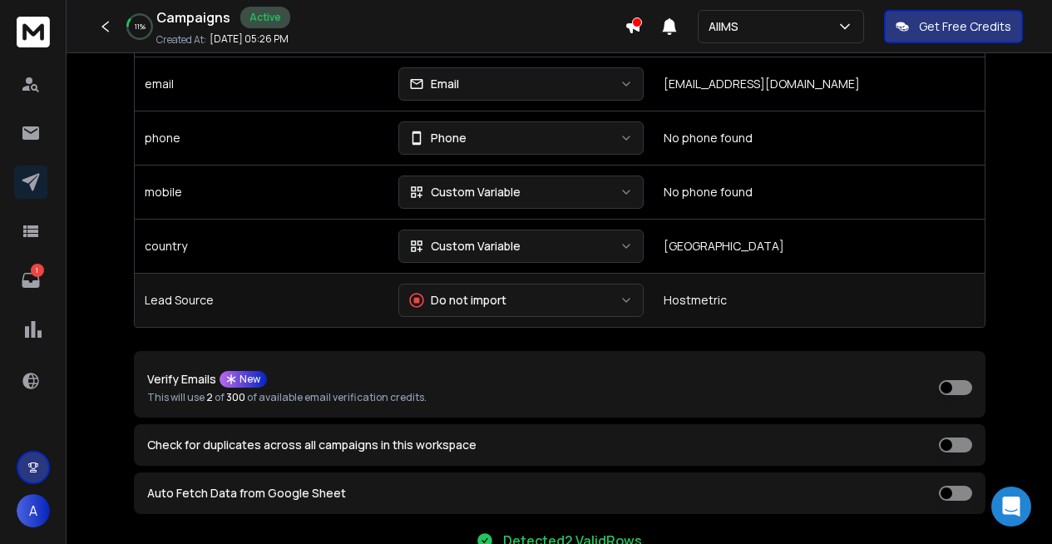
click at [642, 317] on button "Do not import" at bounding box center [520, 299] width 244 height 33
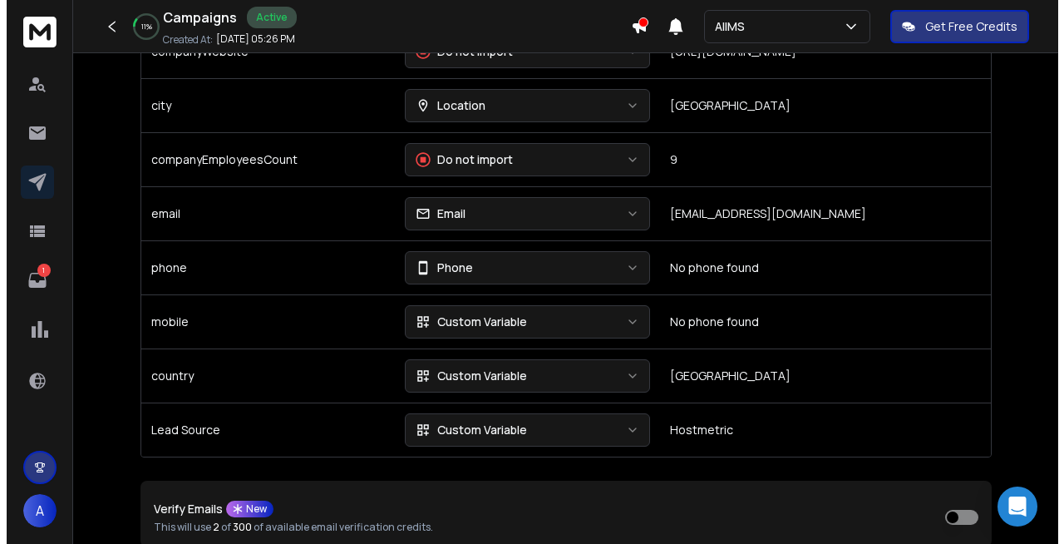
scroll to position [841, 0]
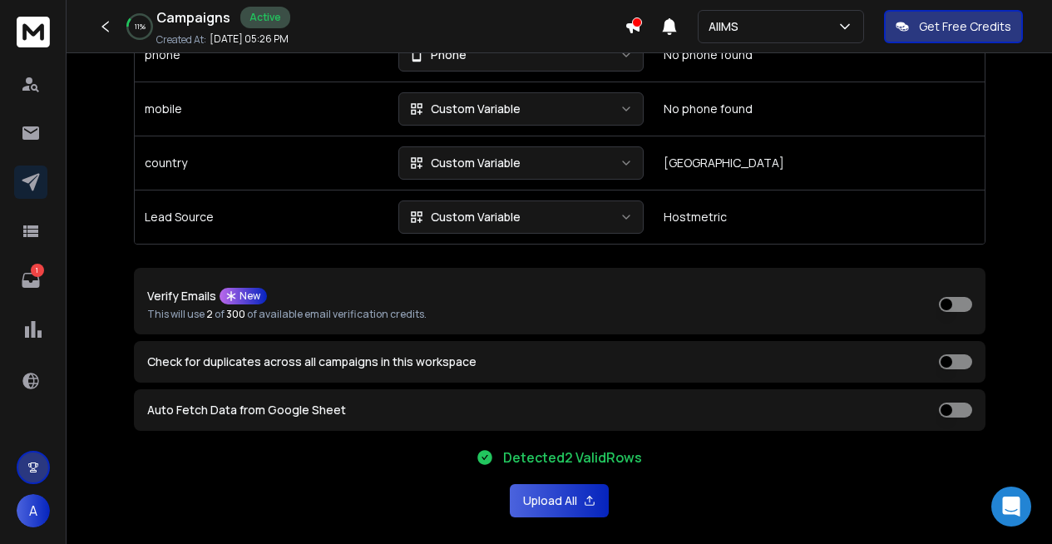
click at [532, 502] on button "Upload All" at bounding box center [559, 500] width 99 height 33
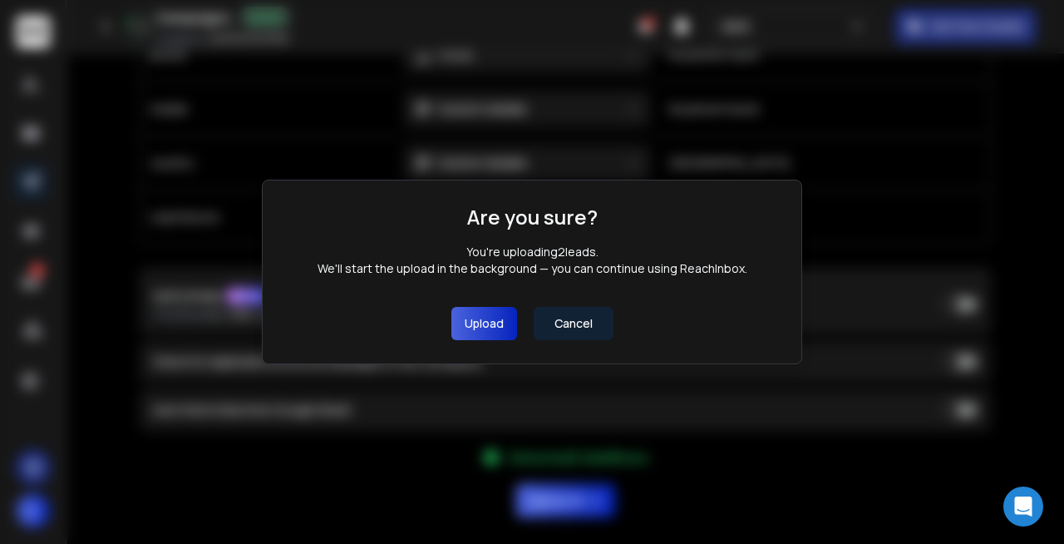
click at [563, 320] on button "Cancel" at bounding box center [574, 323] width 80 height 33
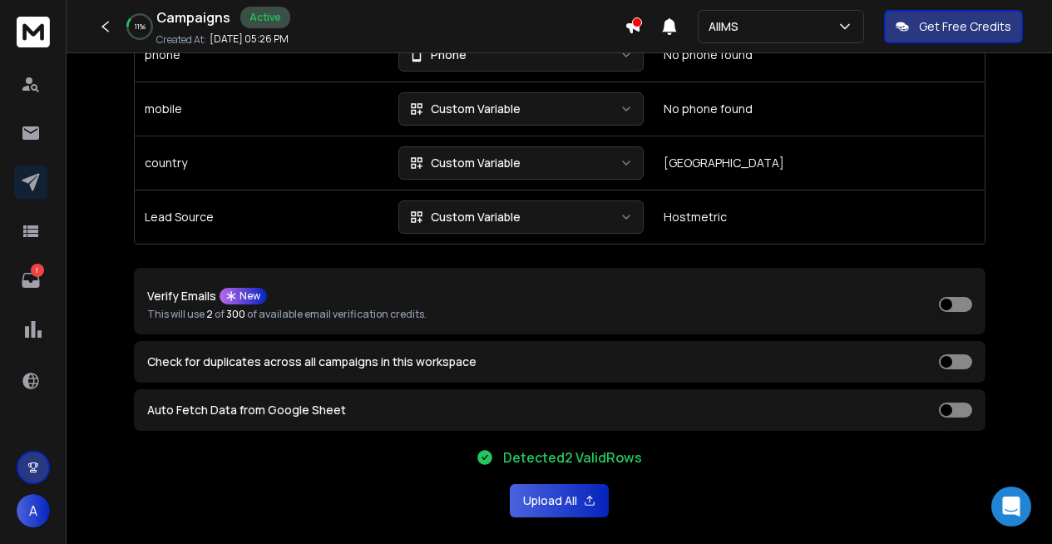
click at [960, 360] on button "Check for duplicates across all campaigns in this workspace" at bounding box center [955, 361] width 33 height 15
click at [948, 358] on button "Check for duplicates across all campaigns in this workspace" at bounding box center [955, 361] width 33 height 15
click at [565, 495] on button "Upload All" at bounding box center [559, 500] width 99 height 33
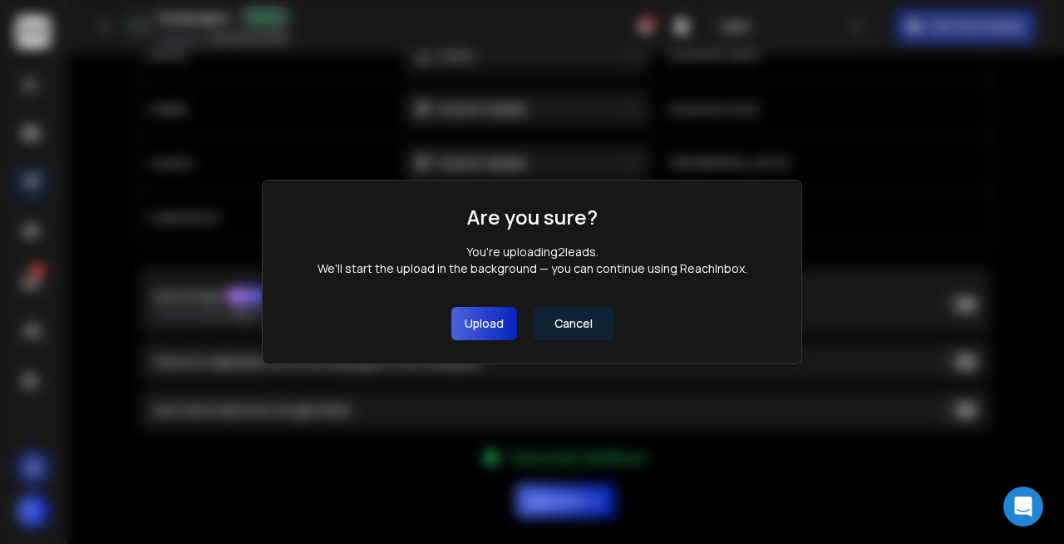
click at [466, 319] on button "Upload" at bounding box center [484, 323] width 66 height 33
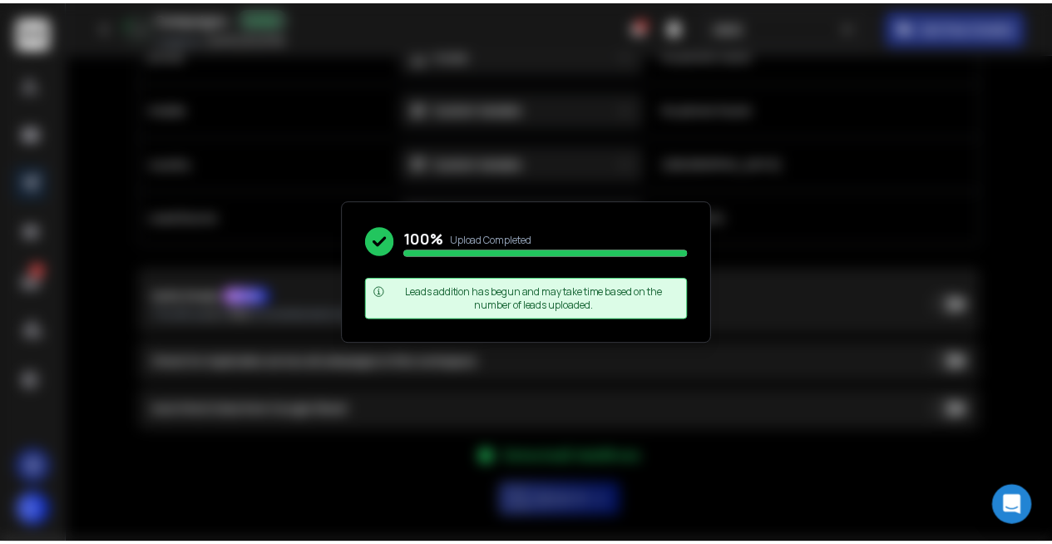
scroll to position [793, 0]
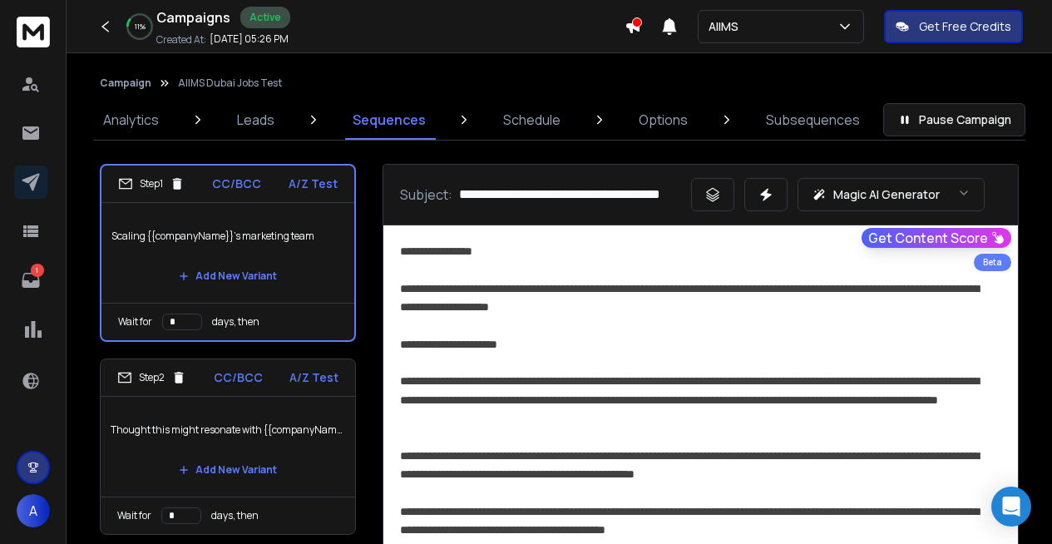
scroll to position [145, 0]
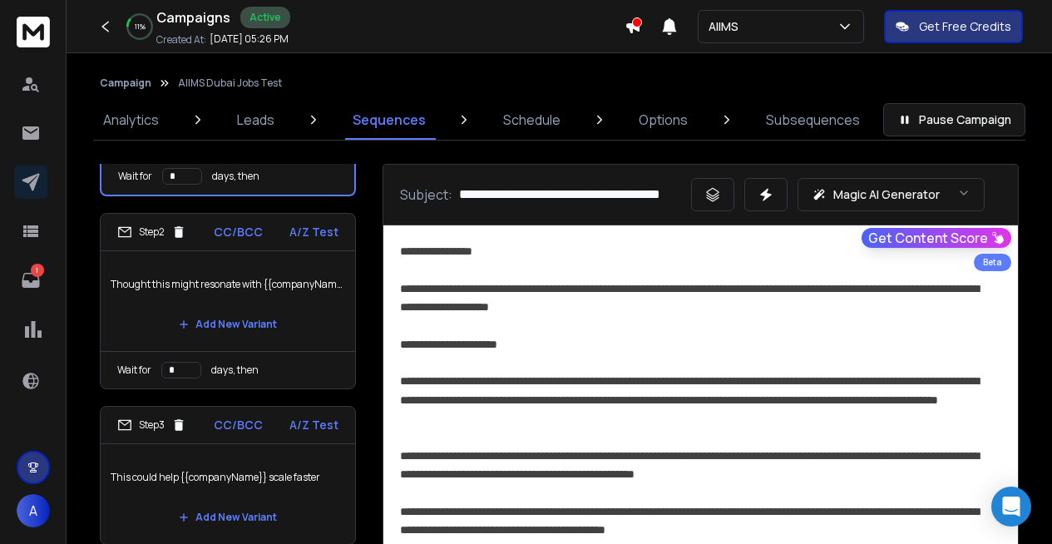
drag, startPoint x: 185, startPoint y: 373, endPoint x: 159, endPoint y: 372, distance: 25.8
click at [159, 372] on div "Wait for * days, then" at bounding box center [228, 369] width 254 height 37
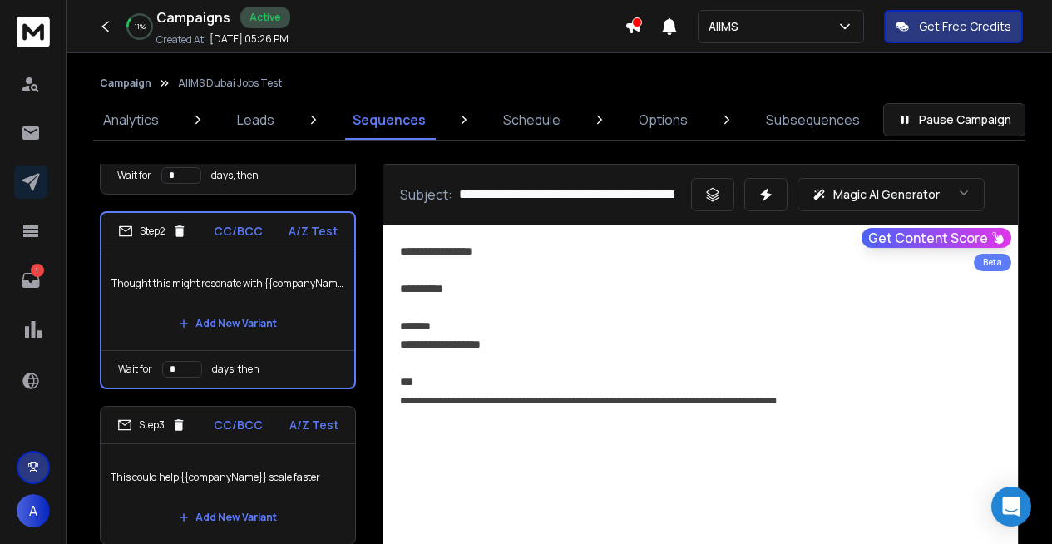
click at [290, 373] on div "Wait for * days, then" at bounding box center [227, 368] width 253 height 37
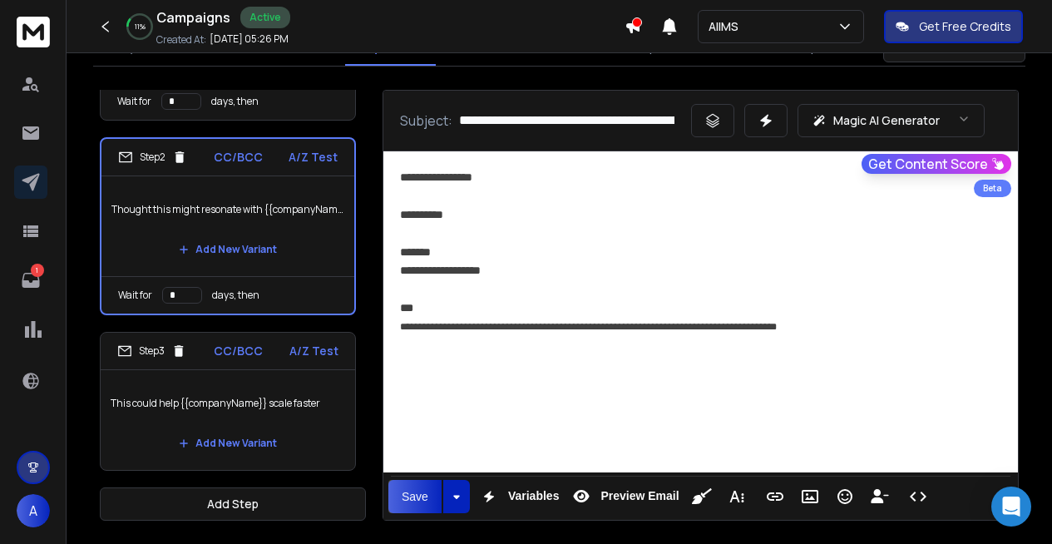
type input "*"
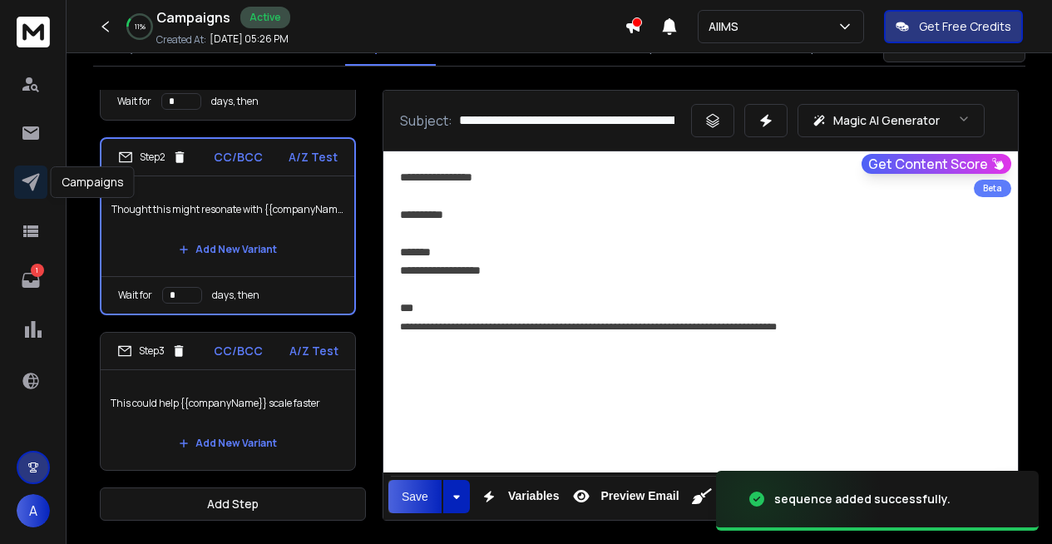
click at [32, 188] on icon at bounding box center [30, 182] width 17 height 17
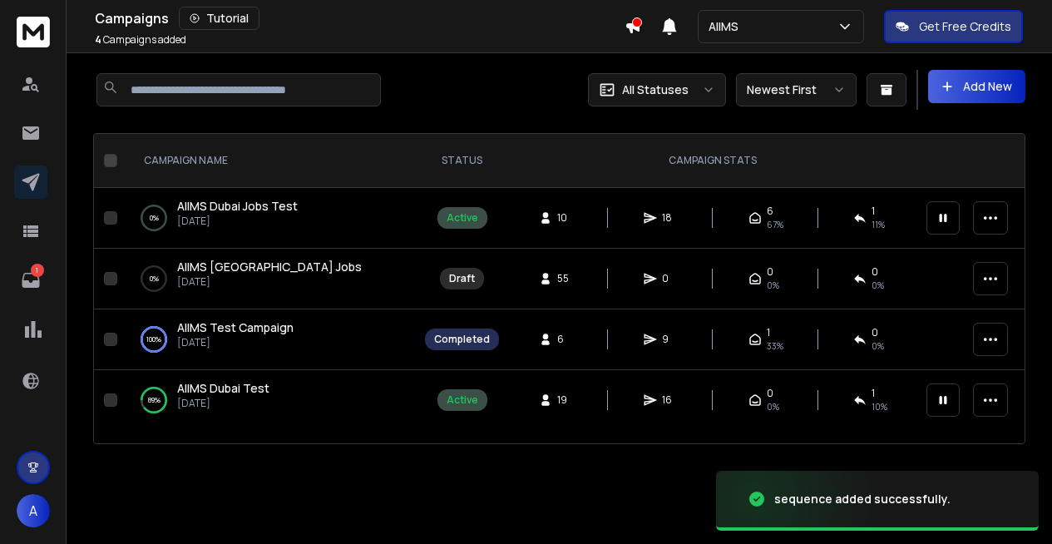
click at [317, 206] on div "0 % AIIMS Dubai Jobs Test 3 days ago" at bounding box center [269, 218] width 258 height 40
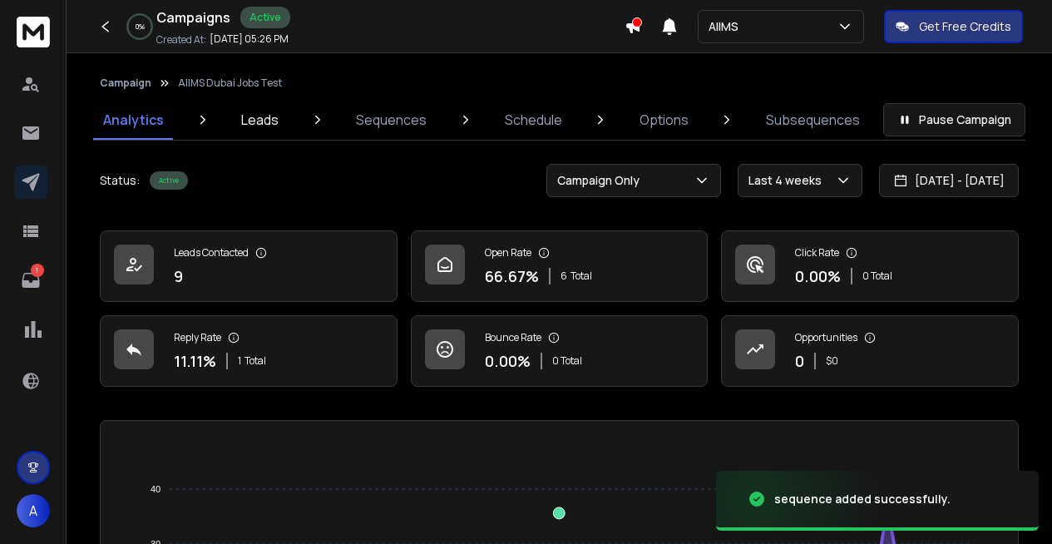
click at [281, 115] on link "Leads" at bounding box center [259, 120] width 57 height 40
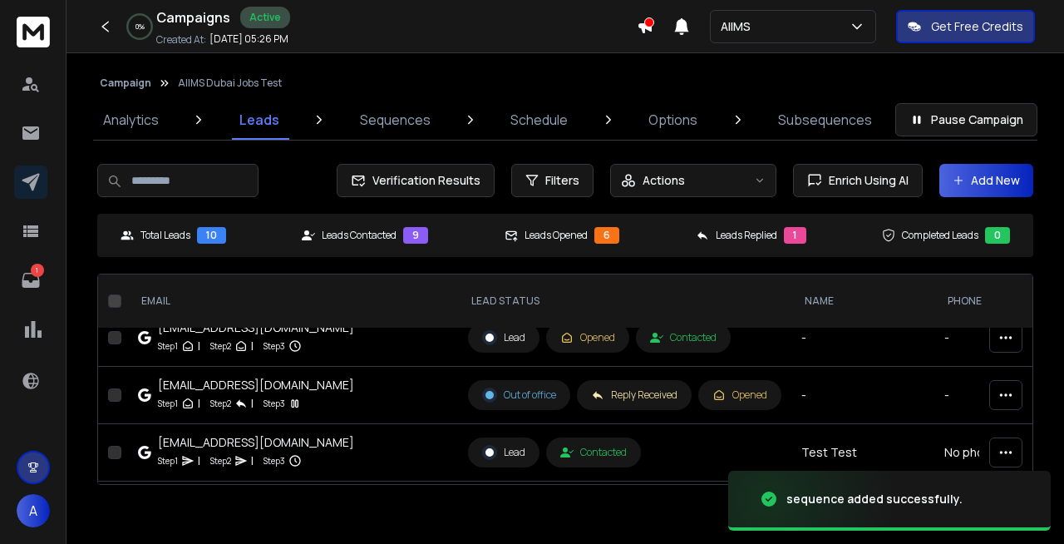
scroll to position [443, 0]
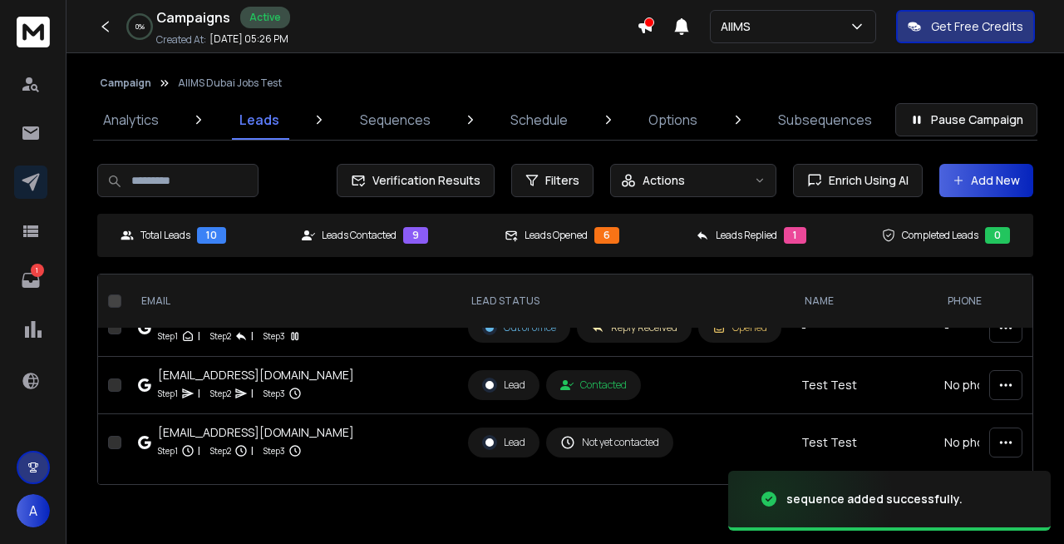
click at [998, 435] on icon "button" at bounding box center [1005, 442] width 15 height 15
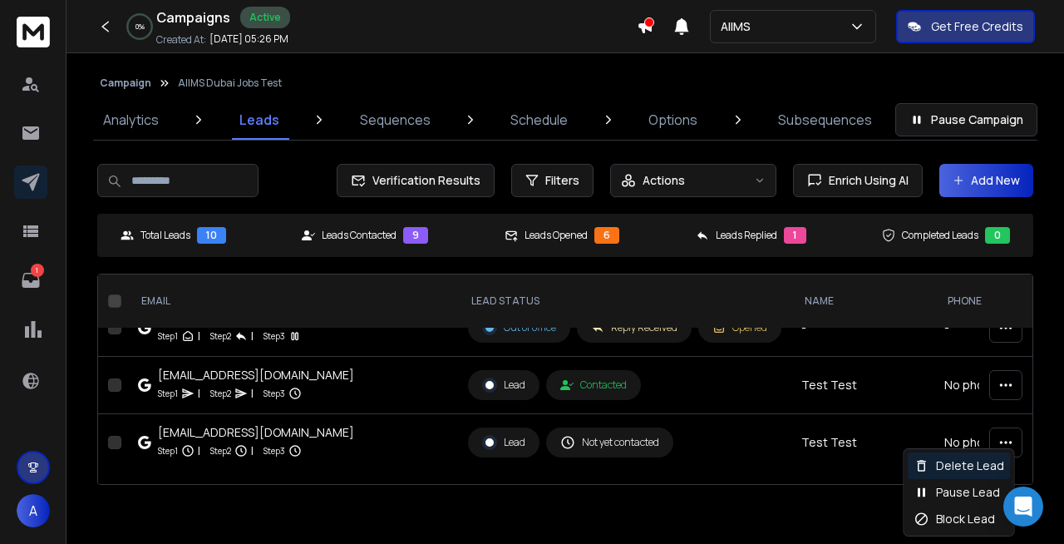
click at [998, 435] on icon "button" at bounding box center [1005, 442] width 15 height 15
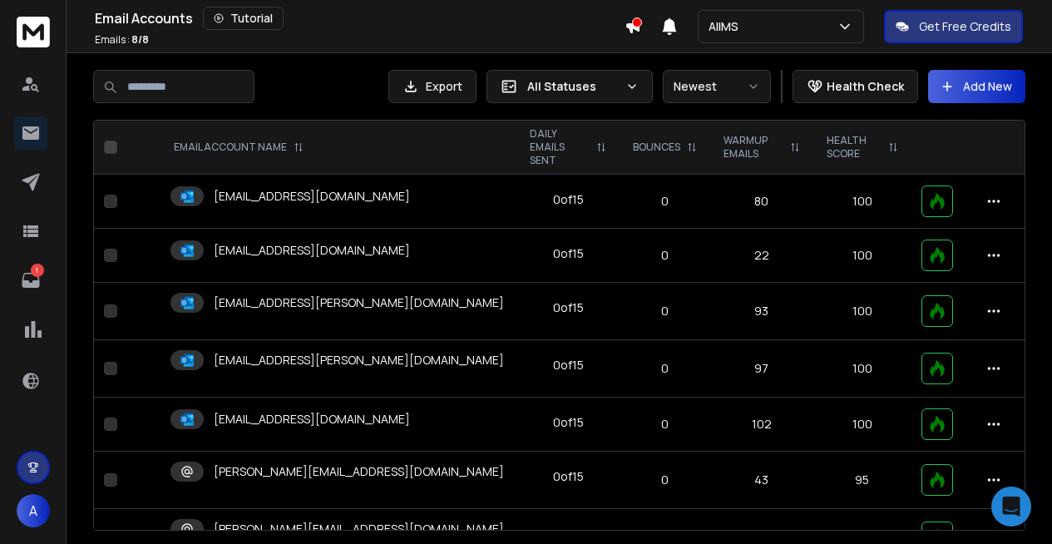
scroll to position [90, 0]
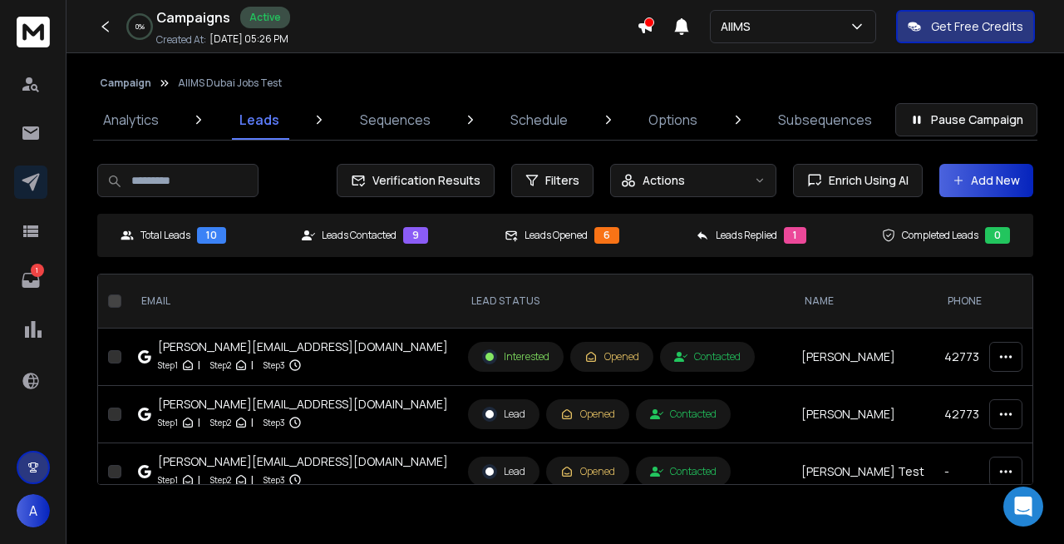
scroll to position [443, 0]
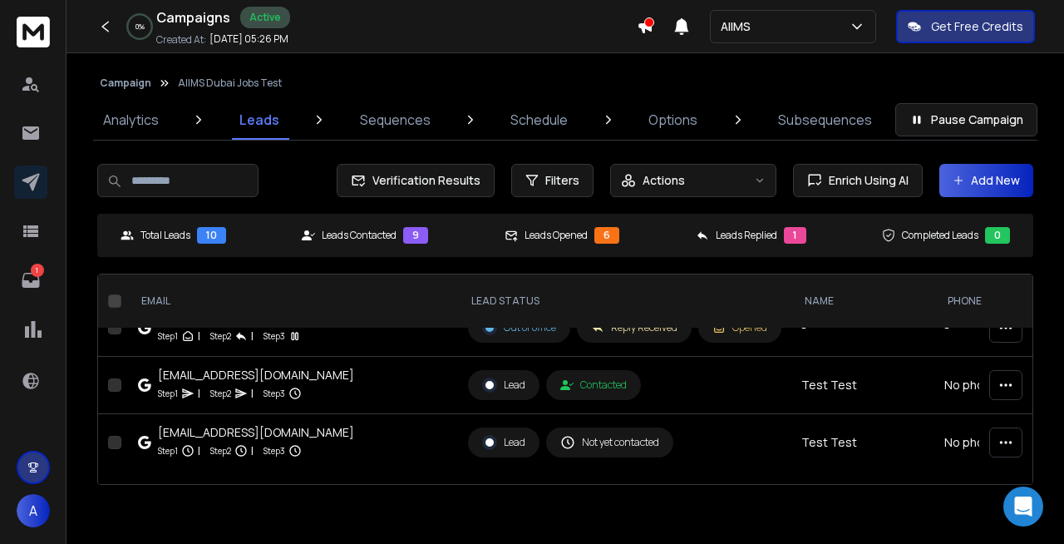
click at [998, 435] on icon "button" at bounding box center [1005, 442] width 15 height 15
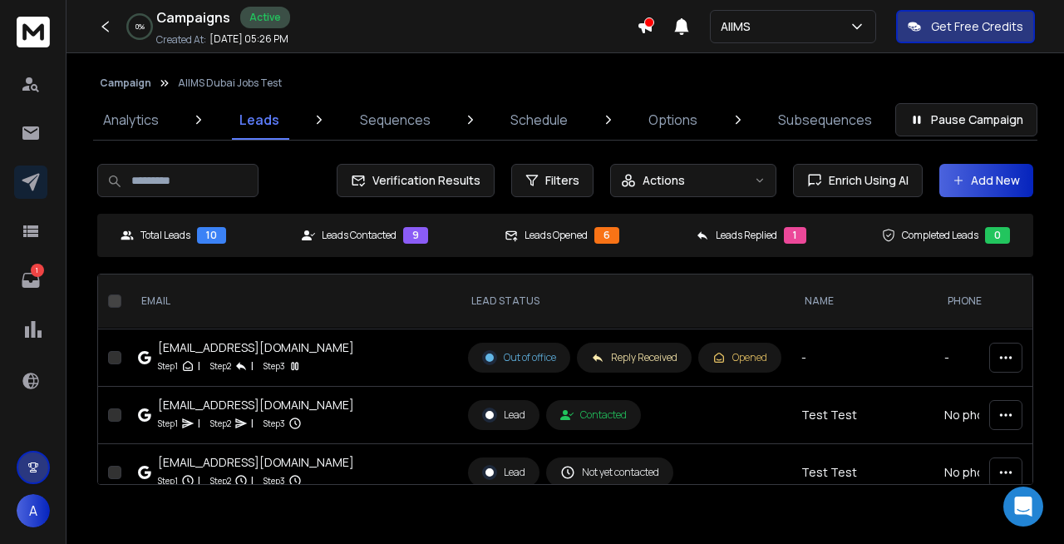
scroll to position [443, 0]
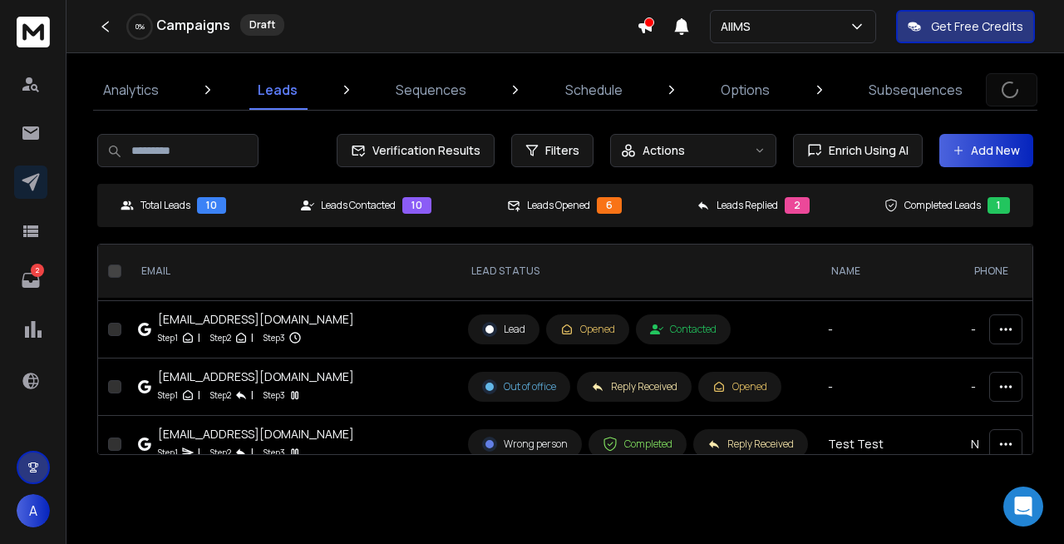
scroll to position [443, 0]
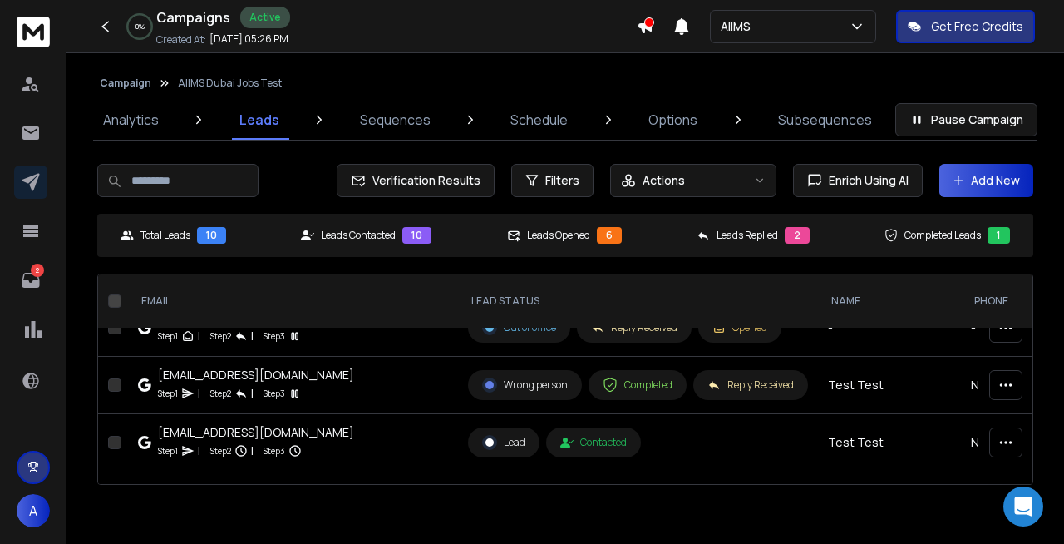
click at [1021, 190] on button "Add New" at bounding box center [986, 180] width 94 height 33
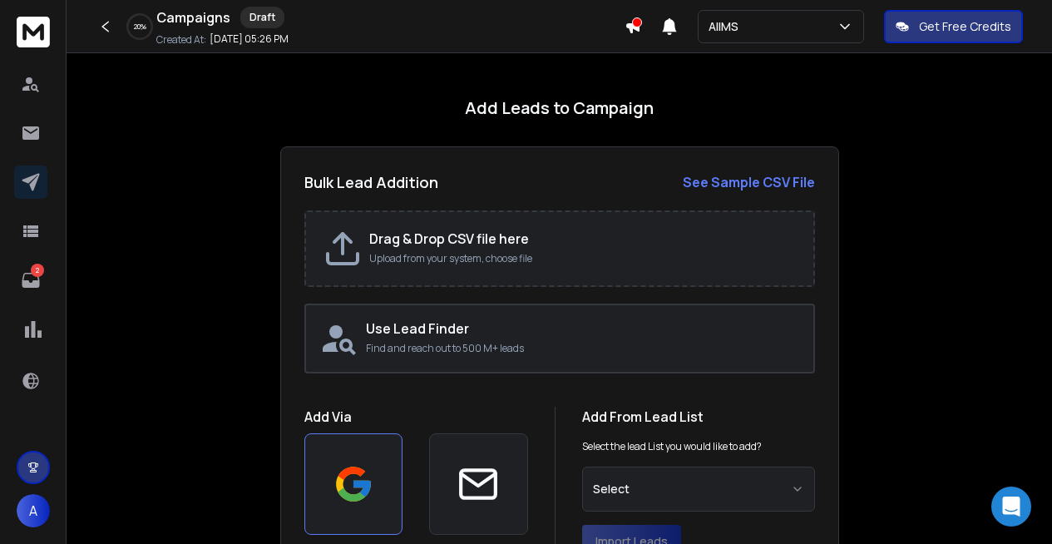
click at [363, 484] on icon at bounding box center [361, 488] width 17 height 17
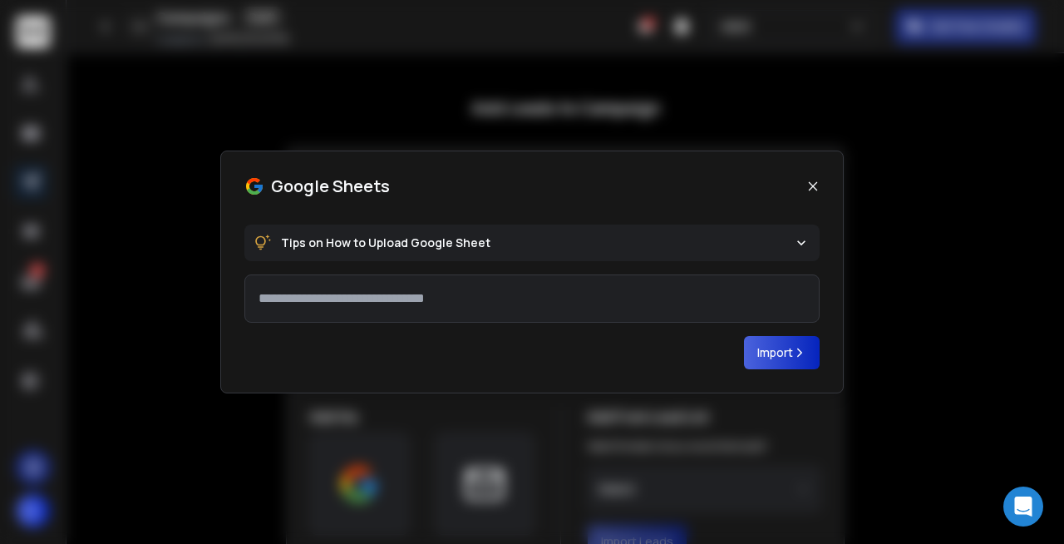
click at [462, 294] on input at bounding box center [531, 298] width 575 height 48
paste input "**********"
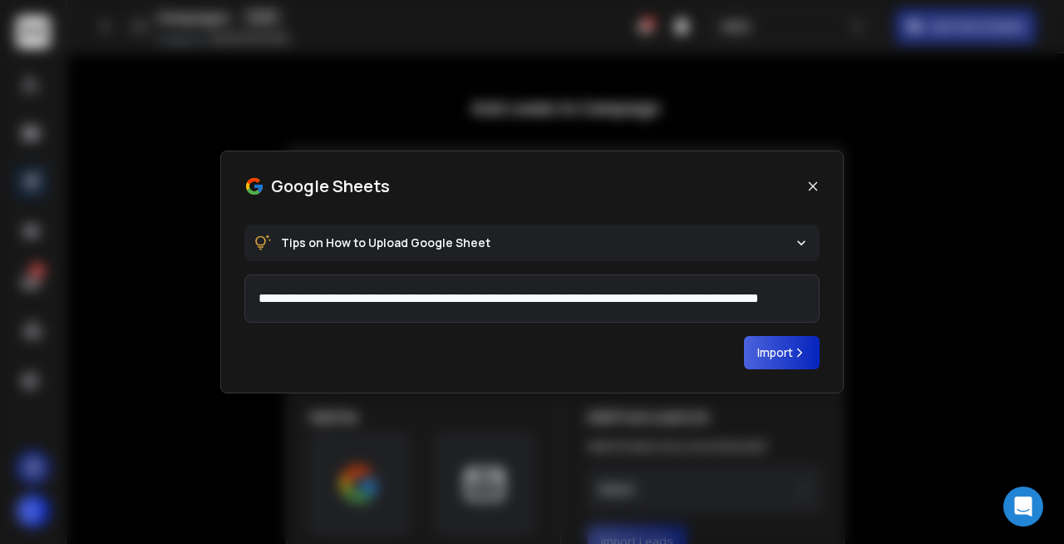
scroll to position [0, 170]
type input "**********"
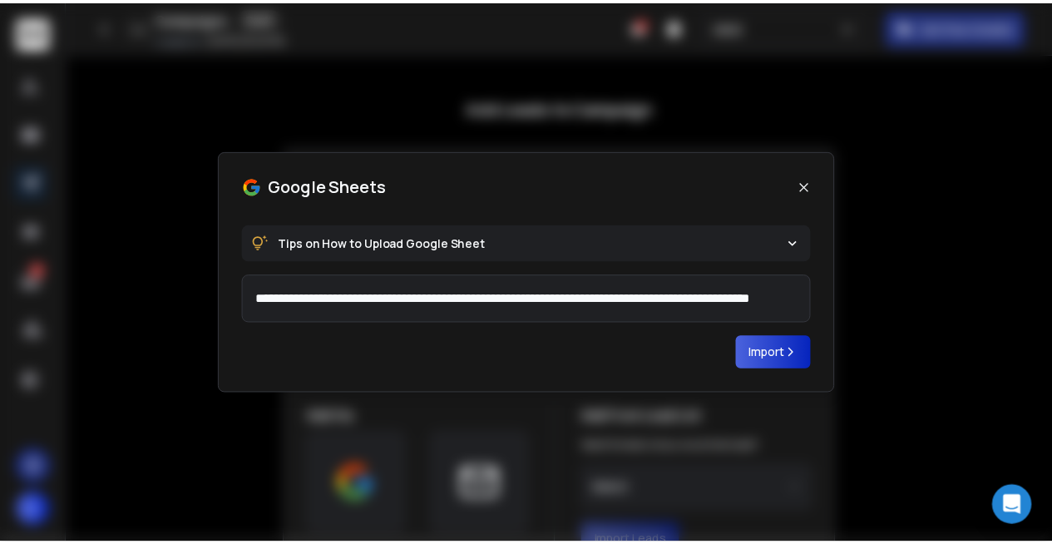
scroll to position [0, 0]
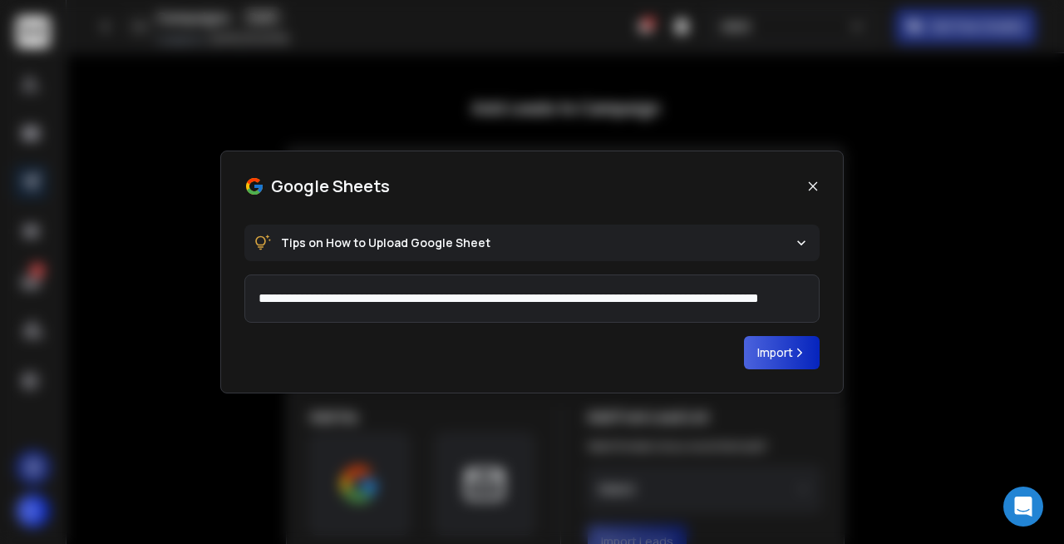
click at [772, 355] on button "Import" at bounding box center [782, 352] width 76 height 33
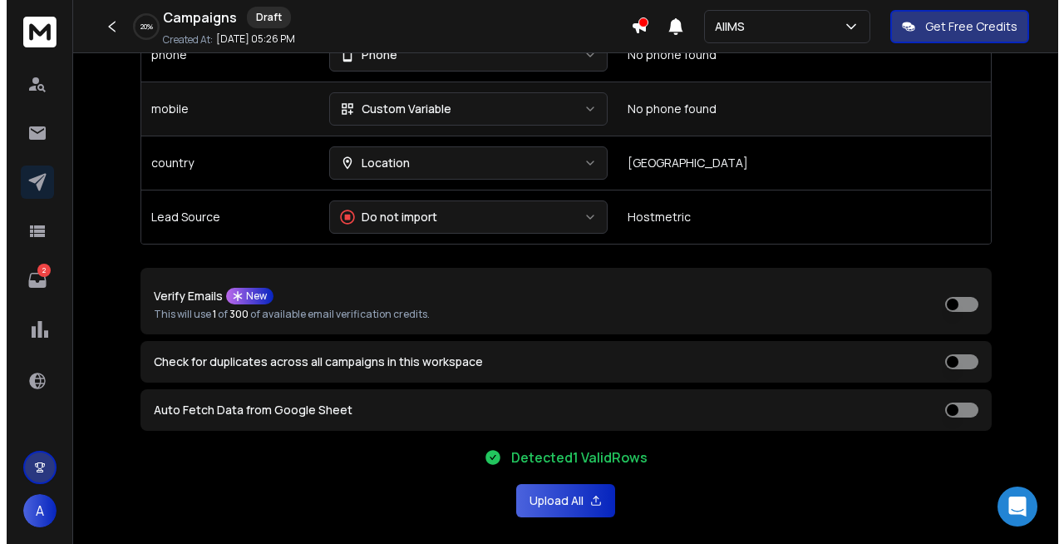
scroll to position [427, 0]
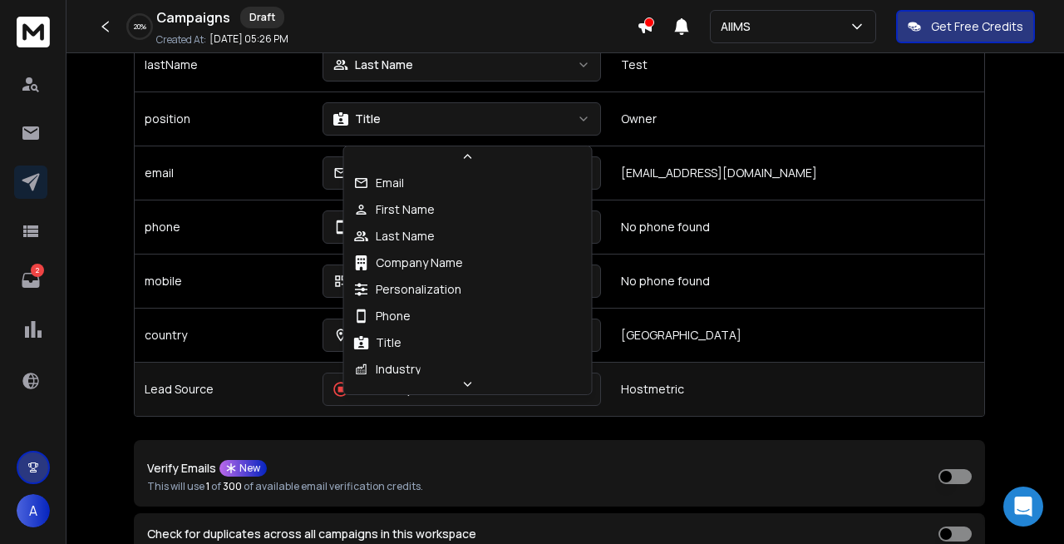
click at [601, 406] on button "Do not import" at bounding box center [462, 388] width 278 height 33
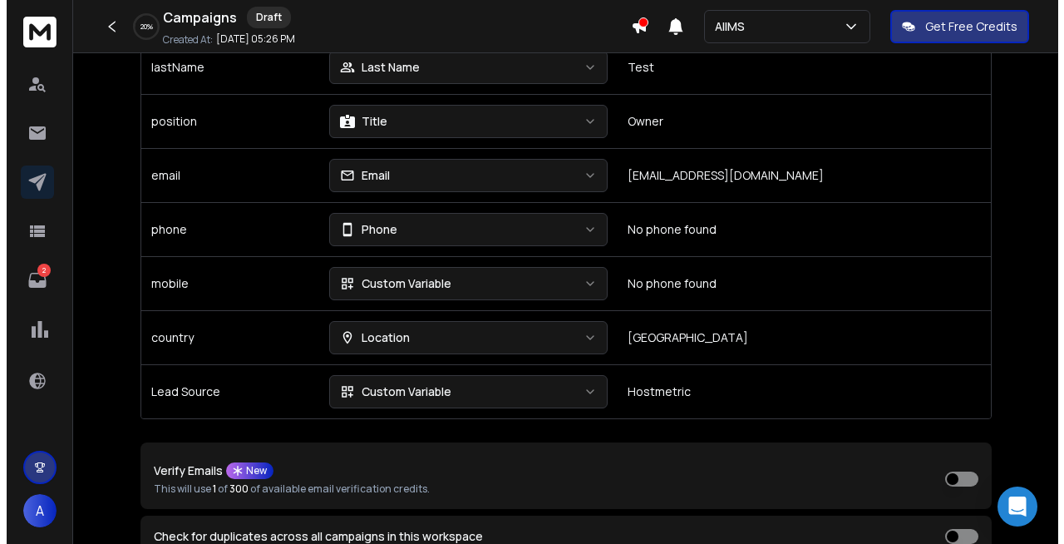
scroll to position [625, 0]
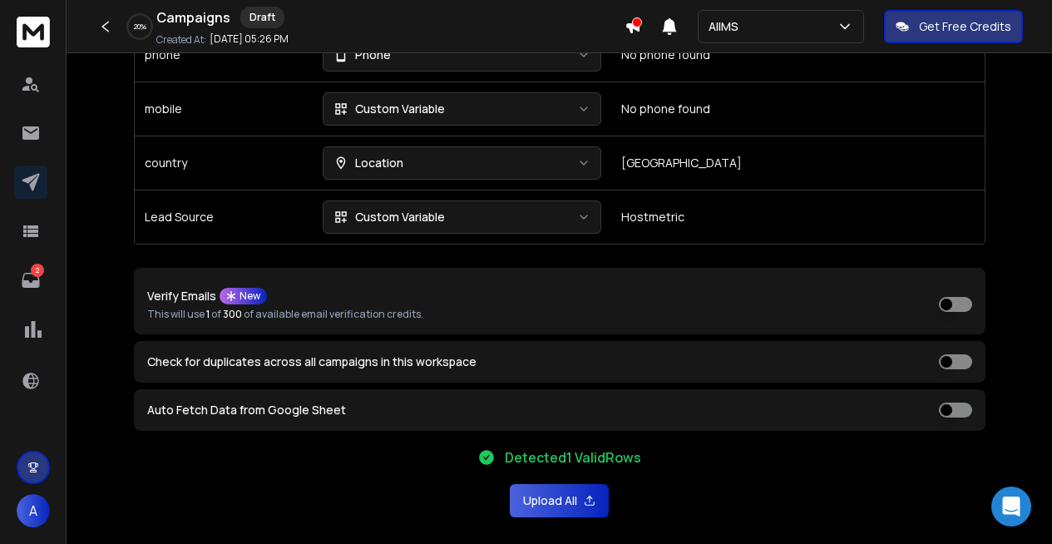
click at [563, 493] on button "Upload All" at bounding box center [559, 500] width 99 height 33
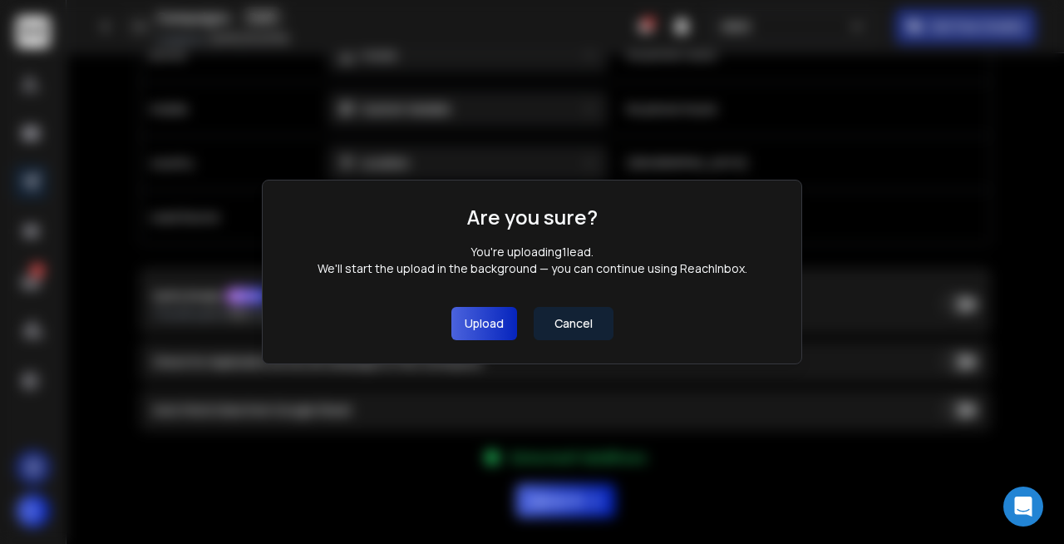
click at [487, 333] on button "Upload" at bounding box center [484, 323] width 66 height 33
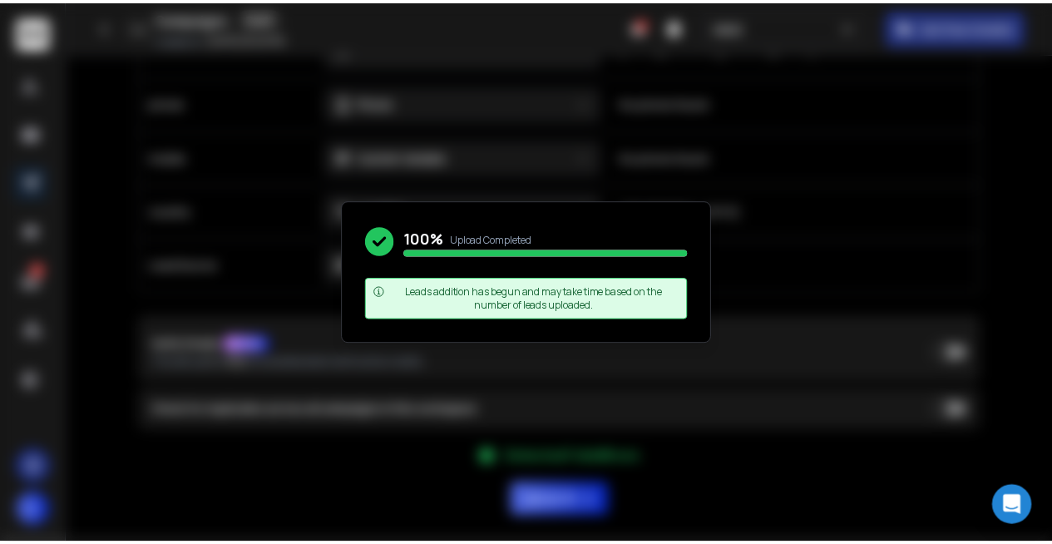
scroll to position [577, 0]
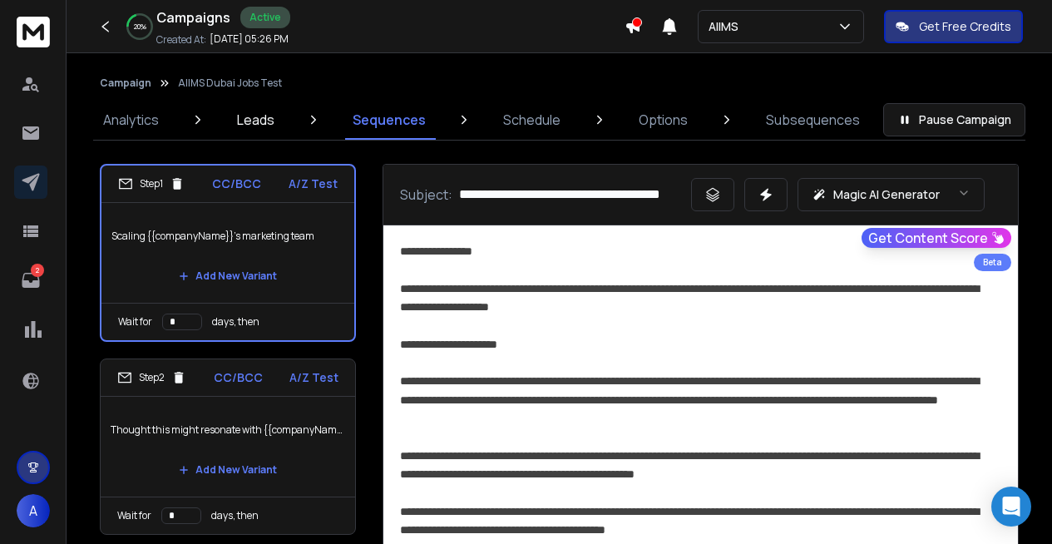
click at [249, 118] on p "Leads" at bounding box center [255, 120] width 37 height 20
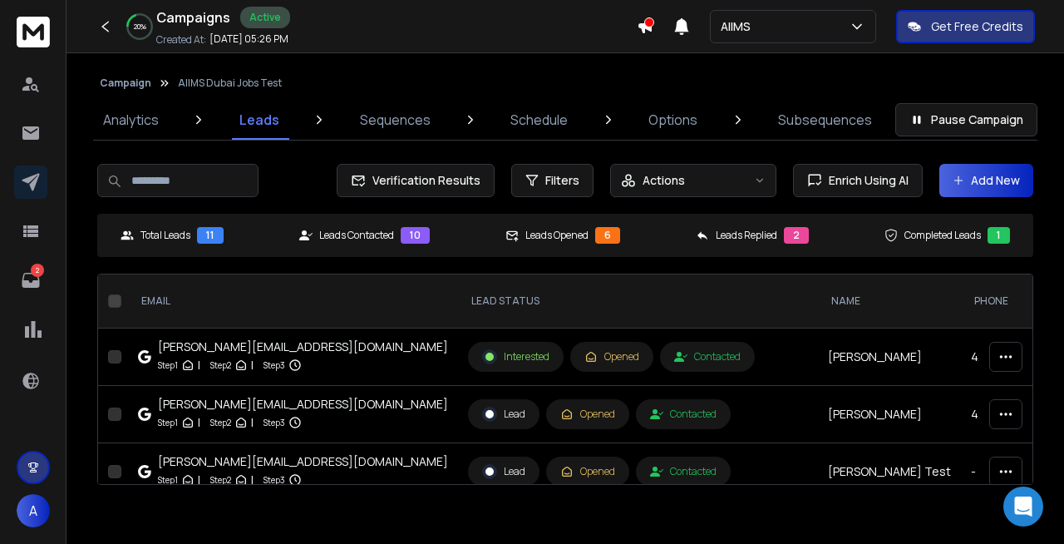
scroll to position [500, 0]
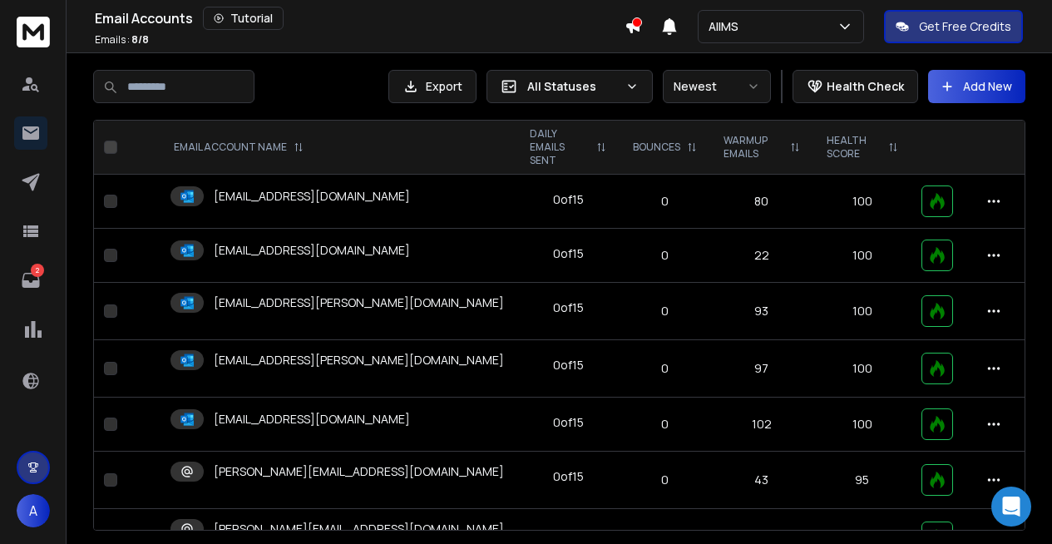
scroll to position [90, 0]
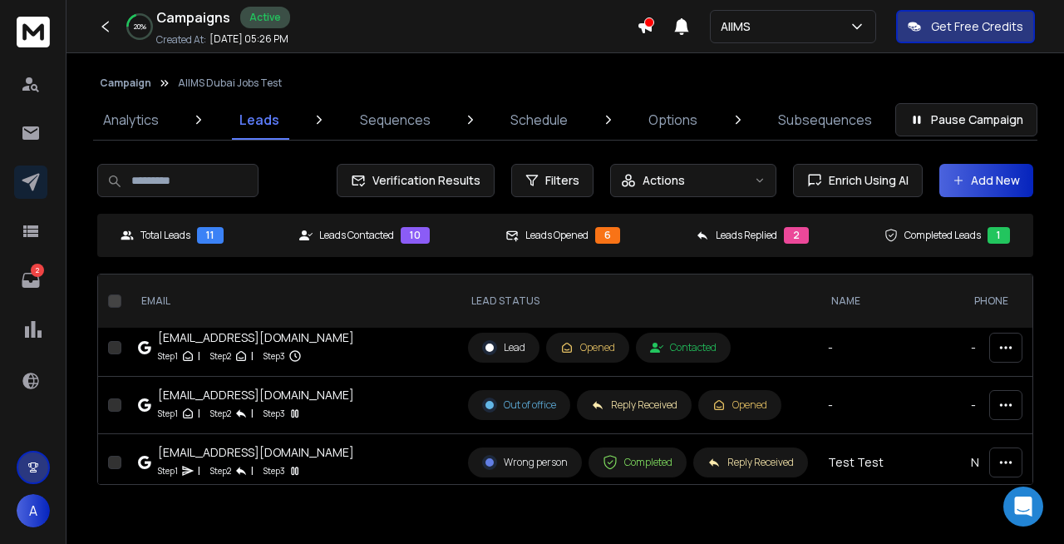
scroll to position [500, 0]
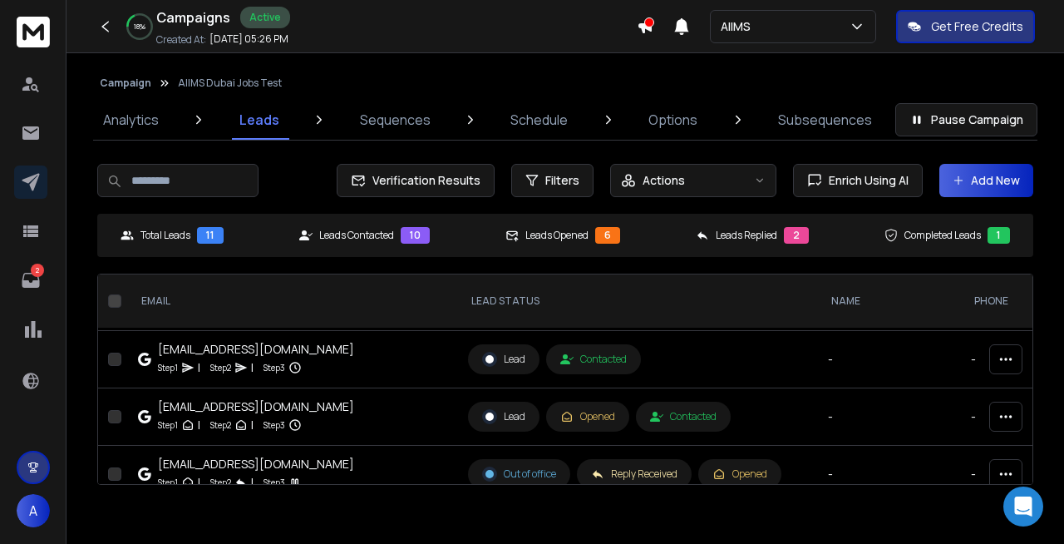
scroll to position [500, 0]
